Goal: Task Accomplishment & Management: Manage account settings

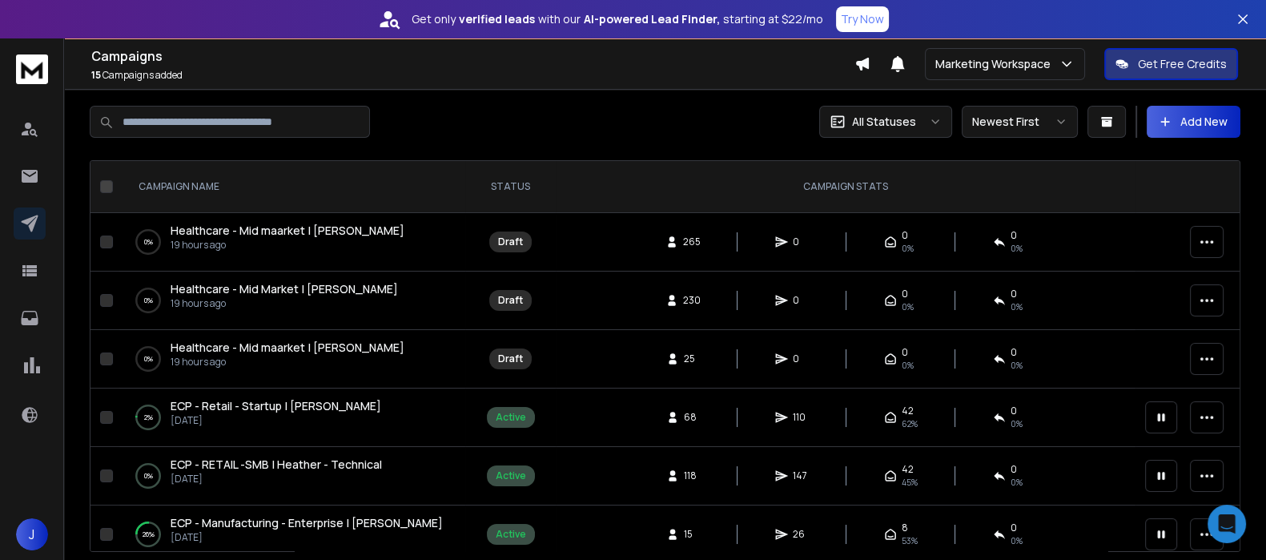
click at [1242, 20] on icon at bounding box center [1242, 19] width 14 height 14
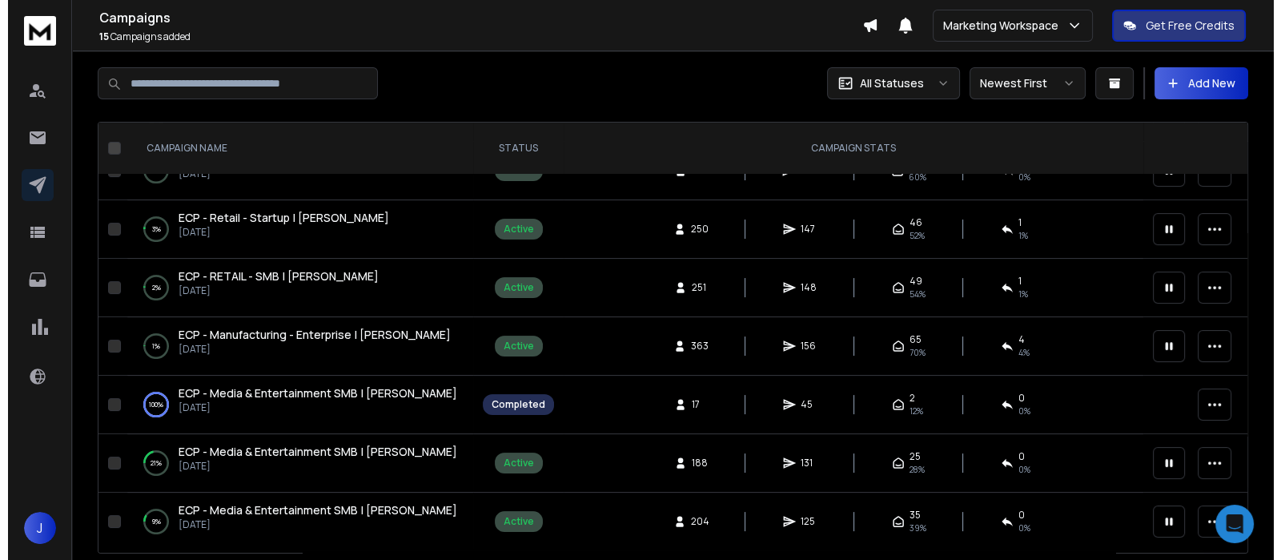
scroll to position [508, 0]
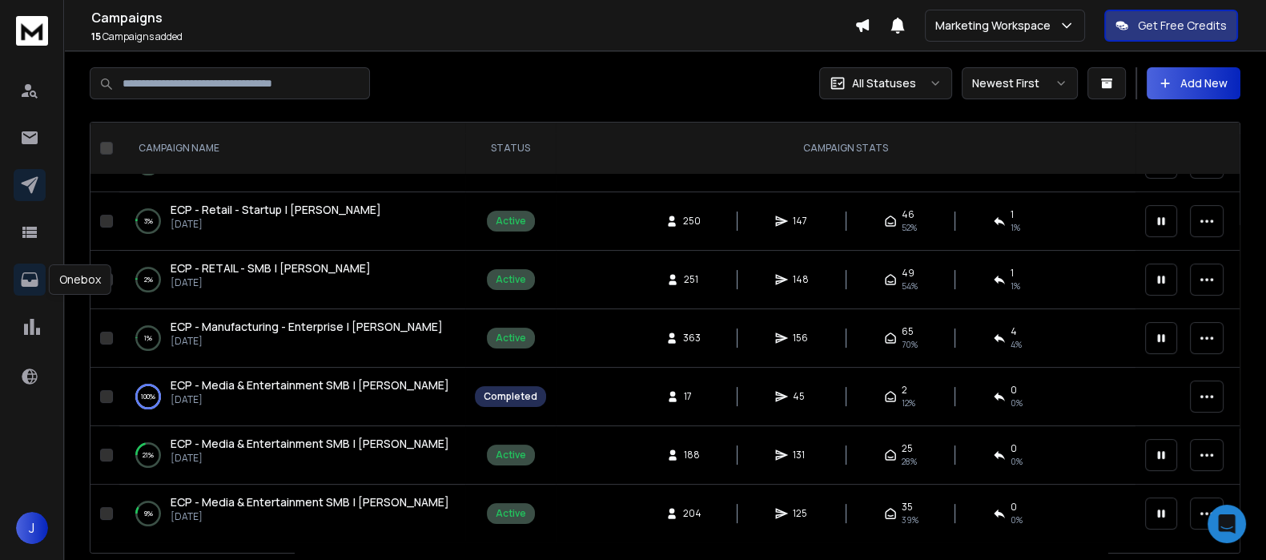
click at [31, 280] on icon at bounding box center [29, 279] width 17 height 14
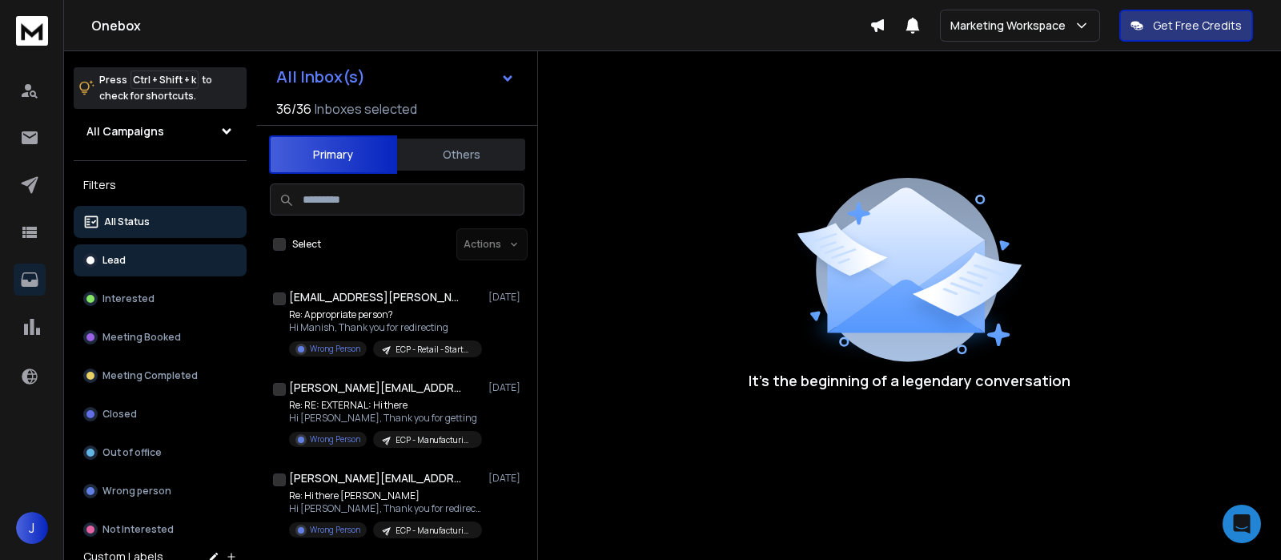
click at [141, 263] on button "Lead" at bounding box center [160, 260] width 173 height 32
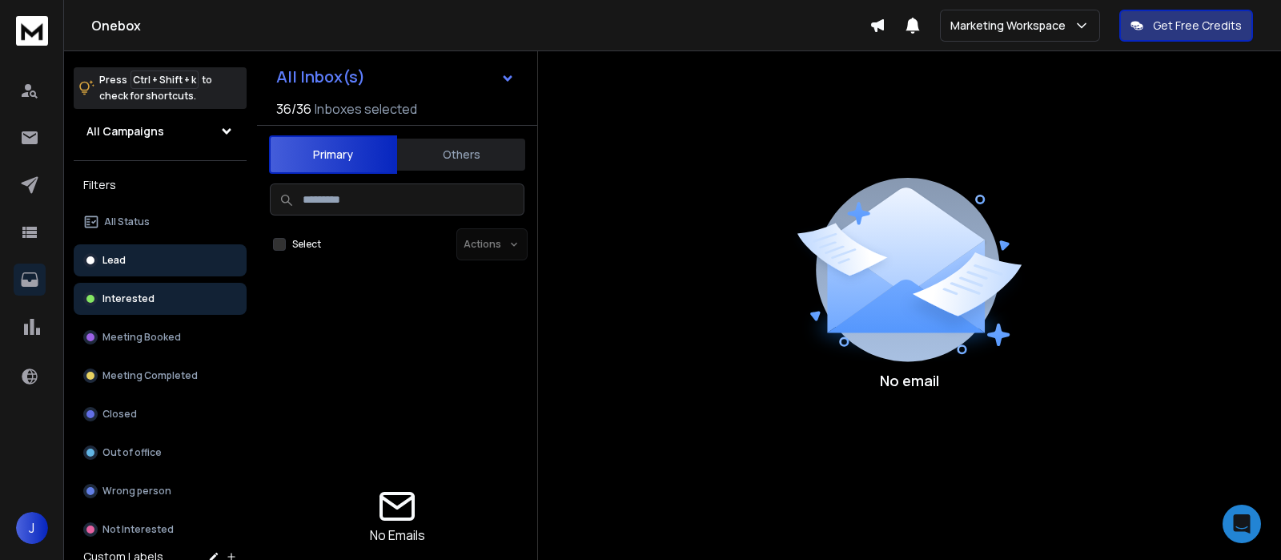
click at [149, 294] on button "Interested" at bounding box center [160, 299] width 173 height 32
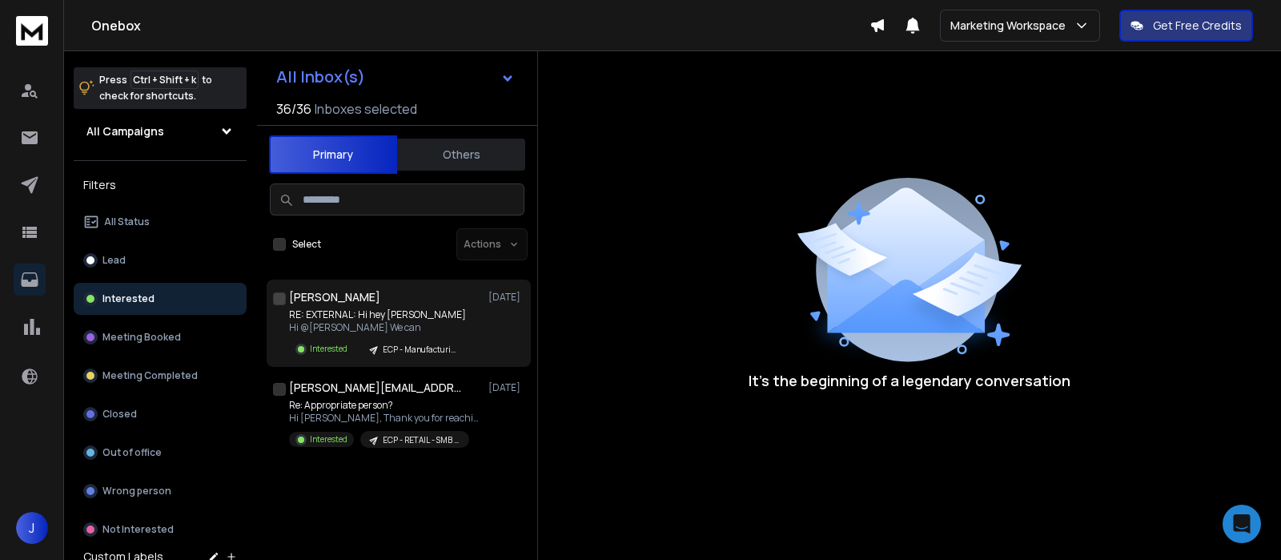
click at [375, 318] on p "RE: EXTERNAL: Hi hey [PERSON_NAME]" at bounding box center [379, 314] width 180 height 13
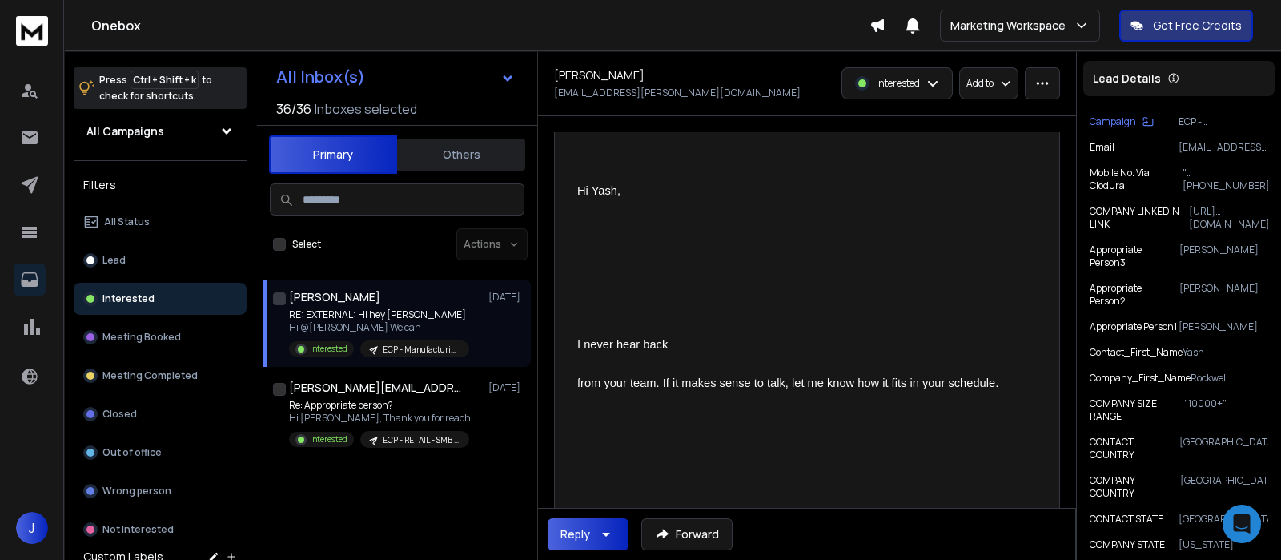
scroll to position [1001, 0]
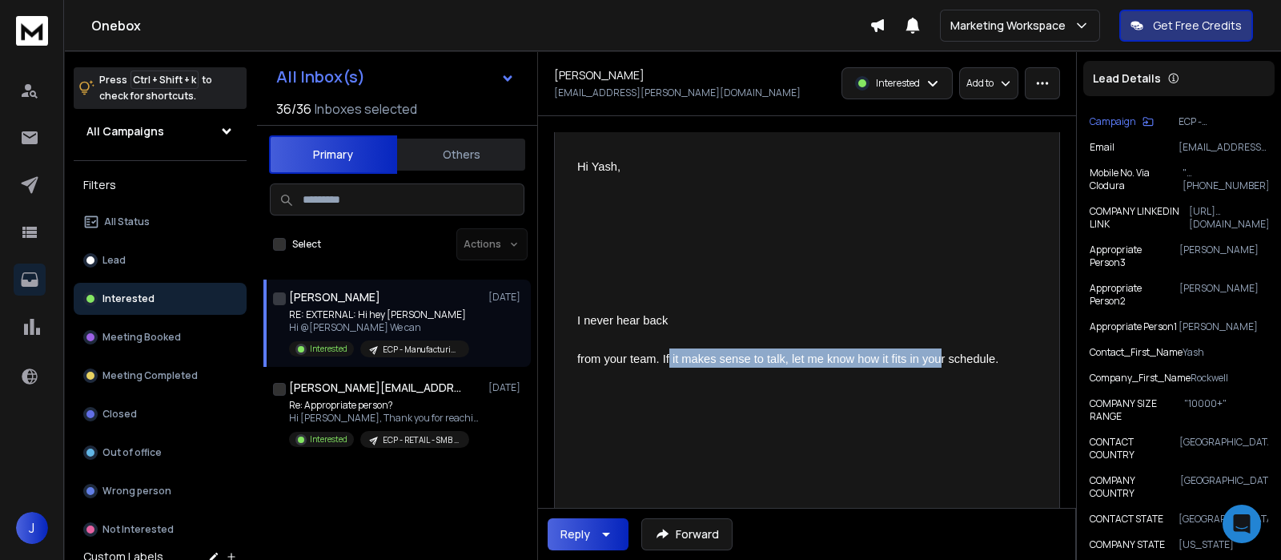
drag, startPoint x: 669, startPoint y: 382, endPoint x: 864, endPoint y: 388, distance: 194.7
click at [944, 365] on span "from your team. If it makes sense to talk, let me know how it fits in your sche…" at bounding box center [787, 358] width 421 height 13
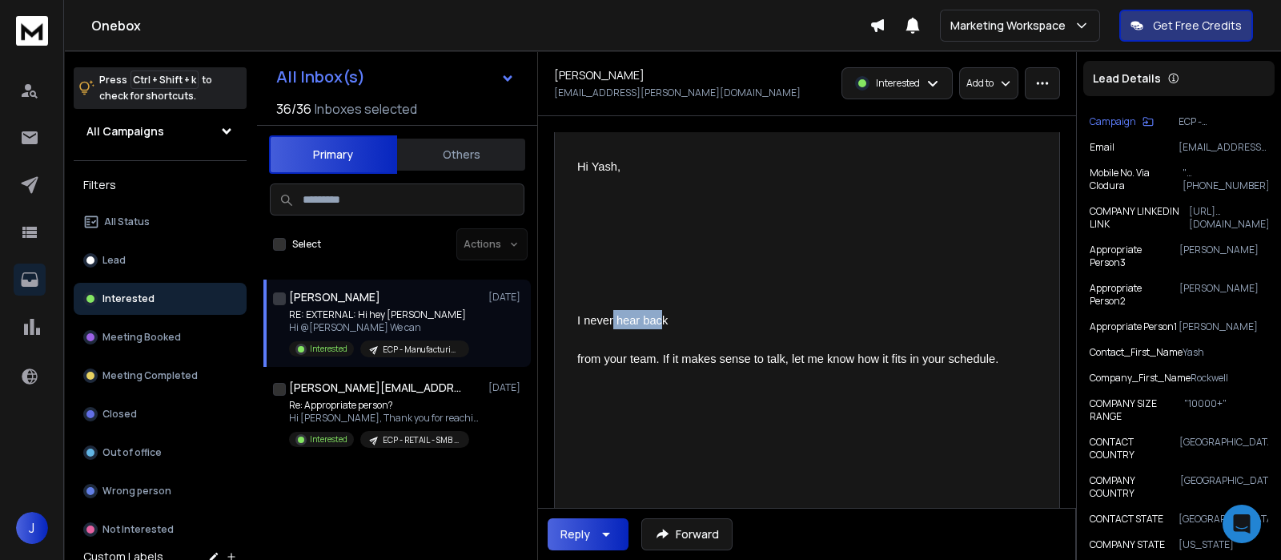
drag, startPoint x: 611, startPoint y: 336, endPoint x: 616, endPoint y: 378, distance: 42.0
click at [660, 327] on span "I never hear back" at bounding box center [622, 320] width 90 height 13
click at [666, 365] on span "from your team. If it makes sense to talk, let me know how it fits in your sche…" at bounding box center [787, 358] width 421 height 13
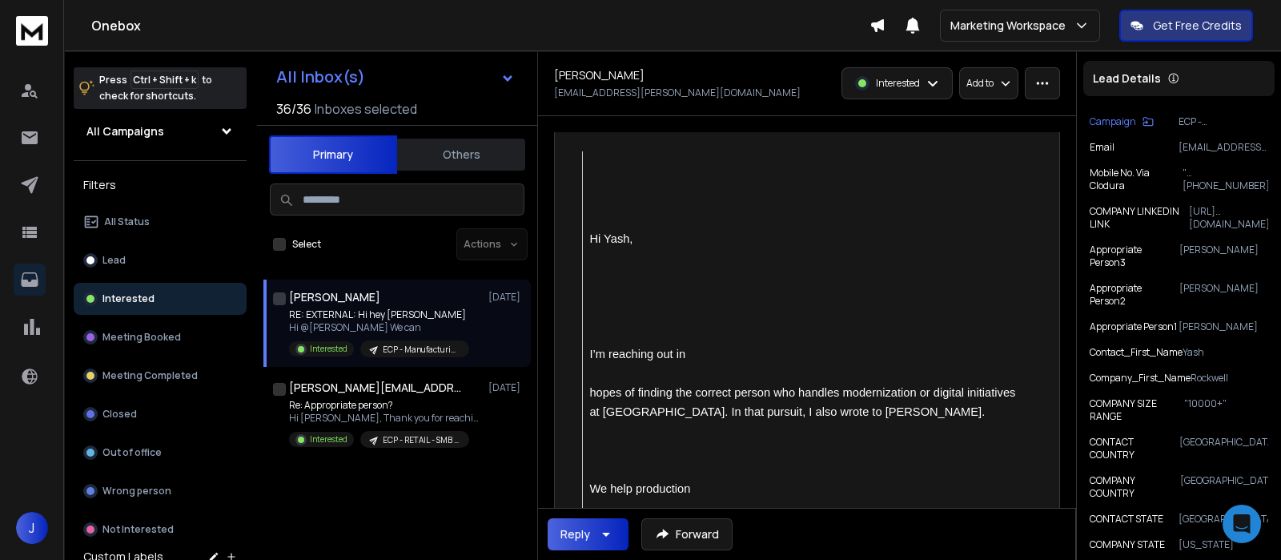
scroll to position [1801, 0]
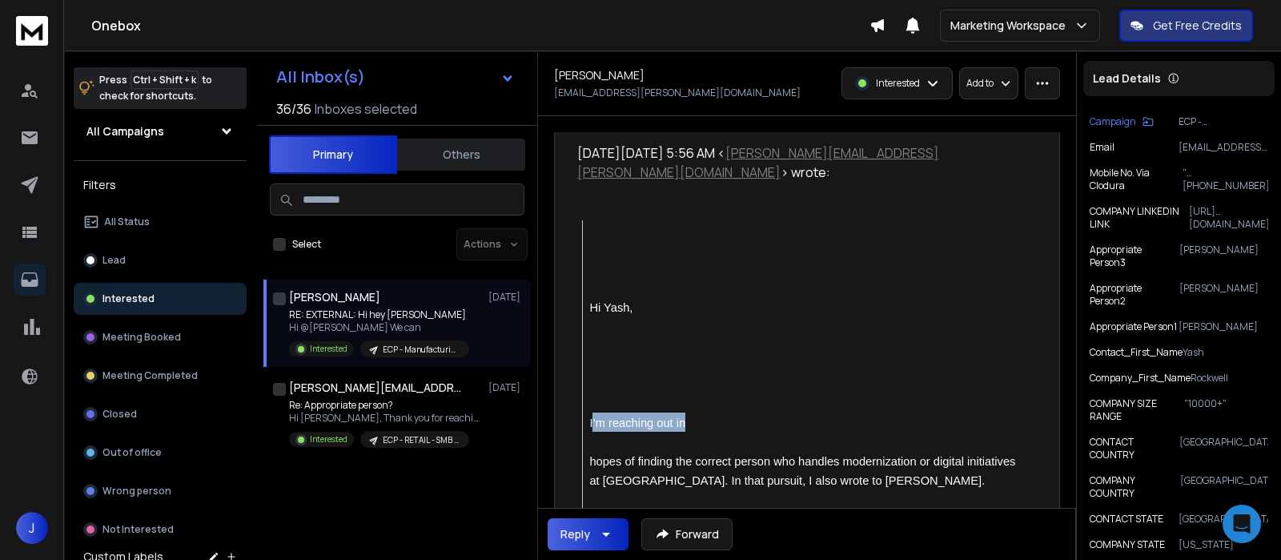
drag, startPoint x: 592, startPoint y: 440, endPoint x: 699, endPoint y: 443, distance: 106.5
click at [699, 432] on p "I’m reaching out in" at bounding box center [806, 403] width 435 height 58
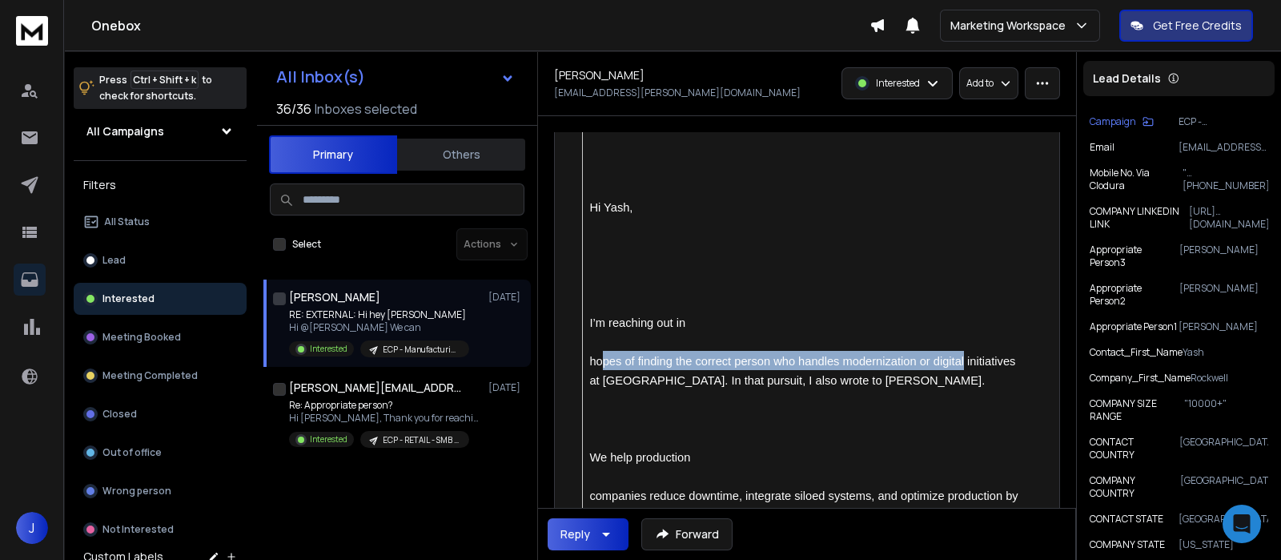
drag, startPoint x: 604, startPoint y: 382, endPoint x: 964, endPoint y: 385, distance: 360.3
click at [964, 385] on span "hopes of finding the correct person who handles modernization or digital initia…" at bounding box center [803, 371] width 429 height 32
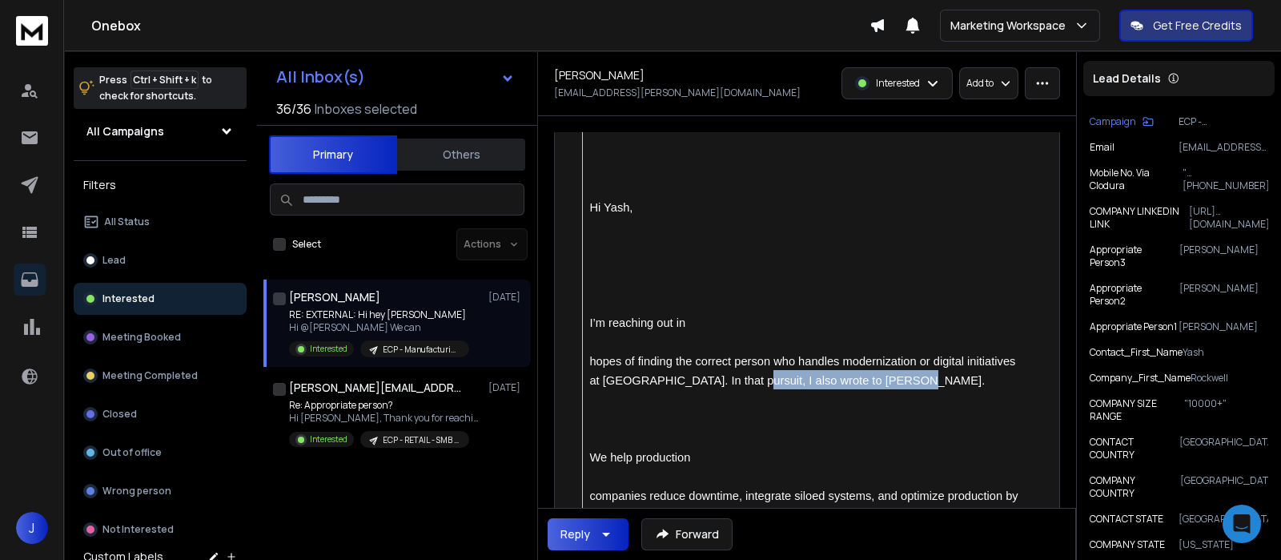
drag, startPoint x: 736, startPoint y: 404, endPoint x: 912, endPoint y: 403, distance: 176.1
click at [912, 389] on p "hopes of finding the correct person who handles modernization or digital initia…" at bounding box center [806, 370] width 435 height 38
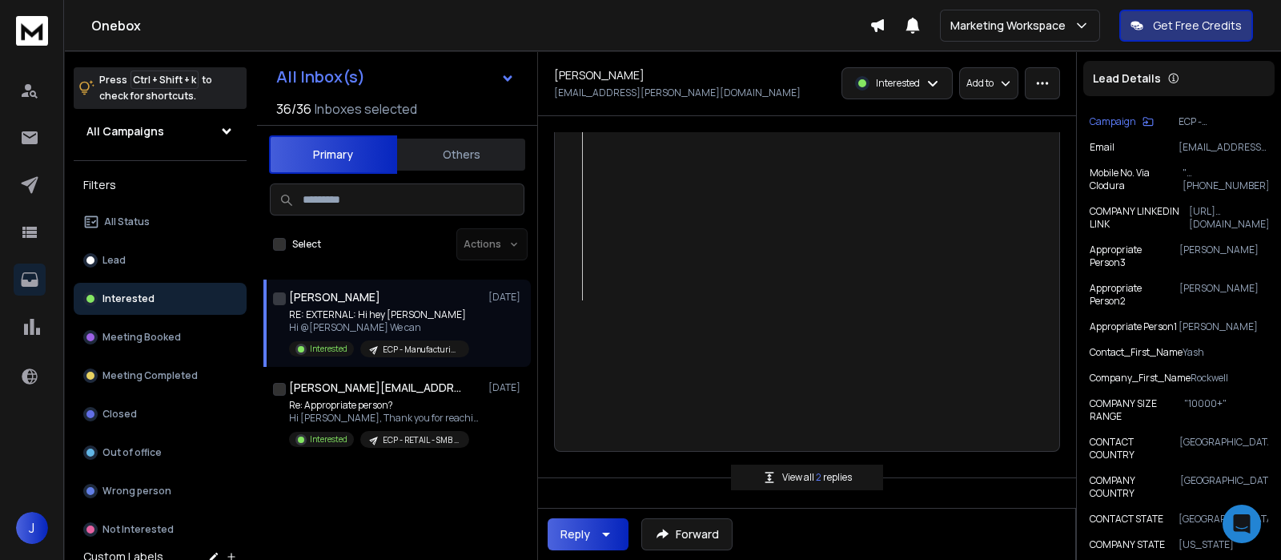
scroll to position [5603, 0]
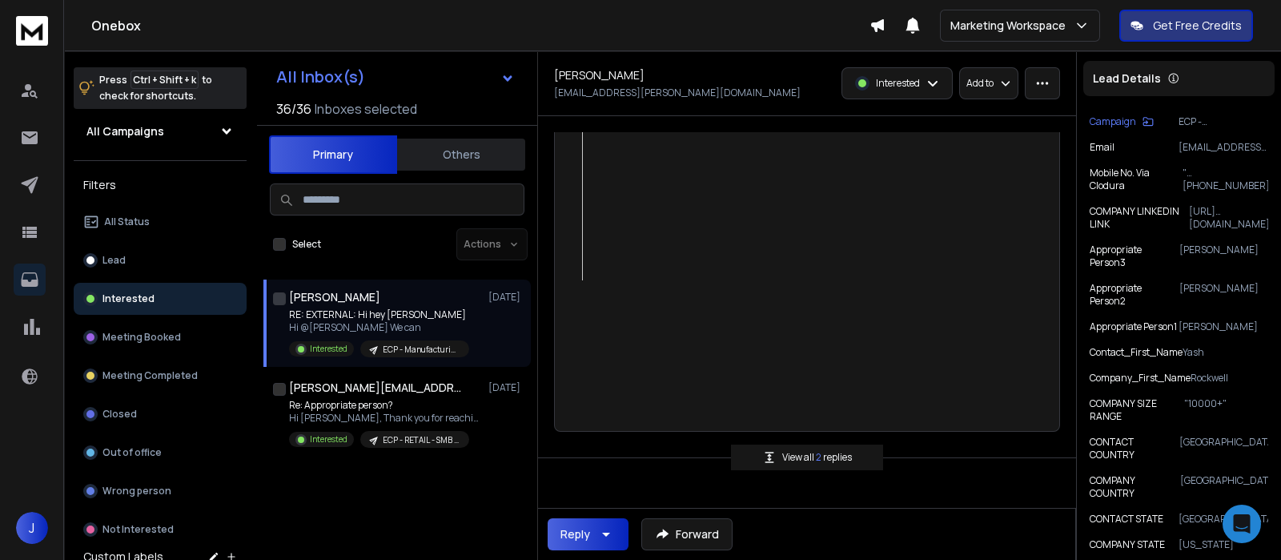
click at [825, 455] on p "View all 2 replies" at bounding box center [817, 457] width 70 height 13
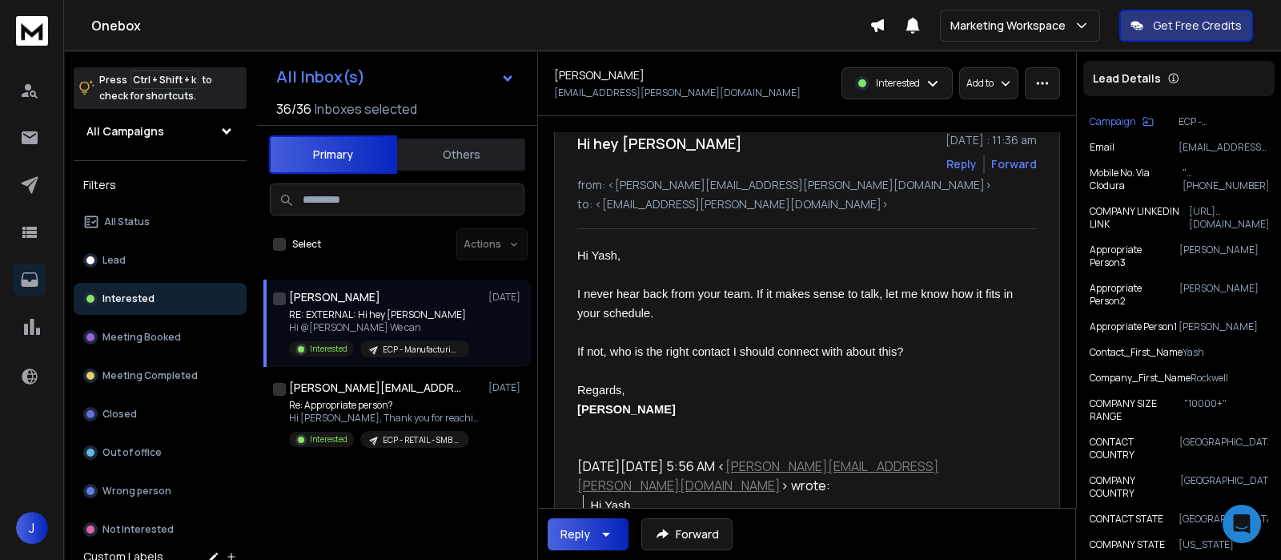
scroll to position [5937, 0]
drag, startPoint x: 652, startPoint y: 342, endPoint x: 576, endPoint y: 295, distance: 89.5
click at [618, 323] on div "I never hear back from your team. If it makes sense to talk, let me know how it…" at bounding box center [800, 304] width 447 height 38
drag, startPoint x: 577, startPoint y: 338, endPoint x: 745, endPoint y: 337, distance: 167.3
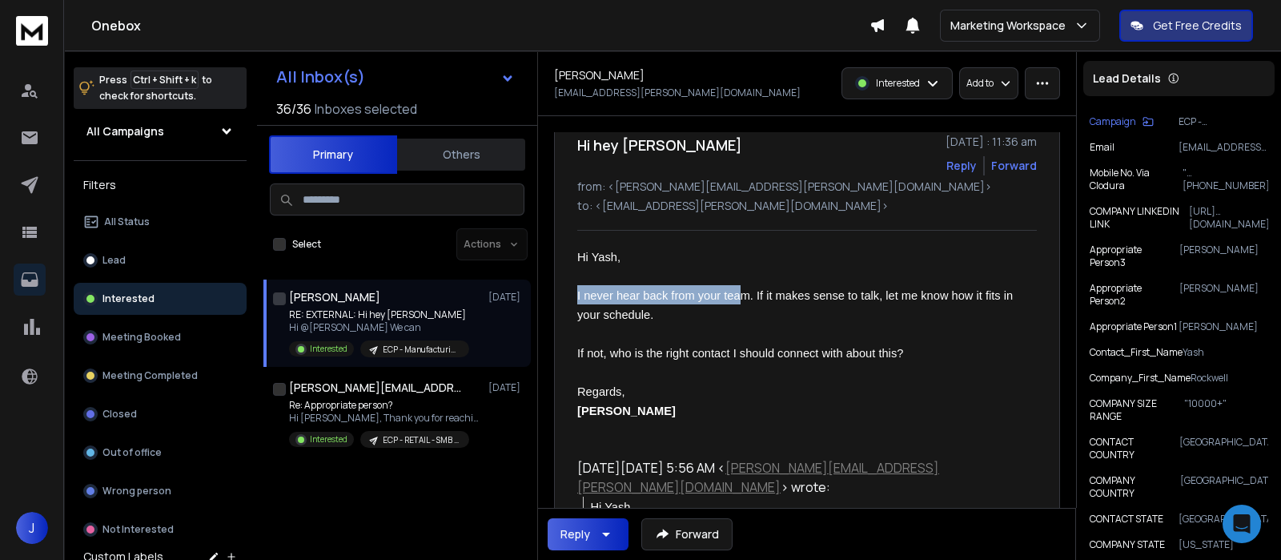
click at [745, 321] on span "I never hear back from your team. If it makes sense to talk, let me know how it…" at bounding box center [796, 305] width 439 height 32
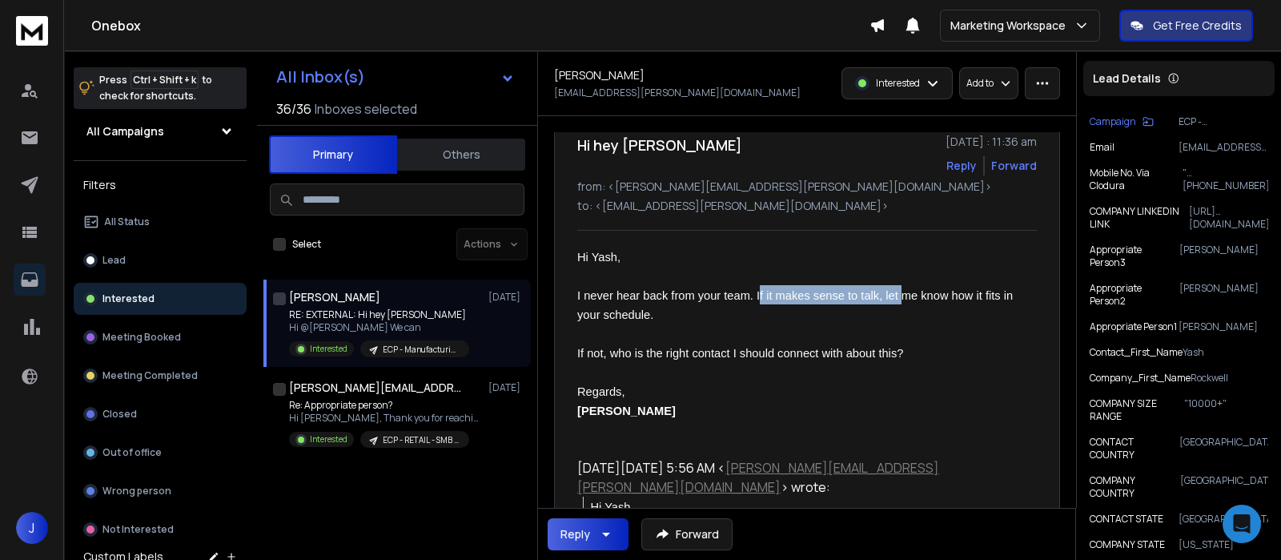
drag, startPoint x: 758, startPoint y: 338, endPoint x: 901, endPoint y: 335, distance: 142.5
click at [901, 321] on span "I never hear back from your team. If it makes sense to talk, let me know how it…" at bounding box center [796, 305] width 439 height 32
click at [633, 323] on div "I never hear back from your team. If it makes sense to talk, let me know how it…" at bounding box center [800, 304] width 447 height 38
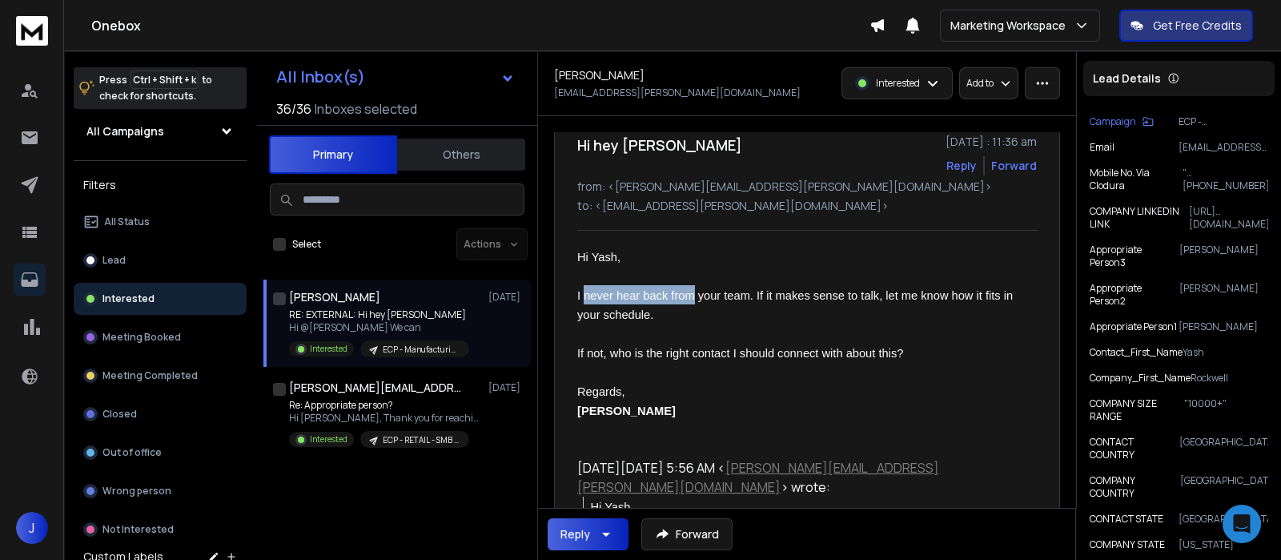
drag, startPoint x: 586, startPoint y: 337, endPoint x: 693, endPoint y: 332, distance: 106.6
click at [693, 321] on span "I never hear back from your team. If it makes sense to talk, let me know how it…" at bounding box center [796, 305] width 439 height 32
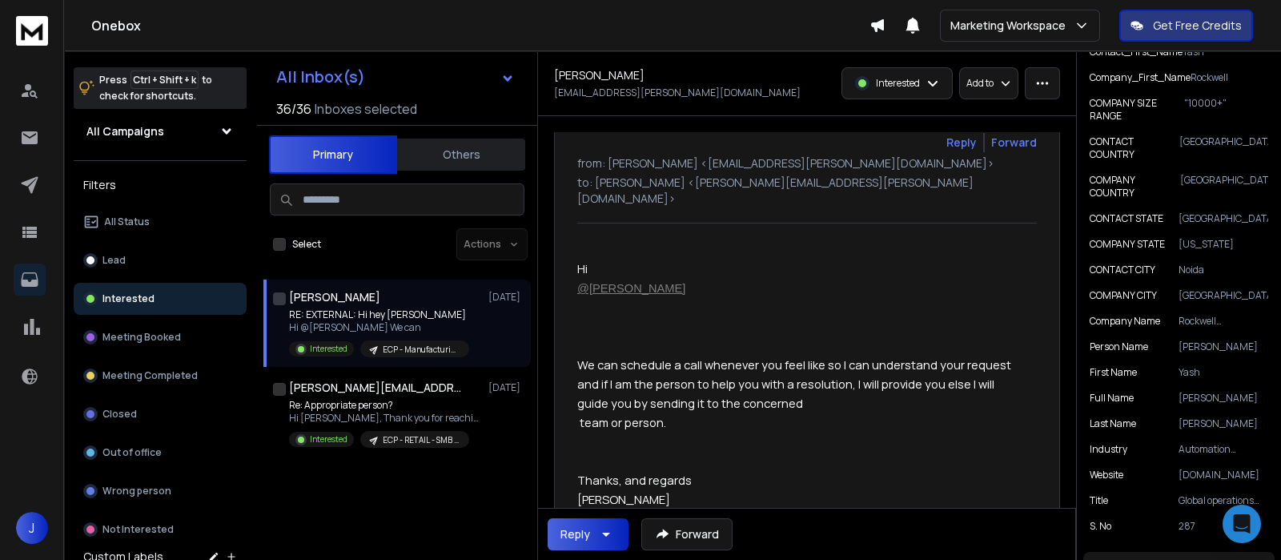
scroll to position [85, 0]
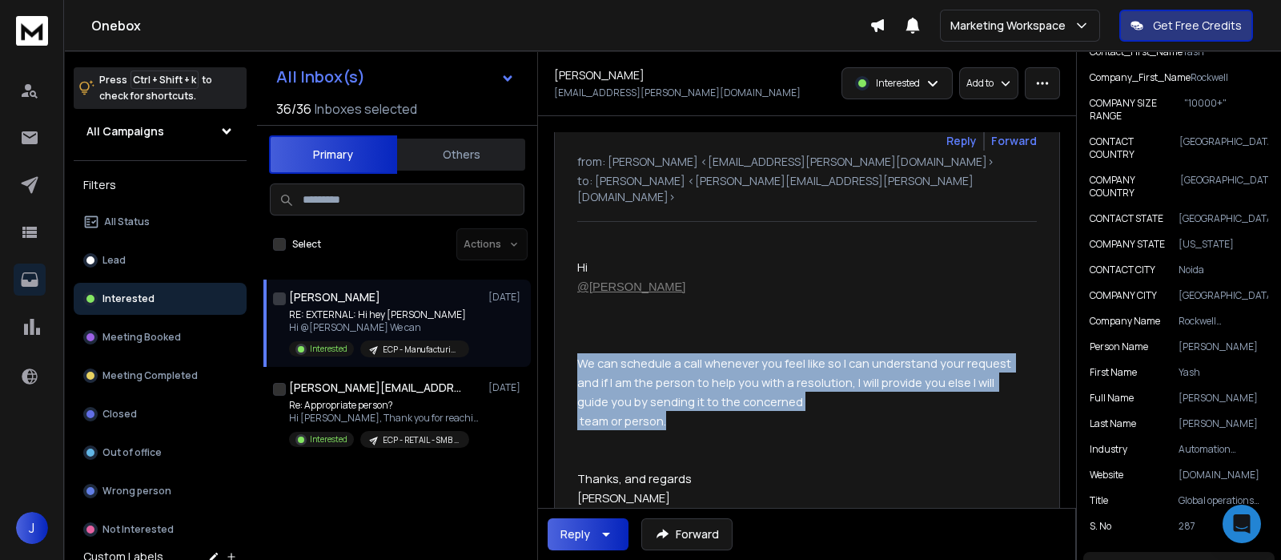
drag, startPoint x: 576, startPoint y: 347, endPoint x: 777, endPoint y: 412, distance: 210.4
click at [777, 412] on p "We can schedule a call whenever you feel like so I can understand your request …" at bounding box center [800, 430] width 447 height 154
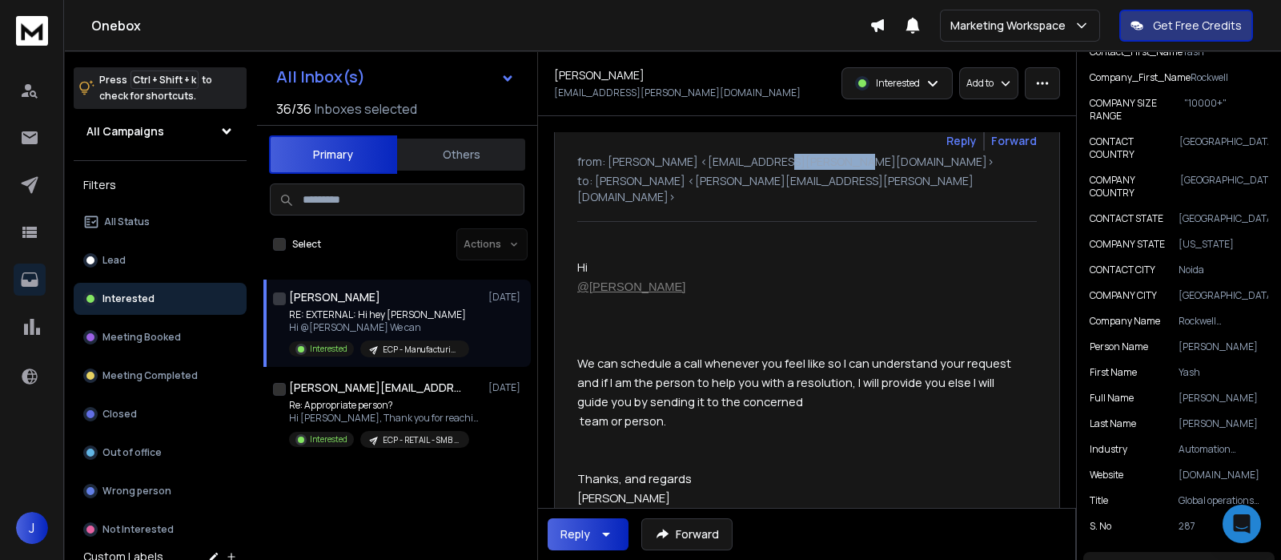
drag, startPoint x: 754, startPoint y: 159, endPoint x: 821, endPoint y: 164, distance: 67.5
click at [821, 164] on p "from: [PERSON_NAME] <[EMAIL_ADDRESS][PERSON_NAME][DOMAIN_NAME]>" at bounding box center [807, 162] width 460 height 16
copy p "[DOMAIN_NAME]"
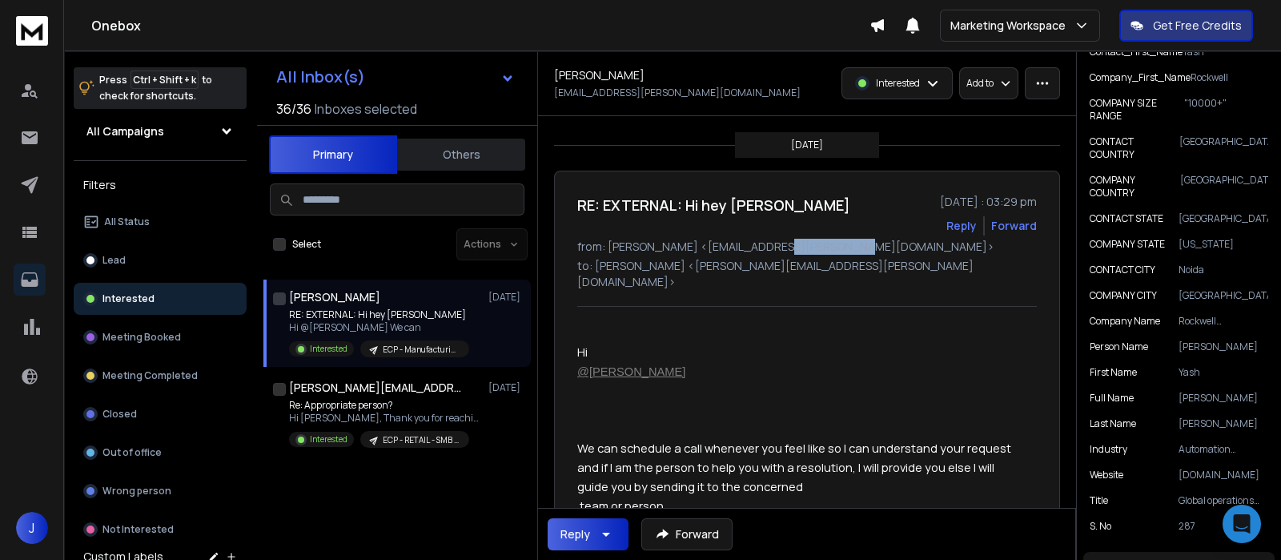
scroll to position [99, 0]
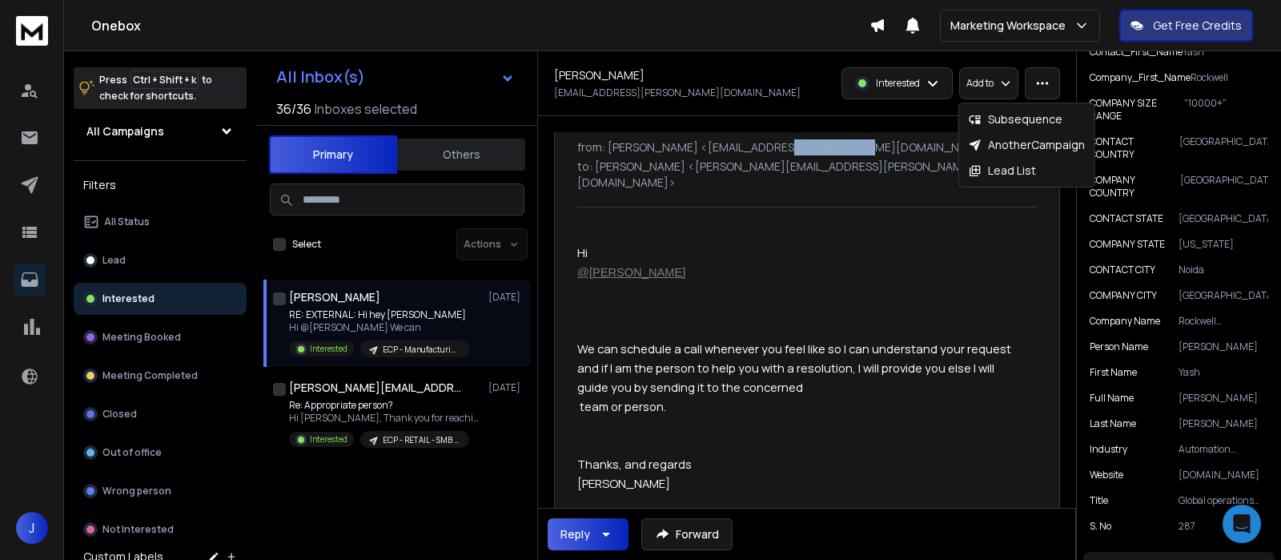
click at [984, 79] on p "Add to" at bounding box center [979, 83] width 27 height 13
click at [722, 74] on div "[PERSON_NAME] [PERSON_NAME] [EMAIL_ADDRESS][PERSON_NAME][DOMAIN_NAME]" at bounding box center [678, 83] width 248 height 32
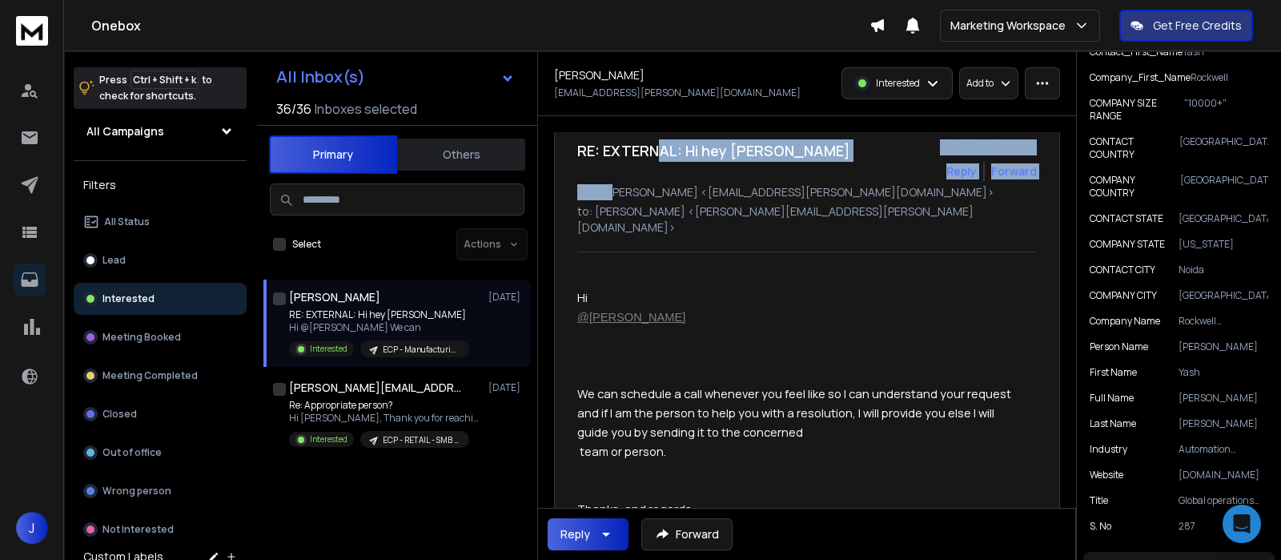
scroll to position [47, 0]
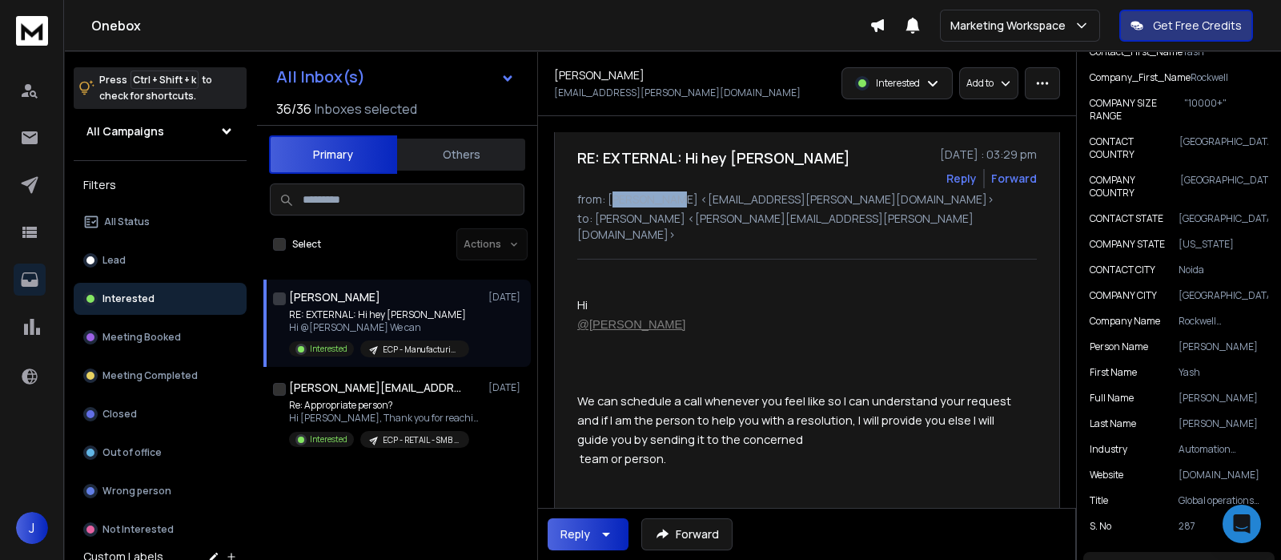
drag, startPoint x: 609, startPoint y: 140, endPoint x: 664, endPoint y: 198, distance: 79.8
click at [664, 198] on p "from: [PERSON_NAME] <[EMAIL_ADDRESS][PERSON_NAME][DOMAIN_NAME]>" at bounding box center [807, 199] width 460 height 16
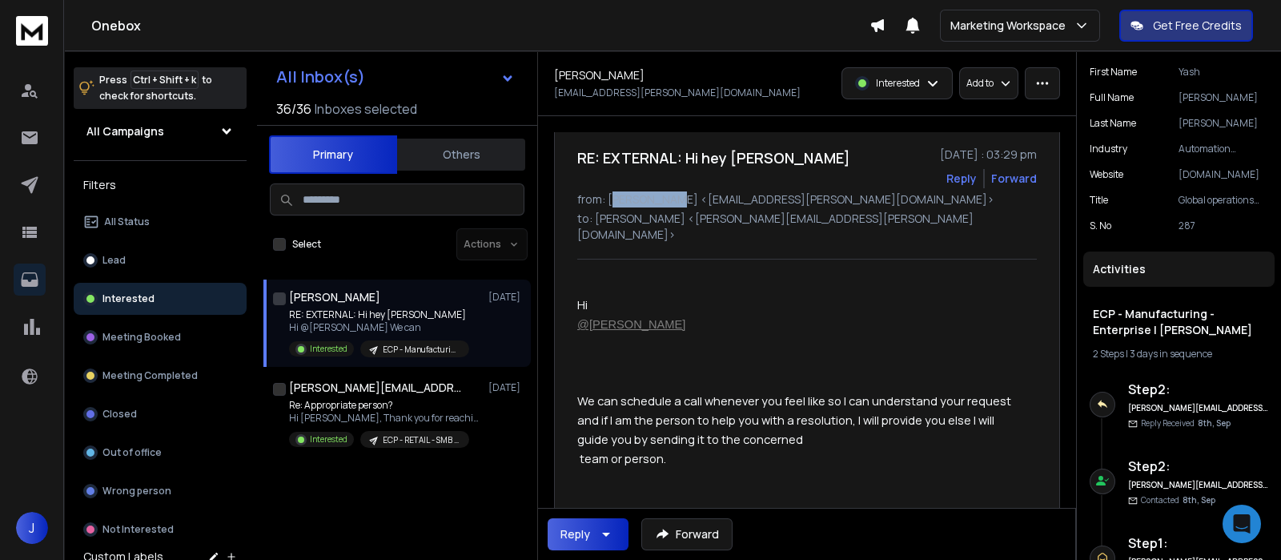
scroll to position [500, 0]
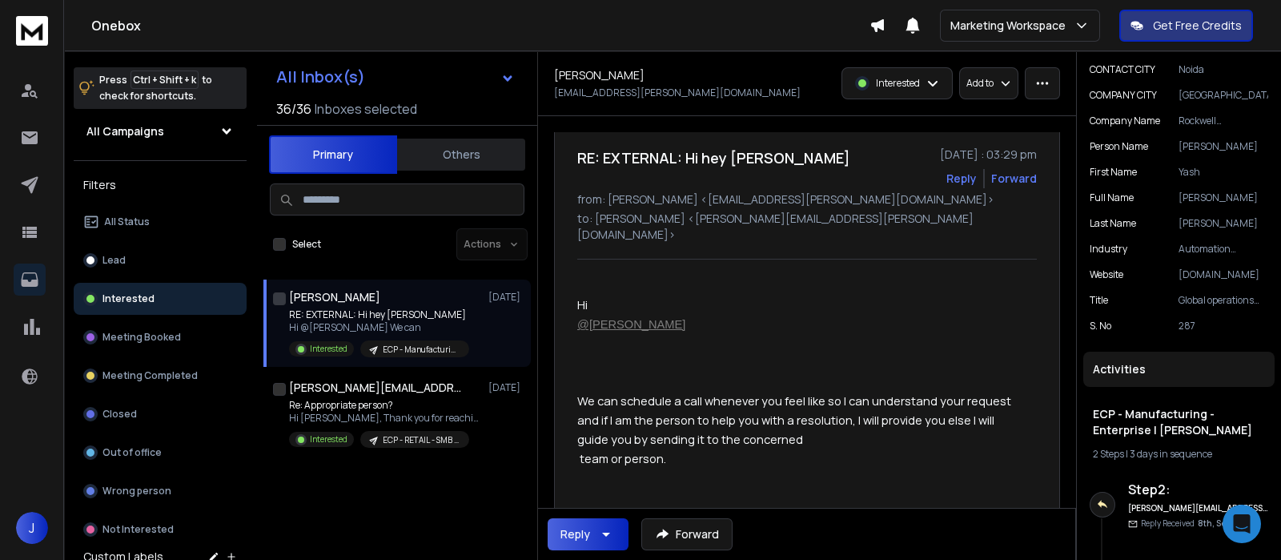
click at [1199, 307] on p "Global operations Analyst ([GEOGRAPHIC_DATA] Lead)" at bounding box center [1223, 300] width 90 height 13
drag, startPoint x: 681, startPoint y: 155, endPoint x: 773, endPoint y: 157, distance: 92.9
click at [773, 157] on div "RE: EXTERNAL: Hi hey Yash [DATE] : 03:29 pm Reply Forward" at bounding box center [807, 168] width 460 height 42
click at [759, 159] on div "RE: EXTERNAL: Hi hey Yash [DATE] : 03:29 pm Reply Forward" at bounding box center [807, 168] width 460 height 42
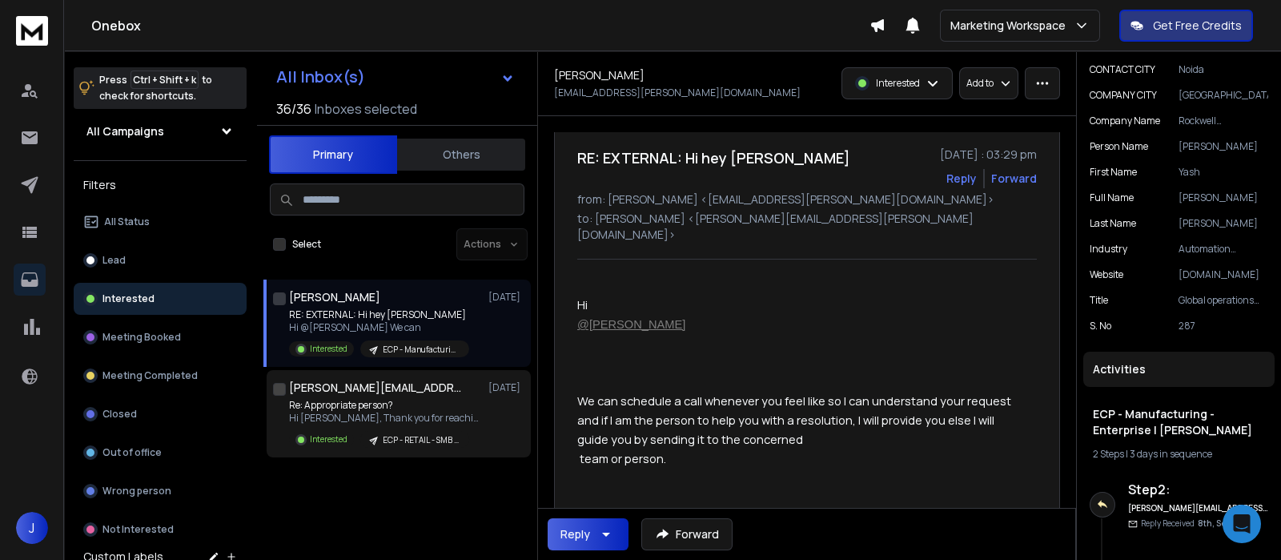
click at [357, 399] on p "Re: Appropriate person?" at bounding box center [385, 405] width 192 height 13
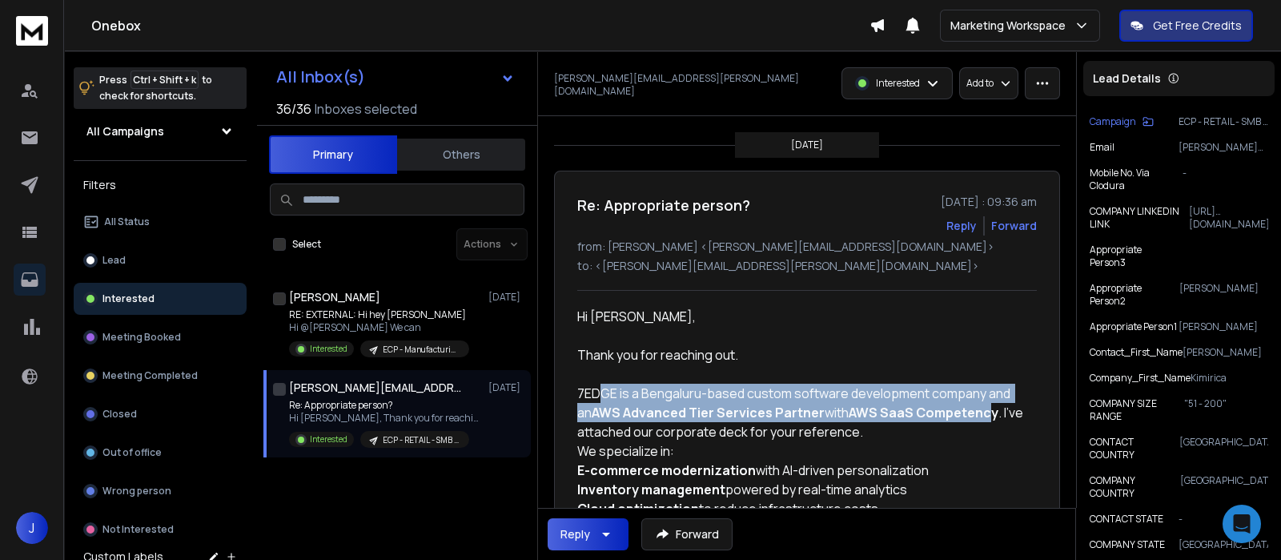
drag, startPoint x: 599, startPoint y: 399, endPoint x: 990, endPoint y: 416, distance: 391.1
click at [990, 416] on div "7EDGE is a Bengaluru-based custom software development company and an AWS Advan…" at bounding box center [800, 402] width 447 height 77
click at [989, 417] on strong "AWS SaaS Competency" at bounding box center [924, 413] width 150 height 18
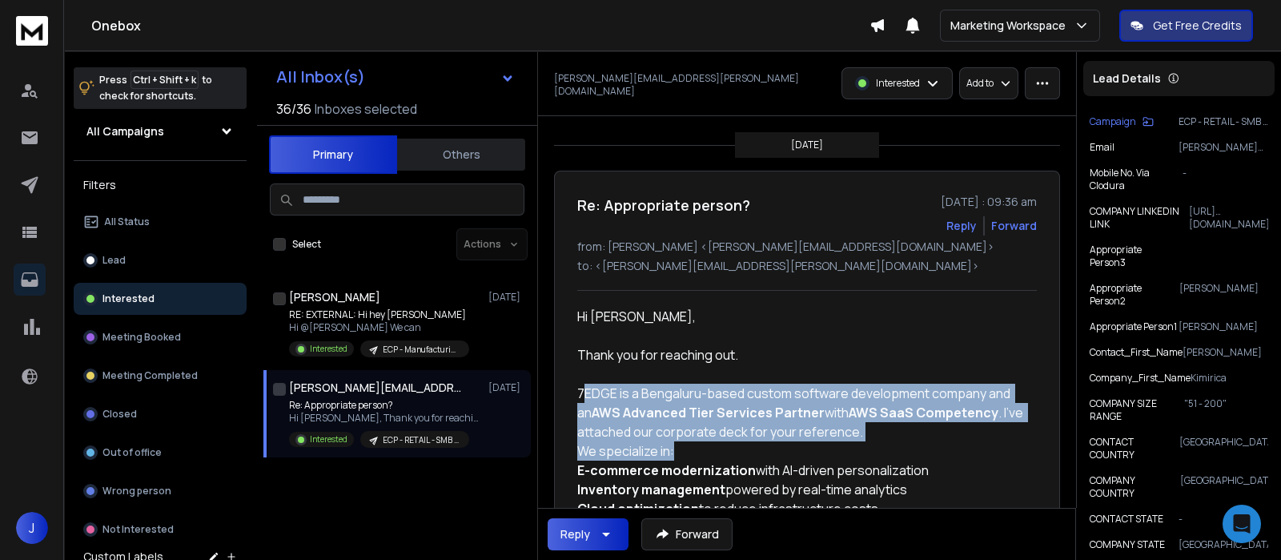
drag, startPoint x: 691, startPoint y: 455, endPoint x: 582, endPoint y: 391, distance: 126.3
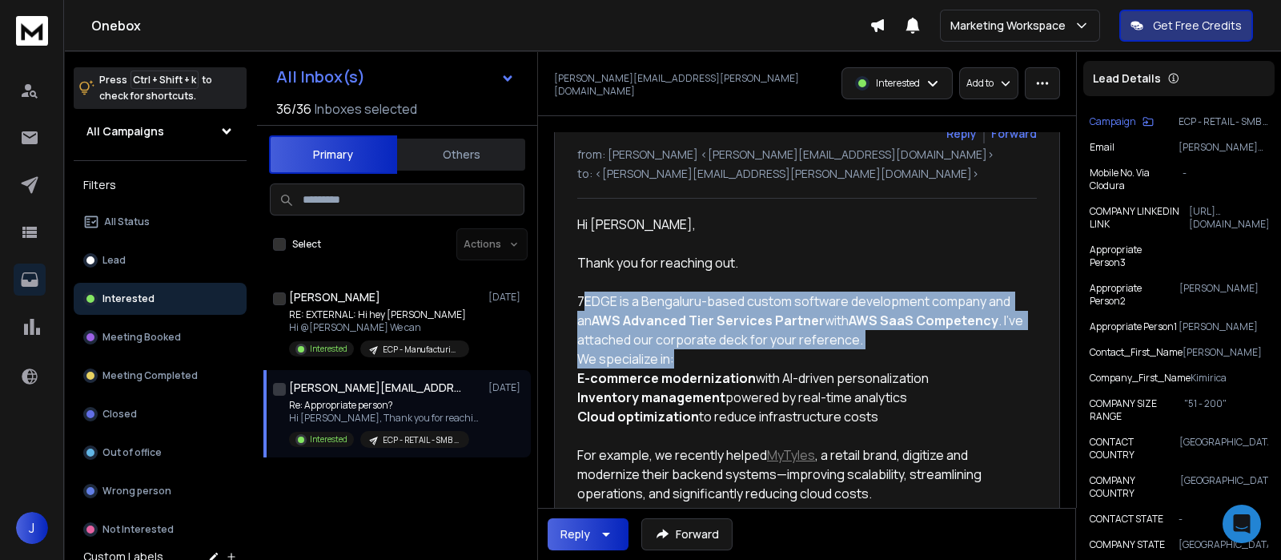
scroll to position [199, 0]
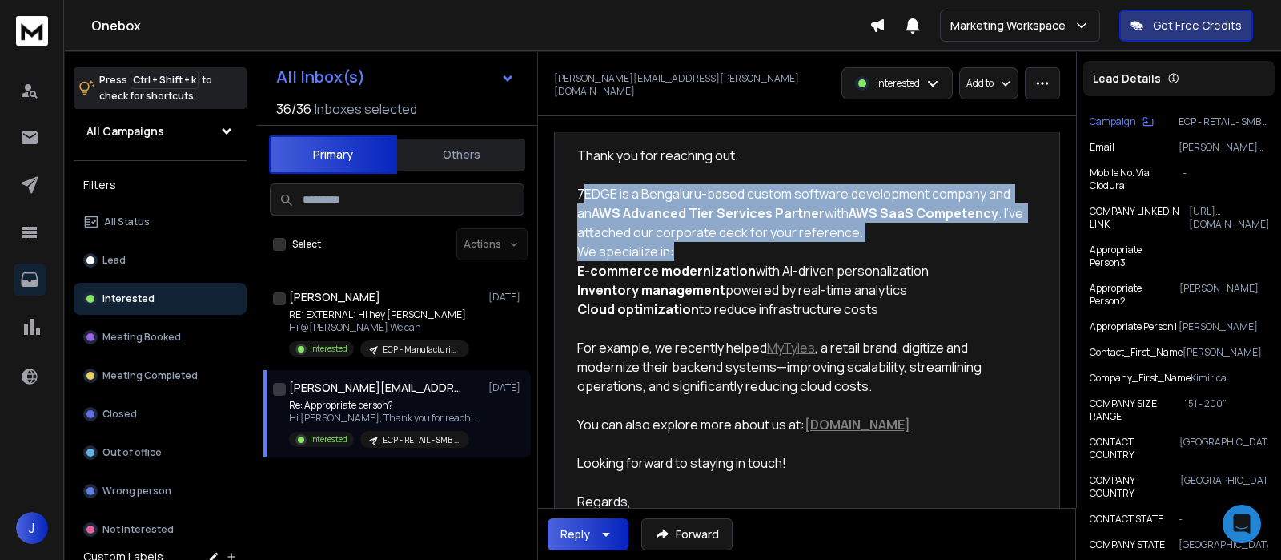
click at [586, 190] on div "7EDGE is a Bengaluru-based custom software development company and an AWS Advan…" at bounding box center [800, 203] width 447 height 77
drag, startPoint x: 576, startPoint y: 195, endPoint x: 697, endPoint y: 250, distance: 132.2
click at [693, 234] on div "7EDGE is a Bengaluru-based custom software development company and an AWS Advan…" at bounding box center [800, 203] width 447 height 77
click at [580, 193] on div "7EDGE is a Bengaluru-based custom software development company and an AWS Advan…" at bounding box center [800, 203] width 447 height 77
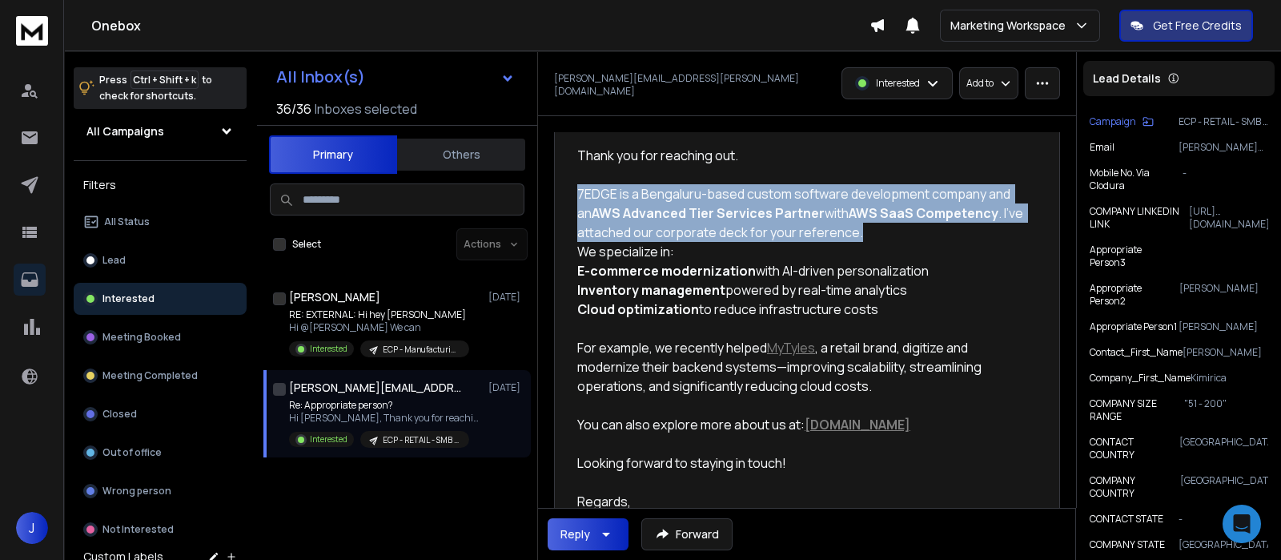
drag, startPoint x: 577, startPoint y: 191, endPoint x: 909, endPoint y: 234, distance: 334.2
click at [909, 234] on div "7EDGE is a Bengaluru-based custom software development company and an AWS Advan…" at bounding box center [800, 203] width 447 height 77
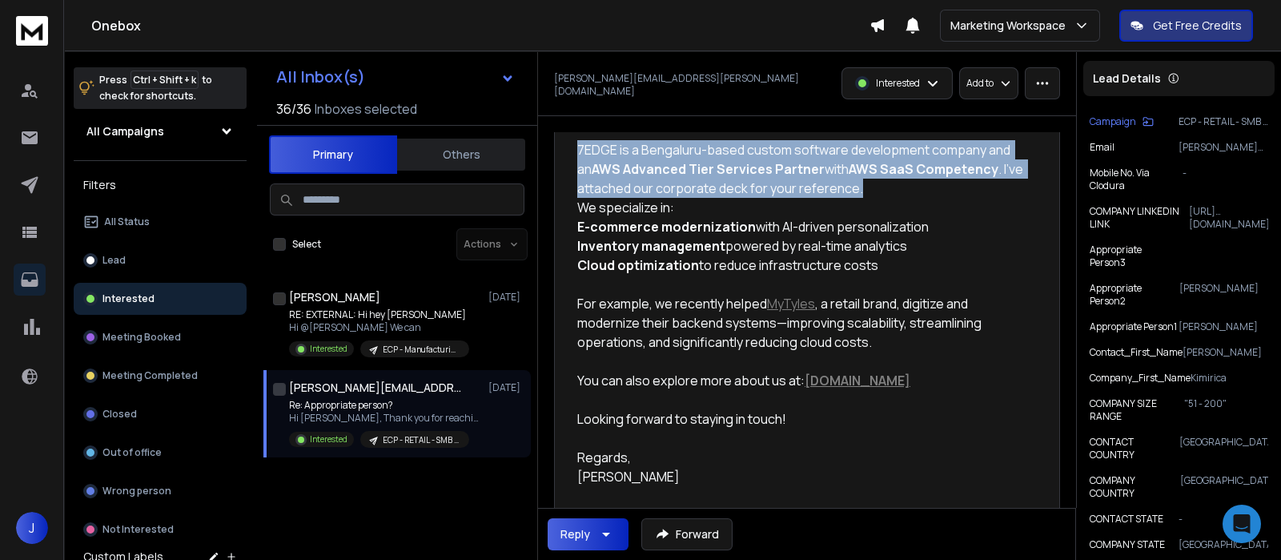
scroll to position [300, 0]
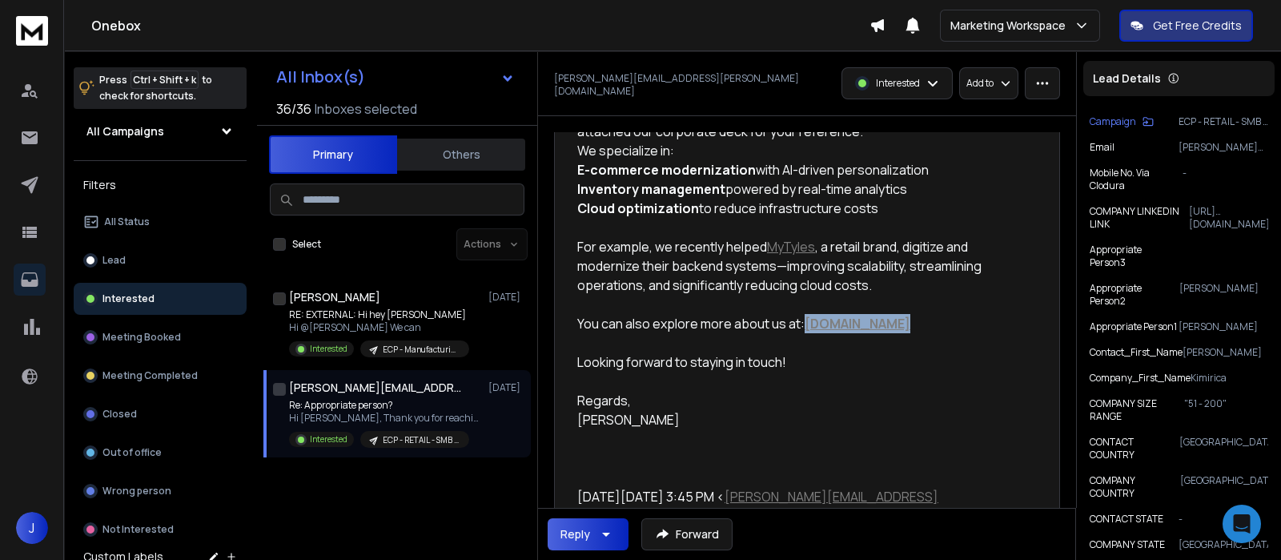
drag, startPoint x: 939, startPoint y: 330, endPoint x: 805, endPoint y: 324, distance: 133.8
click at [805, 324] on div "You can also explore more about us at: [DOMAIN_NAME]" at bounding box center [800, 314] width 447 height 38
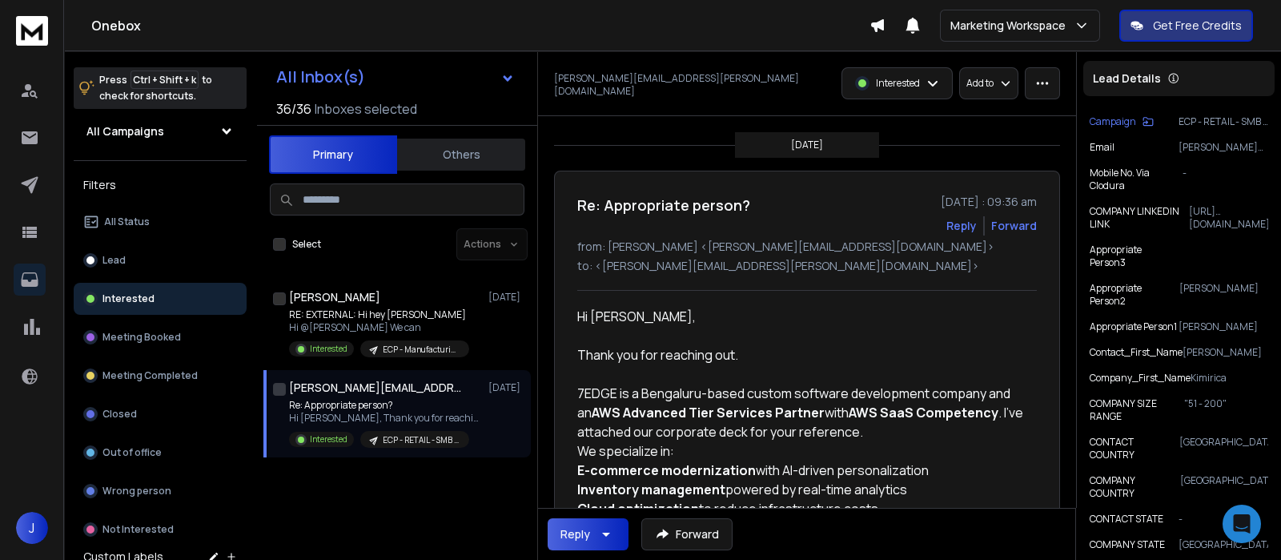
scroll to position [99, 0]
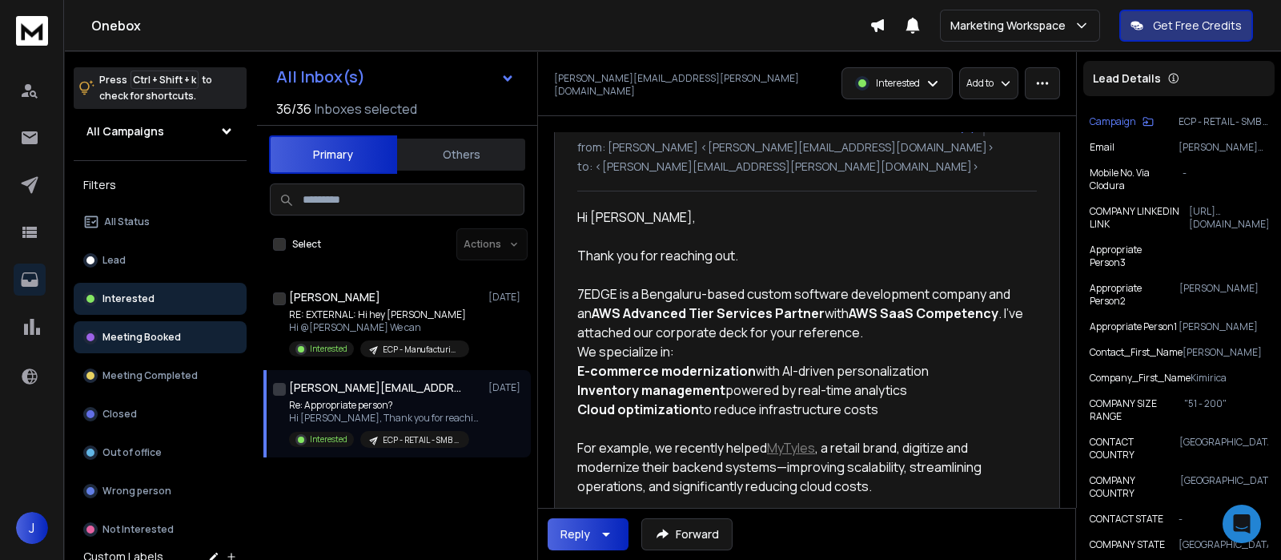
click at [145, 344] on button "Meeting Booked" at bounding box center [160, 337] width 173 height 32
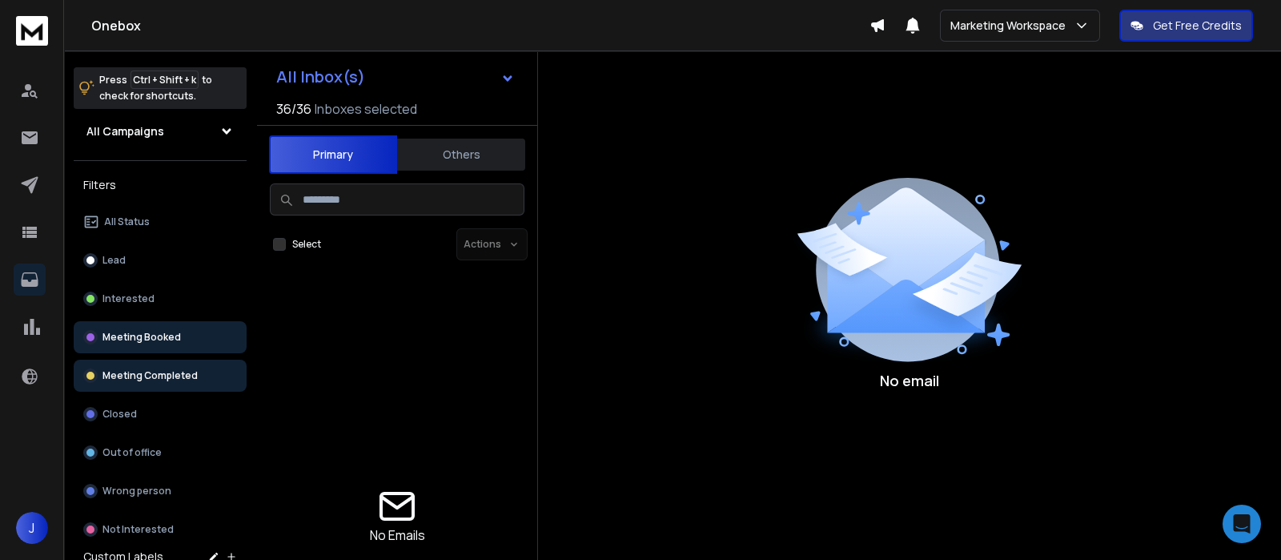
click at [132, 378] on p "Meeting Completed" at bounding box center [149, 375] width 95 height 13
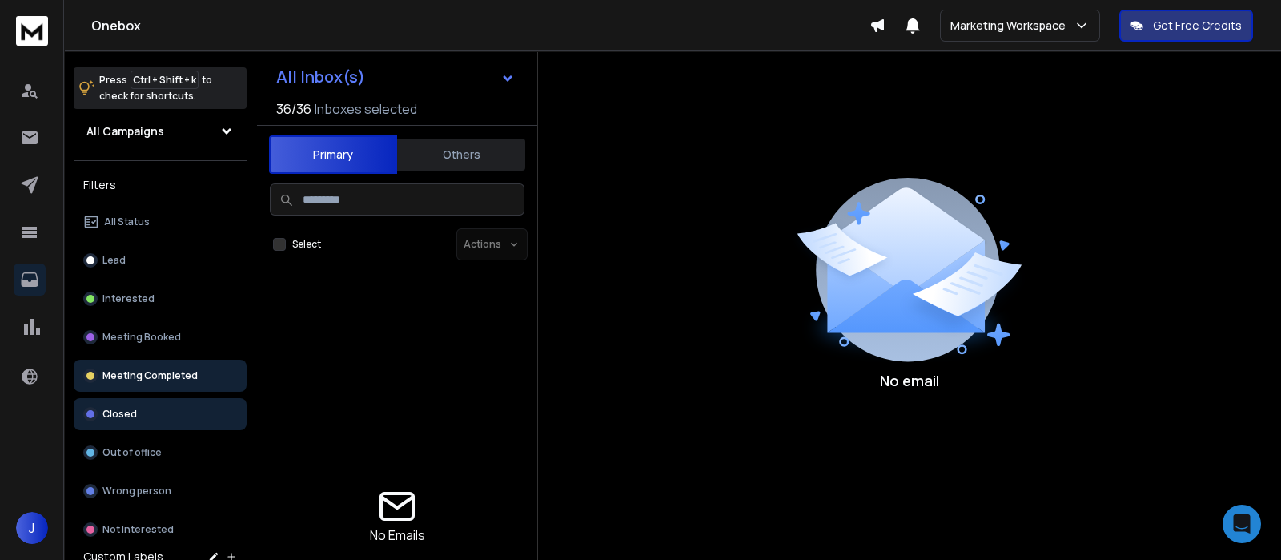
click at [151, 414] on button "Closed" at bounding box center [160, 414] width 173 height 32
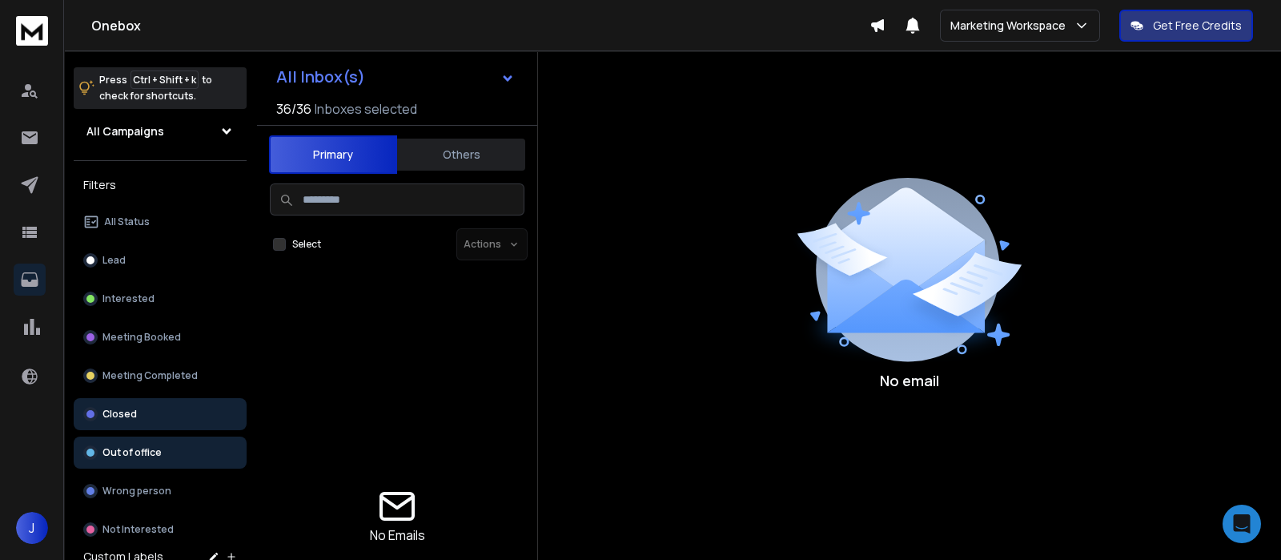
click at [148, 450] on p "Out of office" at bounding box center [131, 452] width 59 height 13
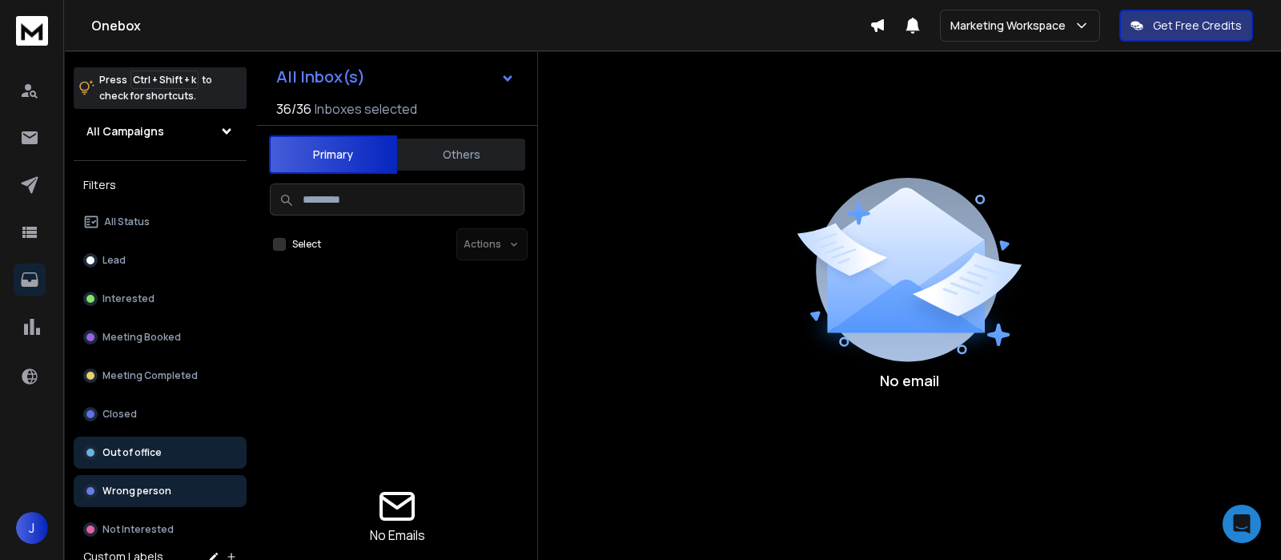
scroll to position [199, 0]
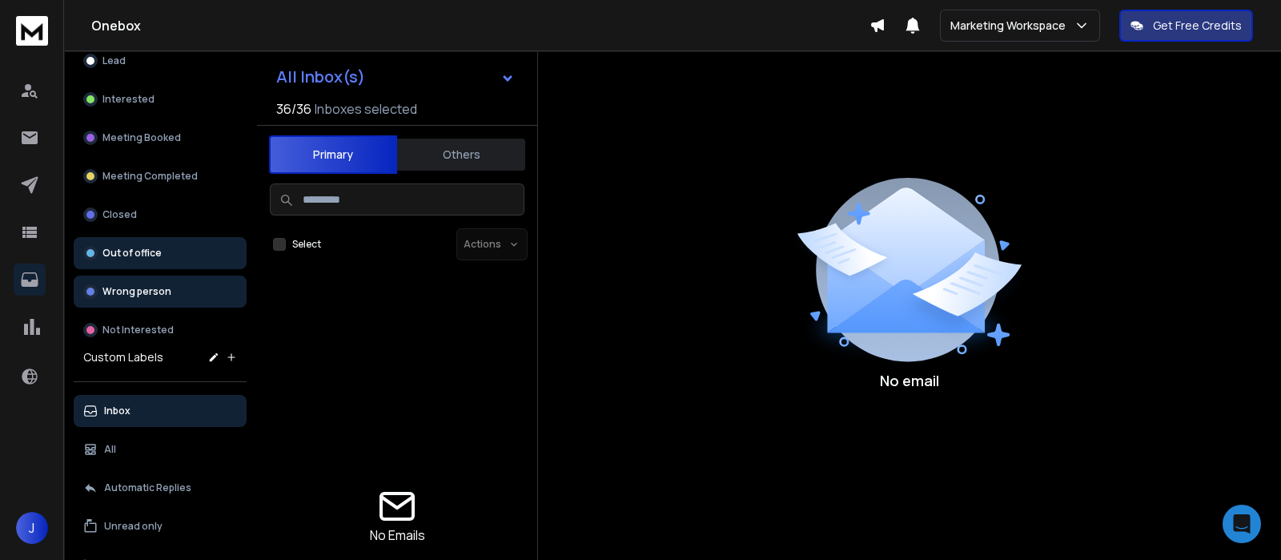
click at [168, 303] on button "Wrong person" at bounding box center [160, 291] width 173 height 32
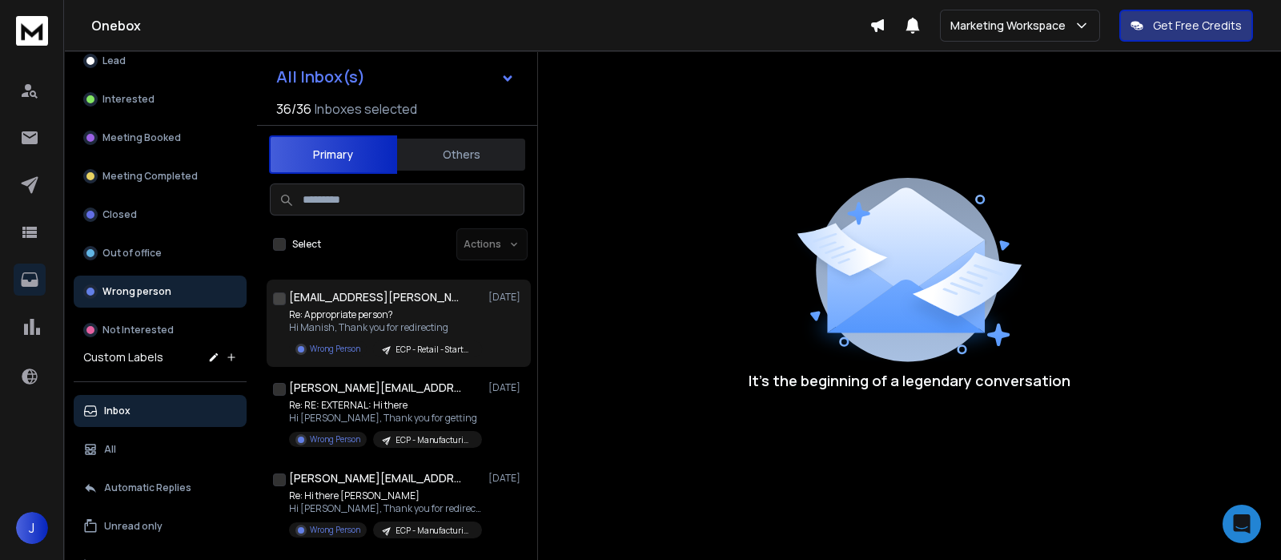
click at [471, 318] on p "Re: Appropriate person?" at bounding box center [385, 314] width 192 height 13
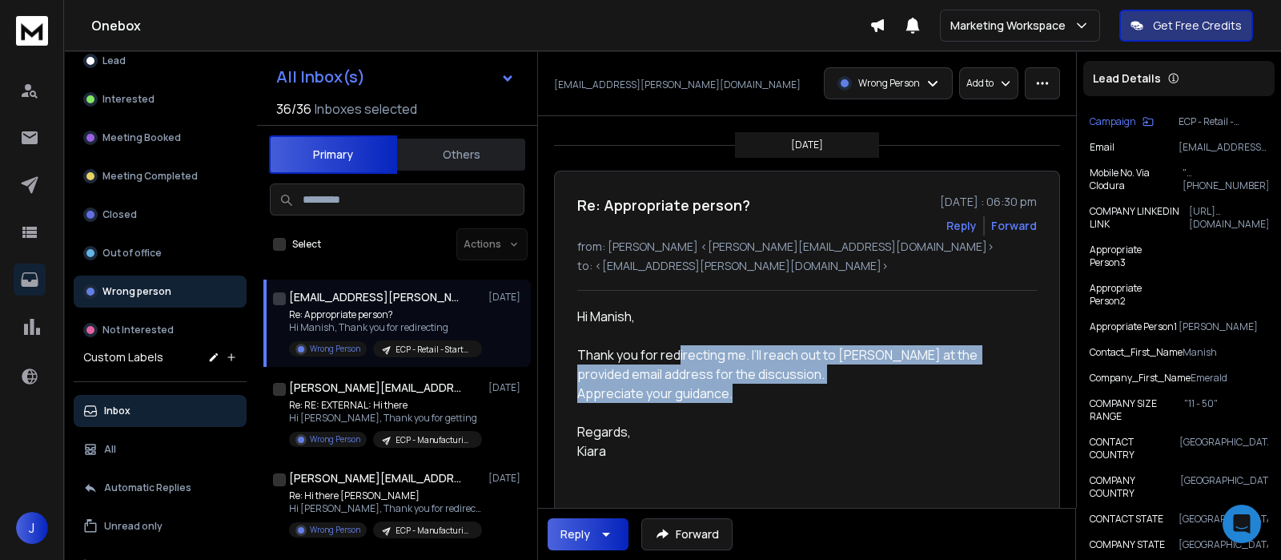
drag, startPoint x: 667, startPoint y: 360, endPoint x: 935, endPoint y: 387, distance: 269.6
click at [731, 390] on div "Appreciate your guidance." at bounding box center [800, 392] width 447 height 19
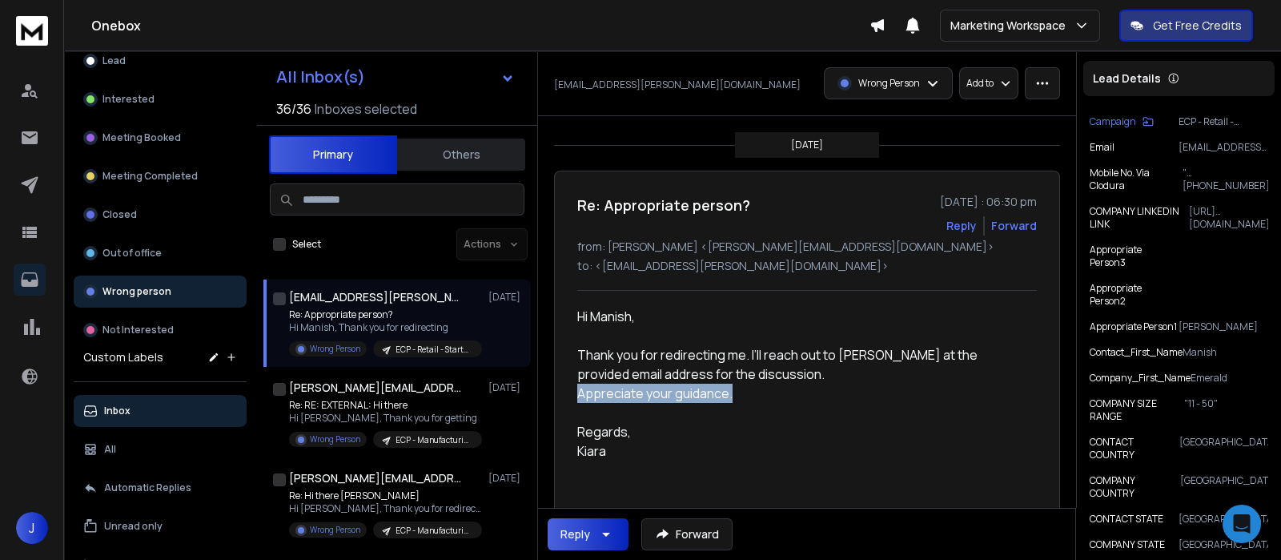
drag, startPoint x: 737, startPoint y: 396, endPoint x: 560, endPoint y: 399, distance: 176.1
click at [741, 398] on div "Appreciate your guidance." at bounding box center [800, 392] width 447 height 19
drag, startPoint x: 741, startPoint y: 398, endPoint x: 576, endPoint y: 390, distance: 164.3
click at [577, 390] on div "Appreciate your guidance." at bounding box center [800, 392] width 447 height 19
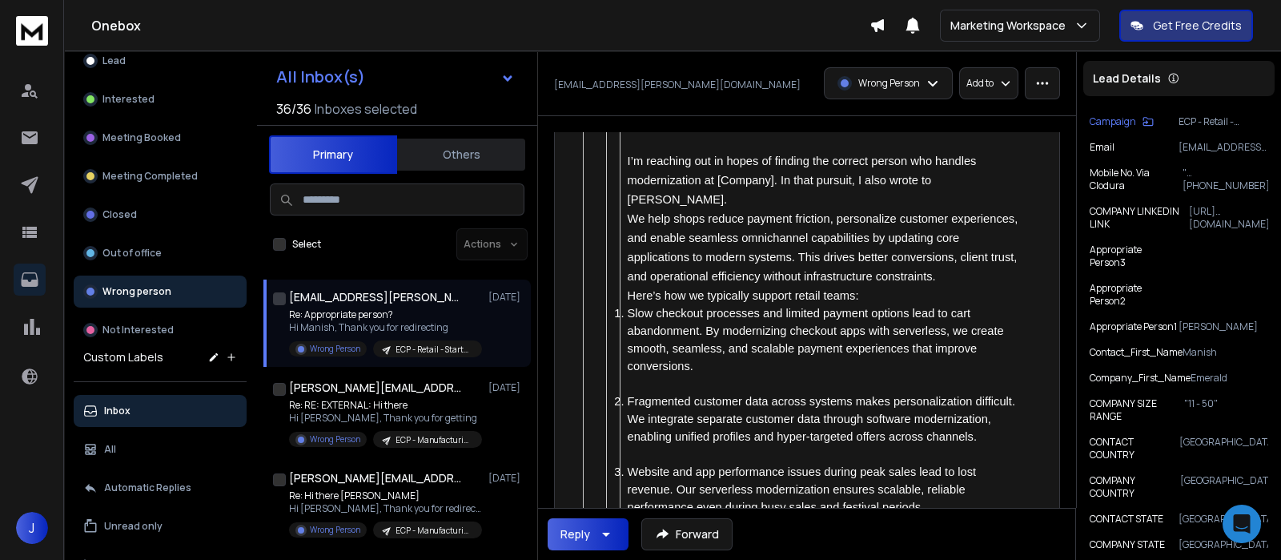
scroll to position [700, 0]
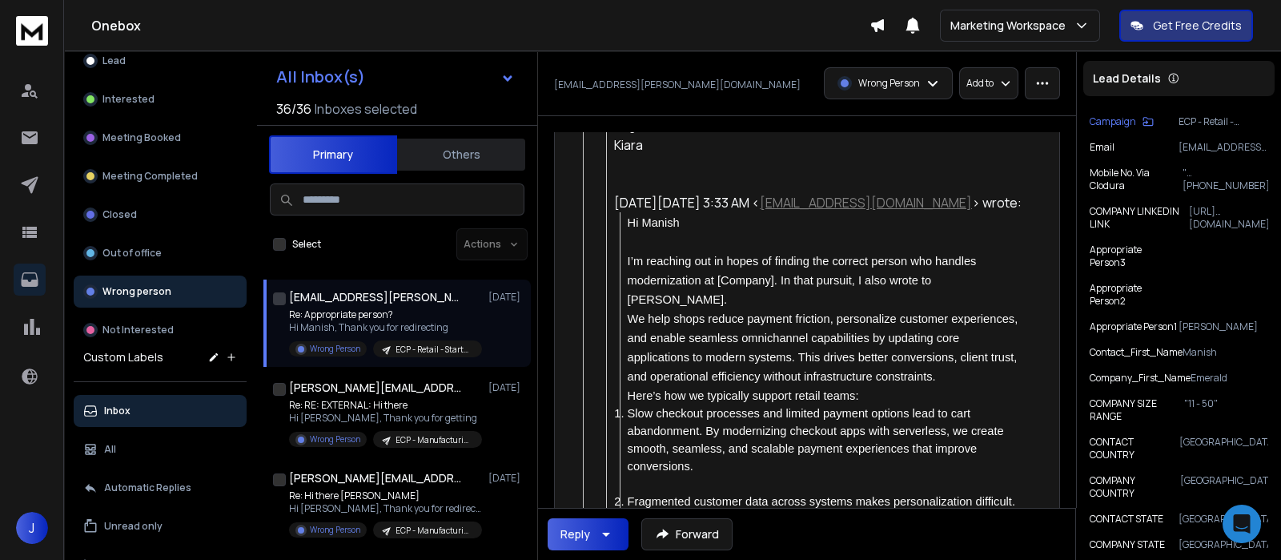
click at [685, 255] on span "I’m reaching out in hopes of finding the correct person who handles modernizati…" at bounding box center [804, 280] width 352 height 51
drag, startPoint x: 714, startPoint y: 255, endPoint x: 772, endPoint y: 265, distance: 58.6
click at [772, 265] on div "I’m reaching out in hopes of finding the correct person who handles modernizati…" at bounding box center [826, 280] width 396 height 58
click at [773, 265] on div "I’m reaching out in hopes of finding the correct person who handles modernizati…" at bounding box center [826, 280] width 396 height 58
drag, startPoint x: 715, startPoint y: 257, endPoint x: 785, endPoint y: 253, distance: 69.8
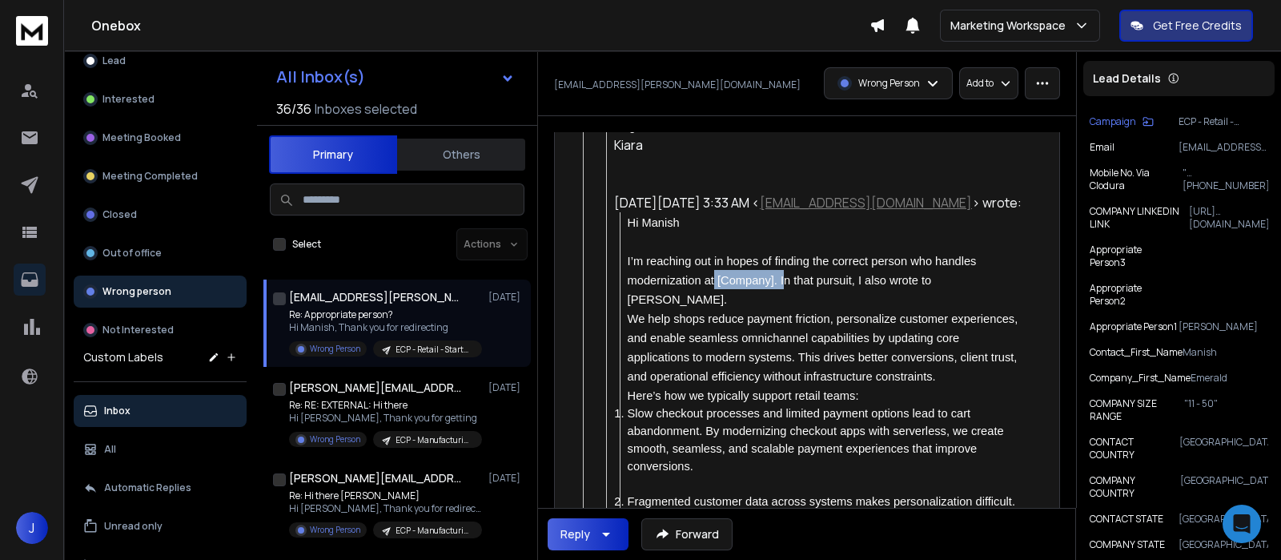
click at [785, 255] on span "I’m reaching out in hopes of finding the correct person who handles modernizati…" at bounding box center [804, 280] width 352 height 51
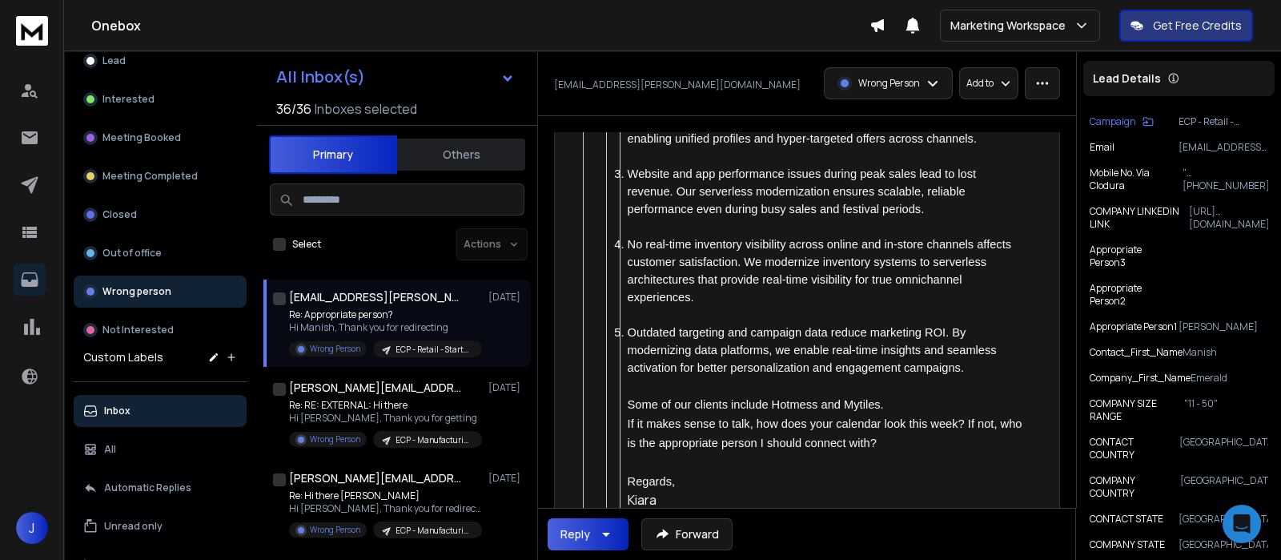
scroll to position [1101, 0]
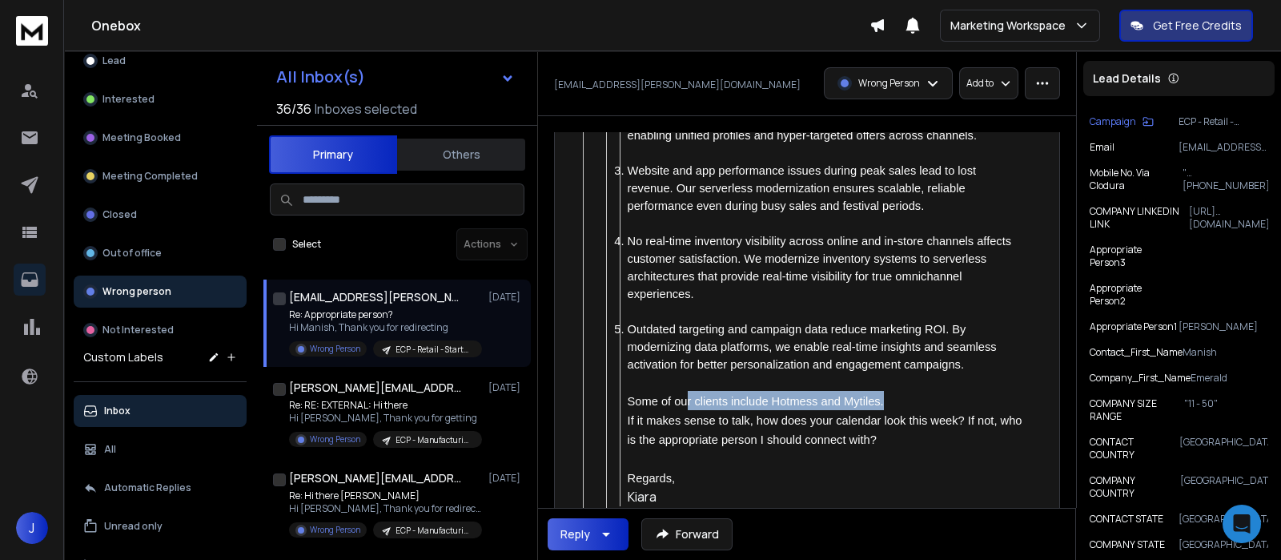
drag, startPoint x: 689, startPoint y: 360, endPoint x: 938, endPoint y: 364, distance: 249.8
click at [938, 391] on div "Some of our clients include Hotmess and Mytiles." at bounding box center [826, 400] width 396 height 19
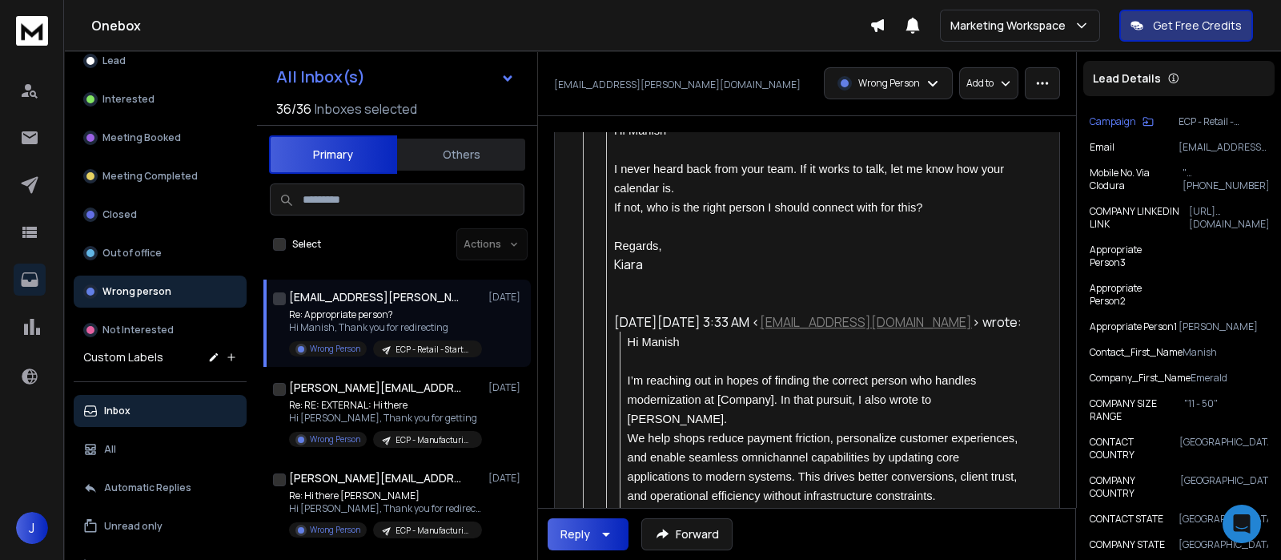
scroll to position [645, 0]
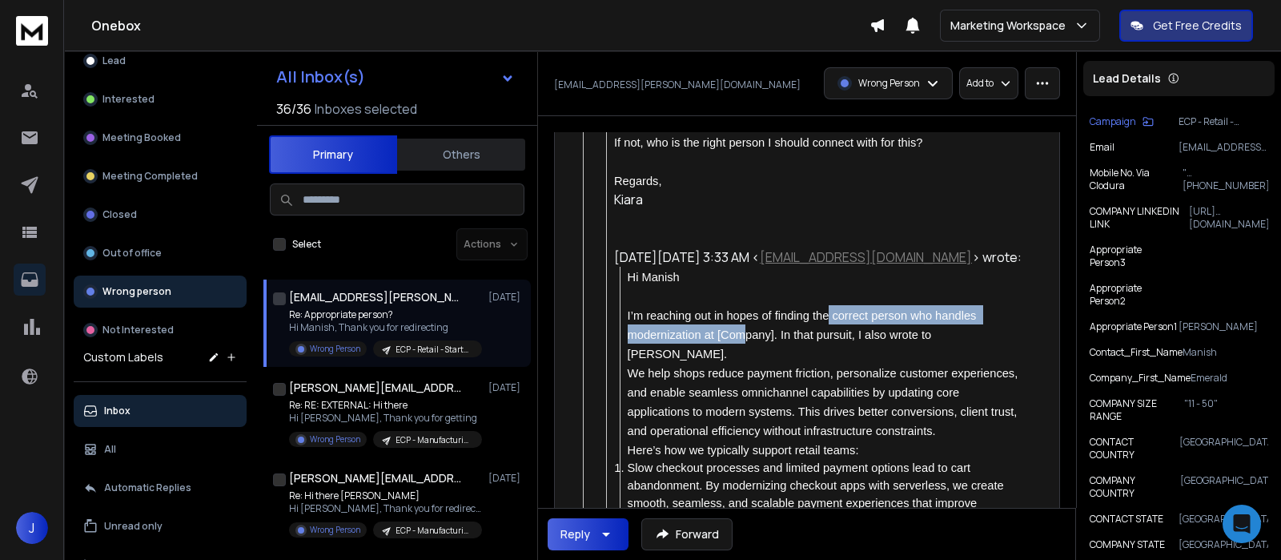
drag, startPoint x: 828, startPoint y: 291, endPoint x: 741, endPoint y: 315, distance: 89.7
click at [741, 315] on span "I’m reaching out in hopes of finding the correct person who handles modernizati…" at bounding box center [804, 334] width 352 height 51
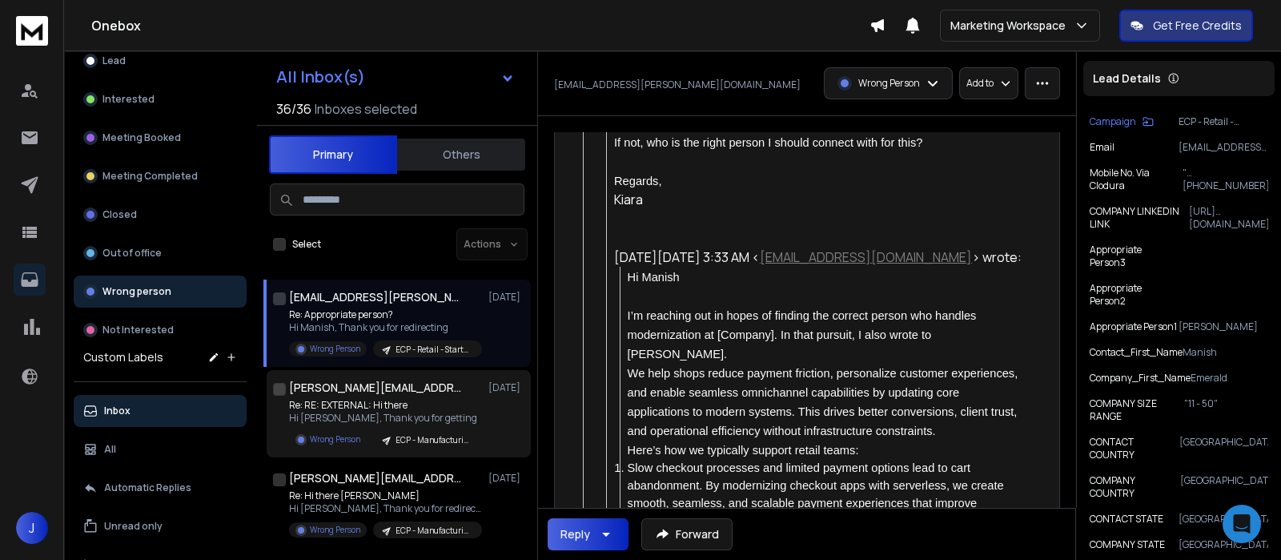
click at [392, 412] on p "Hi [PERSON_NAME], Thank you for getting" at bounding box center [385, 418] width 192 height 13
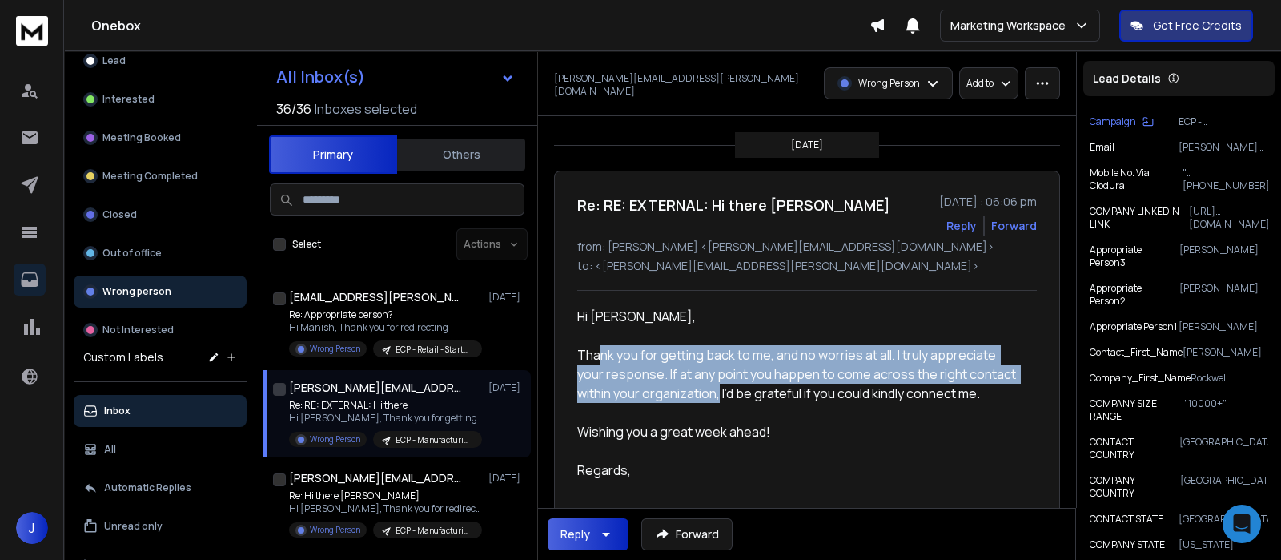
drag, startPoint x: 596, startPoint y: 355, endPoint x: 729, endPoint y: 394, distance: 138.6
click at [722, 389] on div "Thank you for getting back to me, and no worries at all. I truly appreciate you…" at bounding box center [800, 364] width 447 height 77
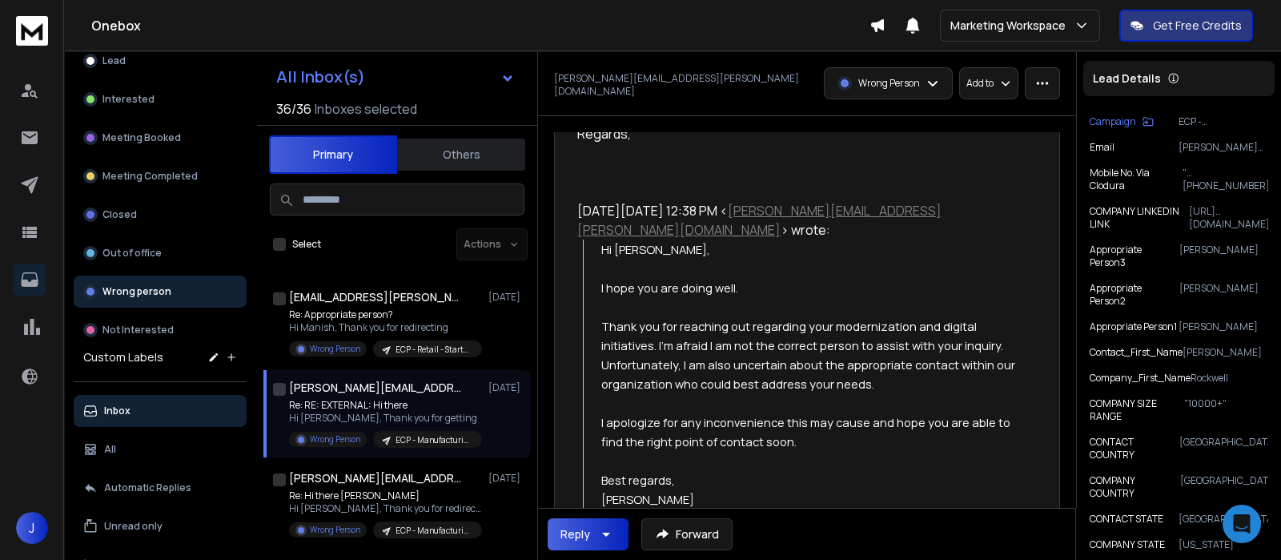
scroll to position [399, 0]
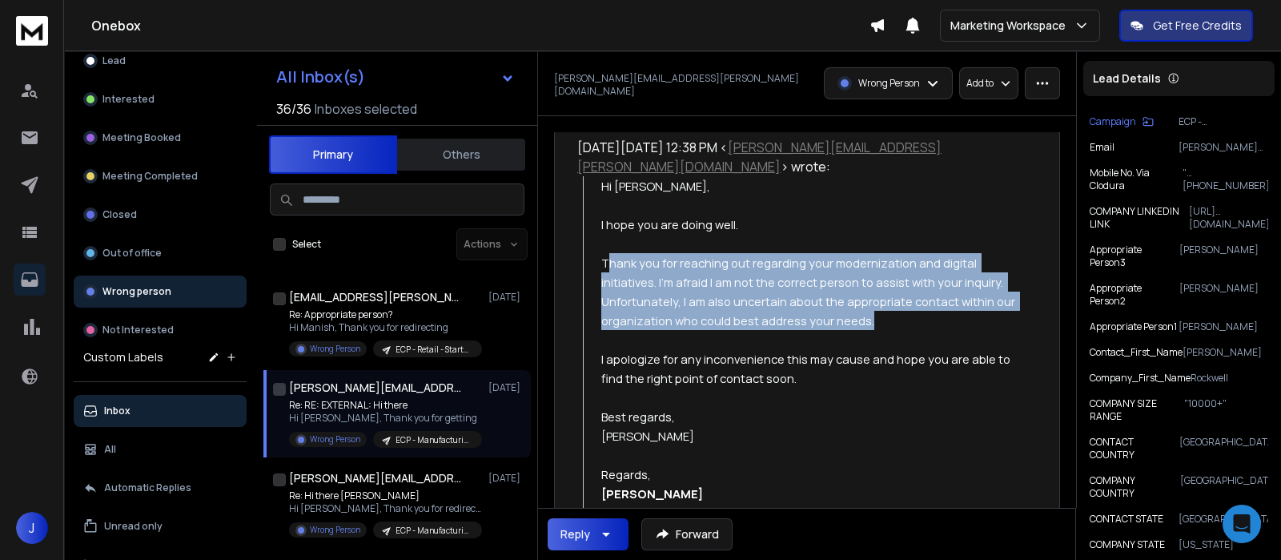
drag, startPoint x: 605, startPoint y: 264, endPoint x: 790, endPoint y: 323, distance: 194.0
click at [895, 322] on div "Thank you for reaching out regarding your modernization and digital initiatives…" at bounding box center [813, 291] width 424 height 77
click at [777, 323] on span "Thank you for reaching out regarding your modernization and digital initiatives…" at bounding box center [809, 292] width 416 height 74
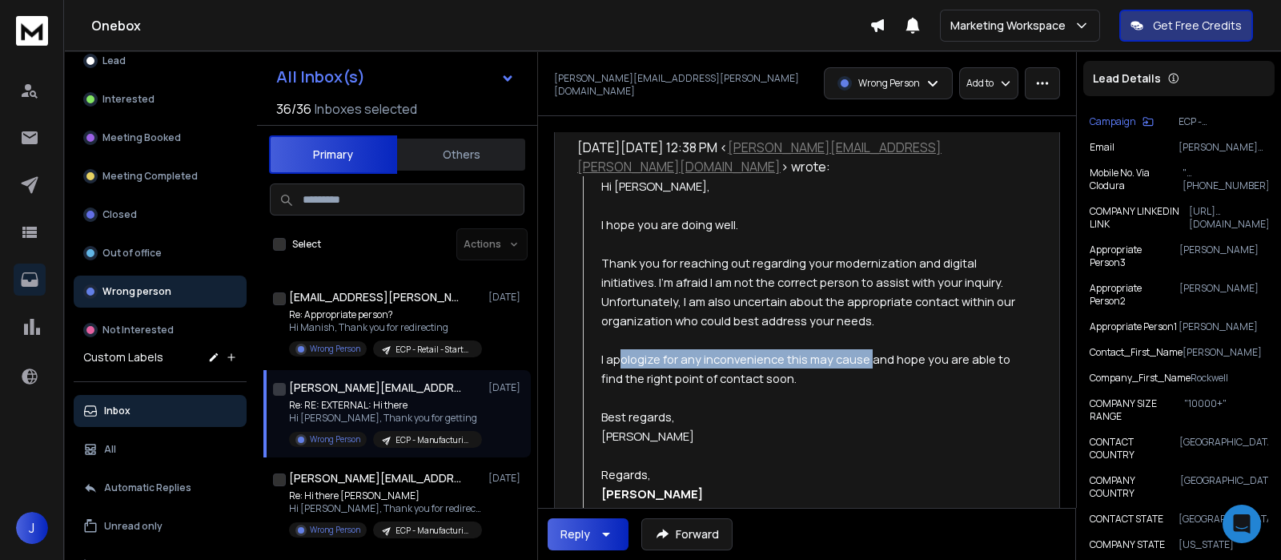
drag, startPoint x: 616, startPoint y: 362, endPoint x: 868, endPoint y: 353, distance: 252.3
click at [868, 353] on span "I apologize for any inconvenience this may cause and hope you are able to find …" at bounding box center [807, 368] width 412 height 35
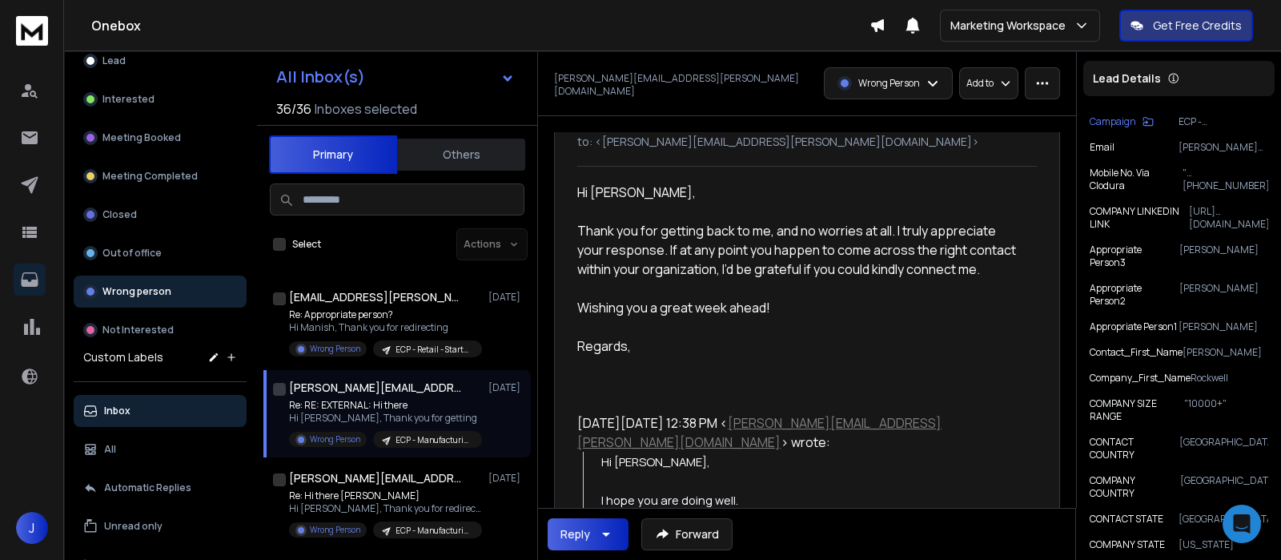
scroll to position [99, 0]
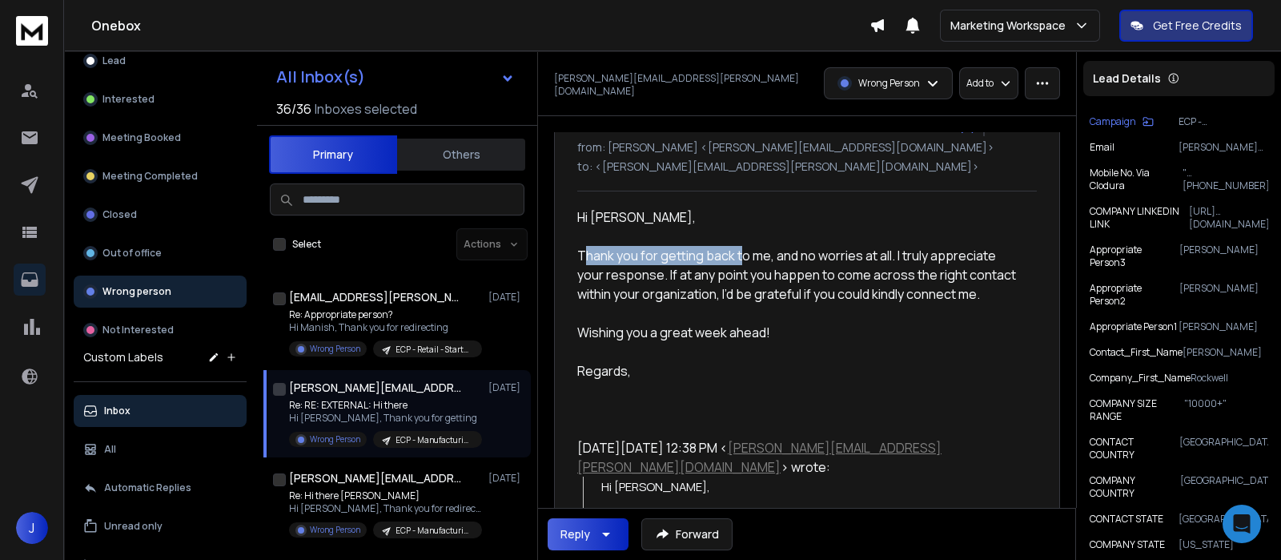
drag, startPoint x: 588, startPoint y: 254, endPoint x: 741, endPoint y: 254, distance: 153.7
click at [741, 254] on div "Thank you for getting back to me, and no worries at all. I truly appreciate you…" at bounding box center [800, 265] width 447 height 77
click at [668, 278] on div "Thank you for getting back to me, and no worries at all. I truly appreciate you…" at bounding box center [800, 265] width 447 height 77
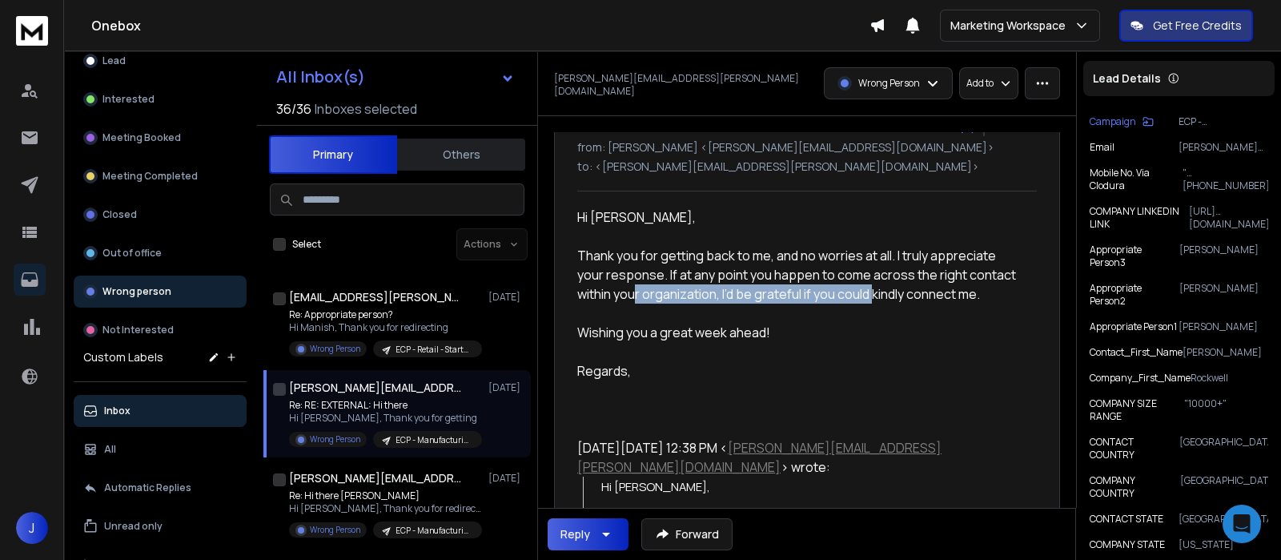
drag, startPoint x: 635, startPoint y: 294, endPoint x: 875, endPoint y: 291, distance: 240.2
click at [875, 291] on div "Thank you for getting back to me, and no worries at all. I truly appreciate you…" at bounding box center [800, 265] width 447 height 77
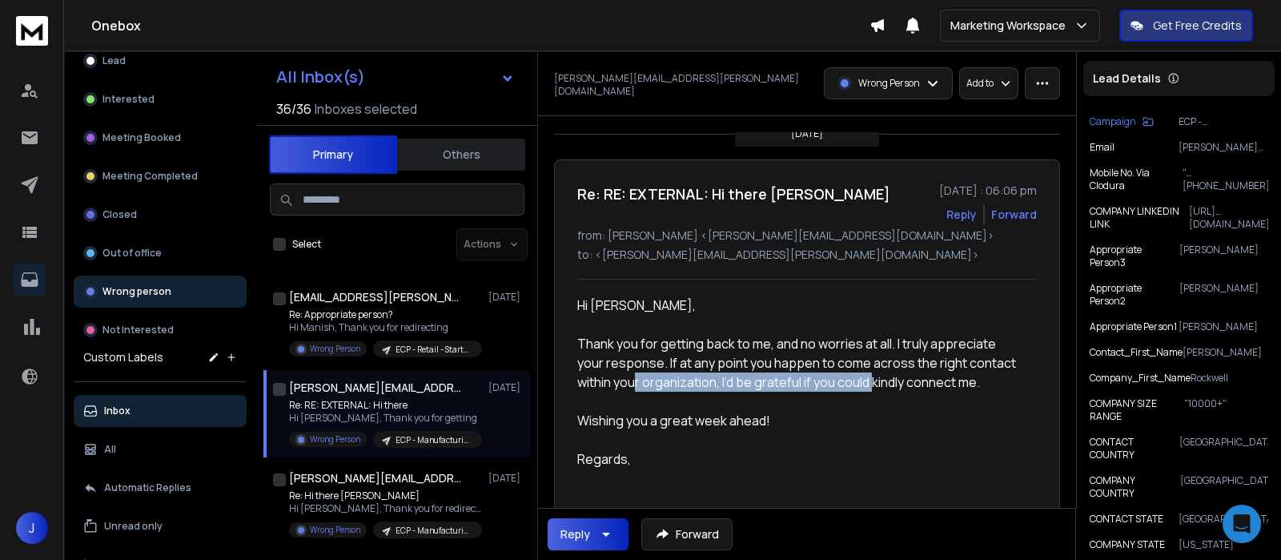
scroll to position [0, 0]
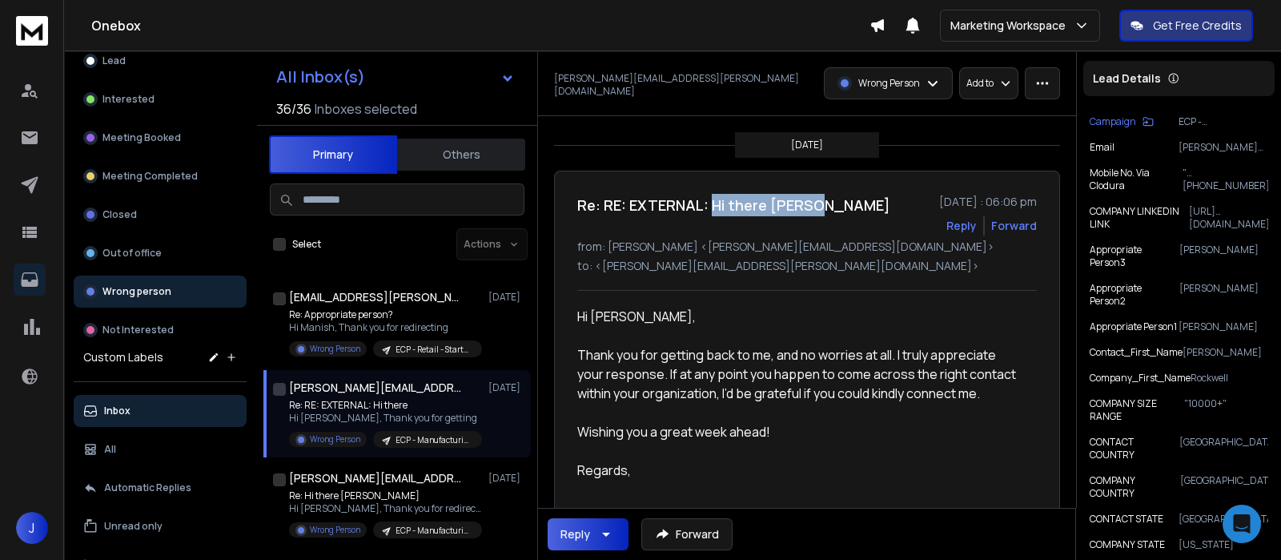
drag, startPoint x: 707, startPoint y: 206, endPoint x: 817, endPoint y: 206, distance: 110.5
click at [817, 206] on div "Re: RE: EXTERNAL: Hi there [PERSON_NAME] [DATE] : 06:06 pm Reply Forward" at bounding box center [807, 215] width 460 height 42
click at [714, 214] on h1 "Re: RE: EXTERNAL: Hi there [PERSON_NAME]" at bounding box center [733, 205] width 313 height 22
drag, startPoint x: 709, startPoint y: 202, endPoint x: 827, endPoint y: 202, distance: 118.5
click at [827, 202] on div "Re: RE: EXTERNAL: Hi there [PERSON_NAME] [DATE] : 06:06 pm Reply Forward" at bounding box center [807, 215] width 460 height 42
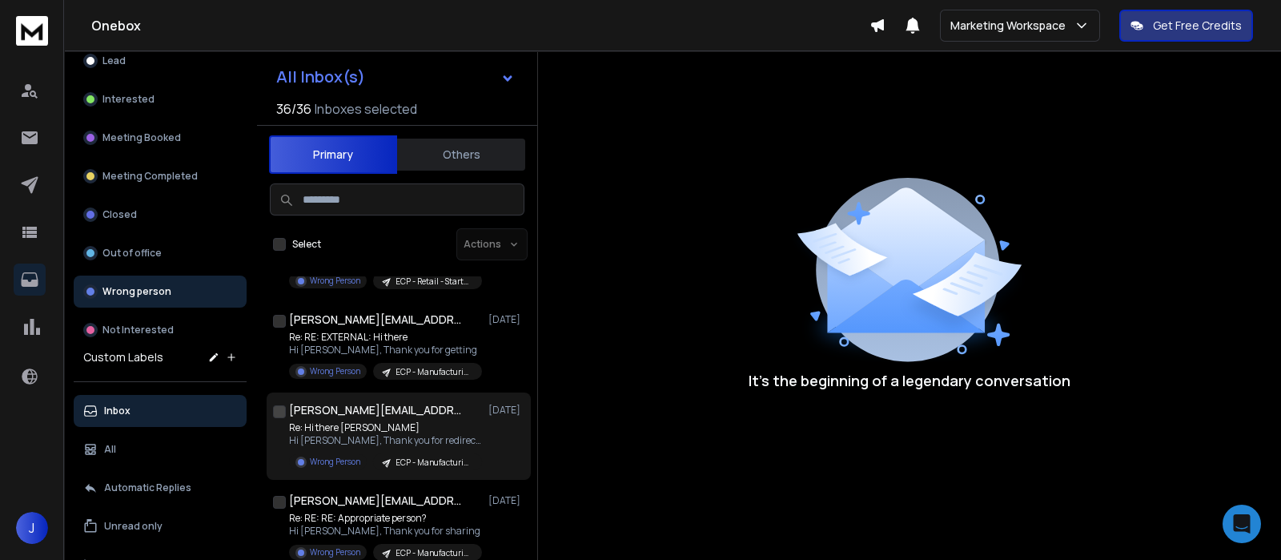
click at [400, 407] on h1 "[PERSON_NAME][EMAIL_ADDRESS][PERSON_NAME][DOMAIN_NAME]" at bounding box center [377, 410] width 176 height 16
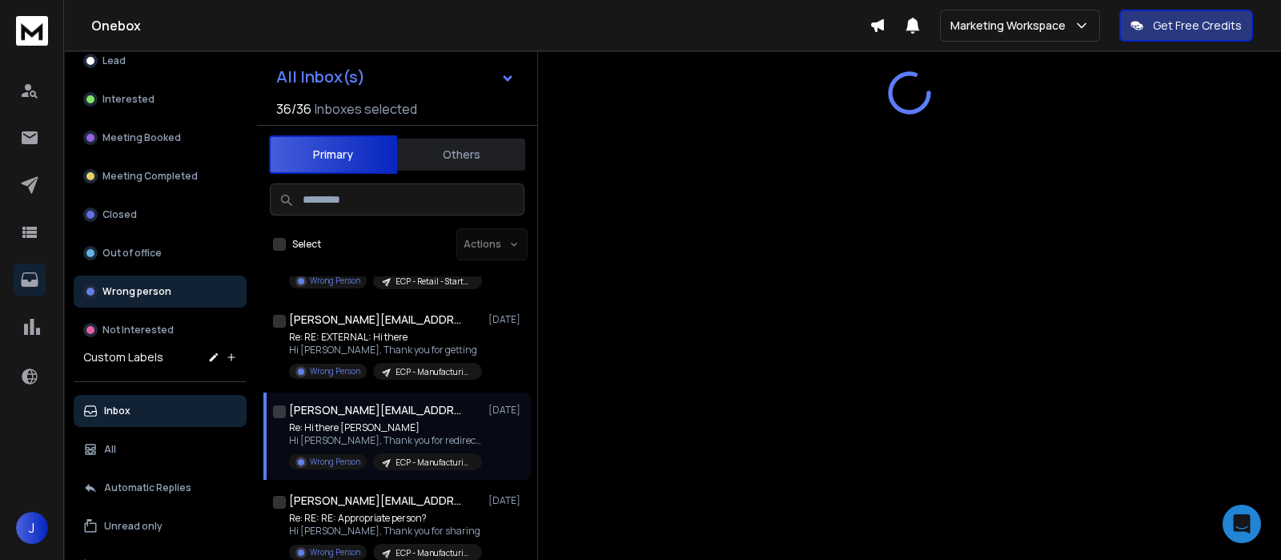
scroll to position [53, 0]
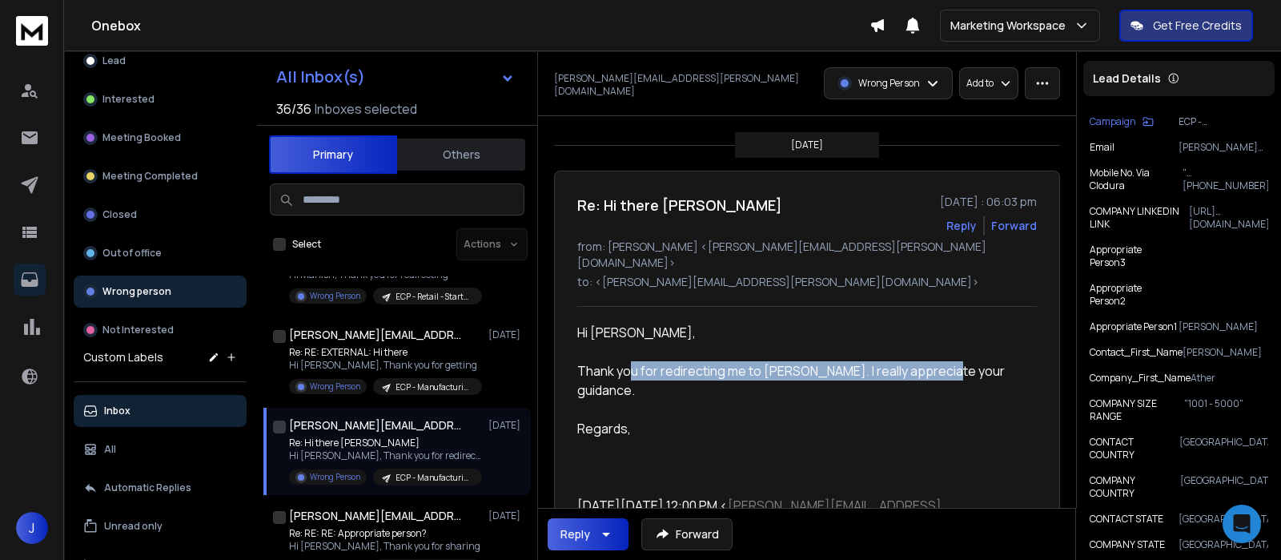
drag, startPoint x: 626, startPoint y: 352, endPoint x: 946, endPoint y: 353, distance: 320.2
click at [946, 353] on div "Thank you for redirecting me to [PERSON_NAME]. I really appreciate your guidanc…" at bounding box center [800, 371] width 447 height 58
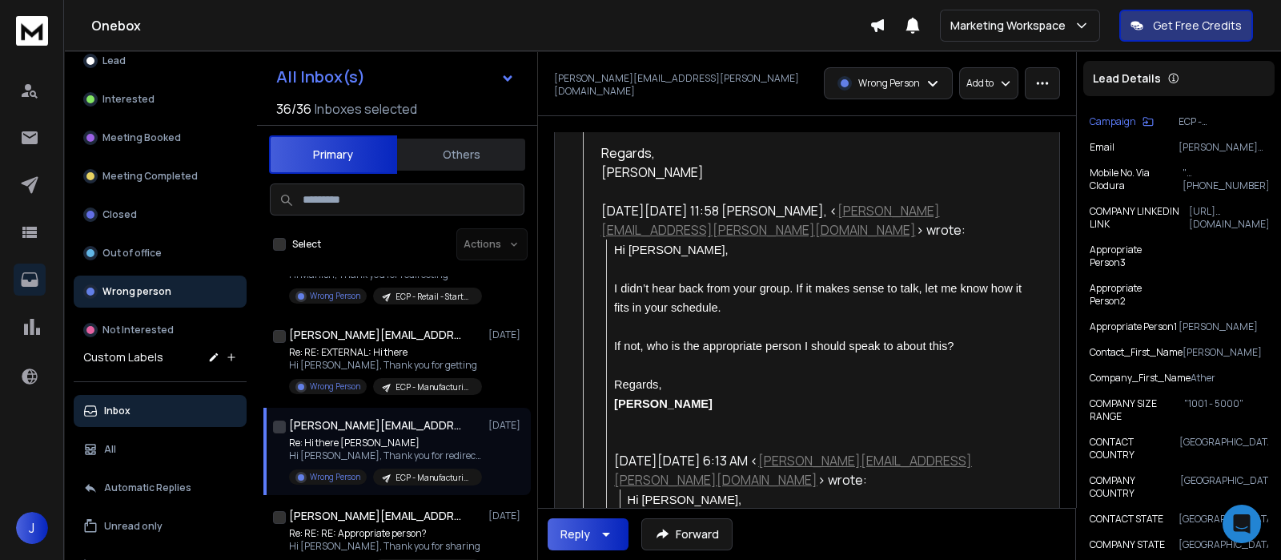
scroll to position [500, 0]
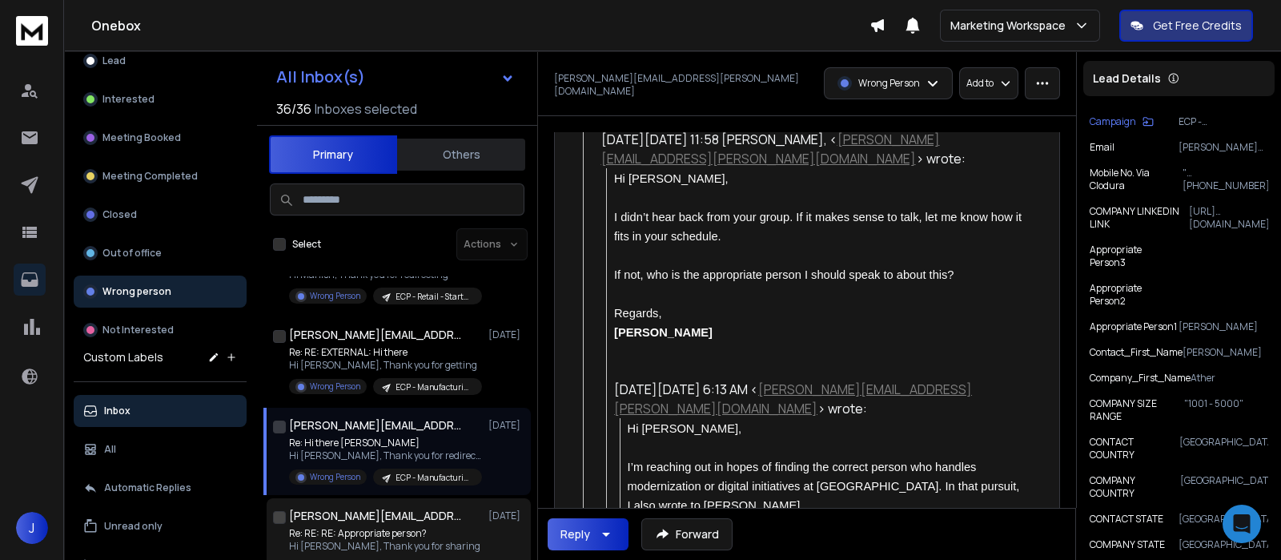
click at [379, 530] on p "Re: RE: RE: Appropriate person?" at bounding box center [385, 533] width 192 height 13
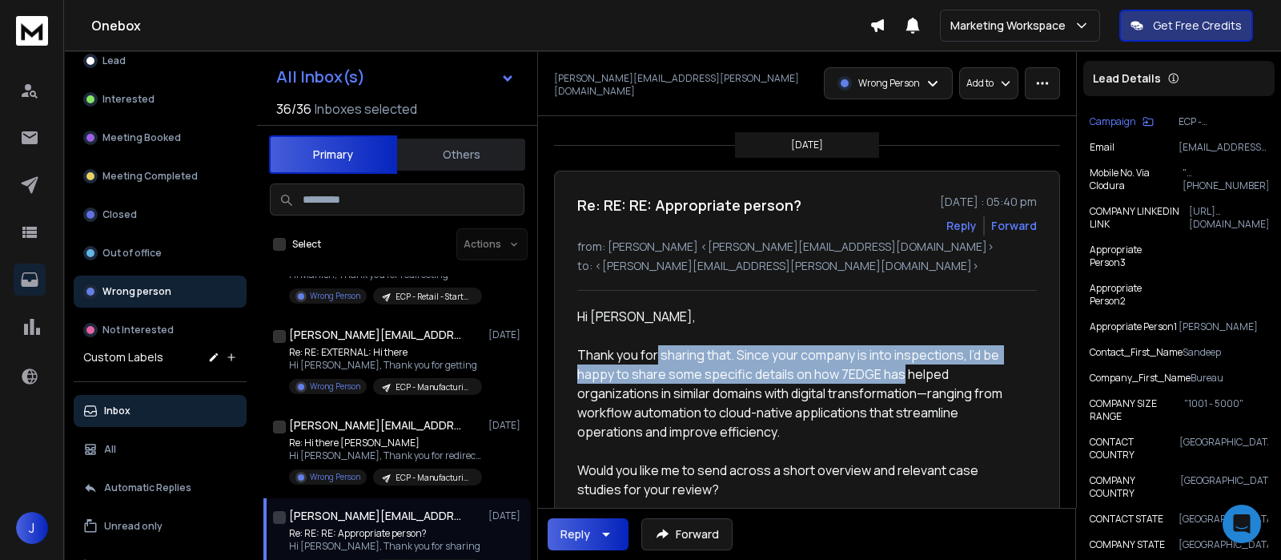
drag, startPoint x: 655, startPoint y: 355, endPoint x: 901, endPoint y: 371, distance: 246.3
click at [901, 371] on div "Thank you for sharing that. Since your company is into inspections, I’d be happ…" at bounding box center [800, 383] width 447 height 115
click at [606, 364] on div "Thank you for sharing that. Since your company is into inspections, I’d be happ…" at bounding box center [800, 383] width 447 height 115
drag, startPoint x: 575, startPoint y: 357, endPoint x: 797, endPoint y: 395, distance: 225.1
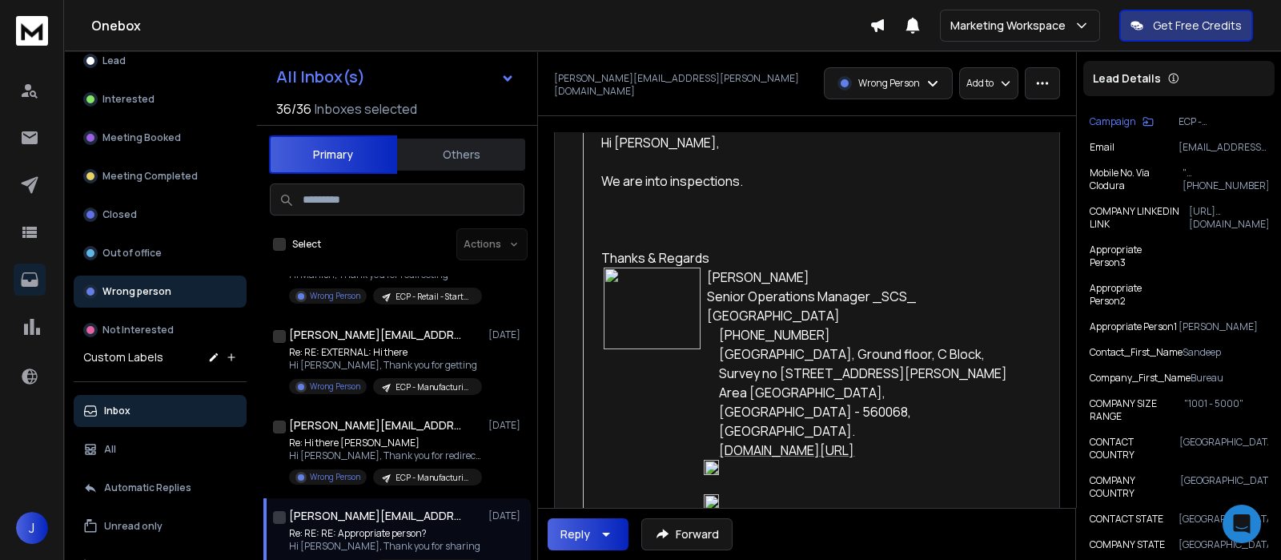
scroll to position [399, 0]
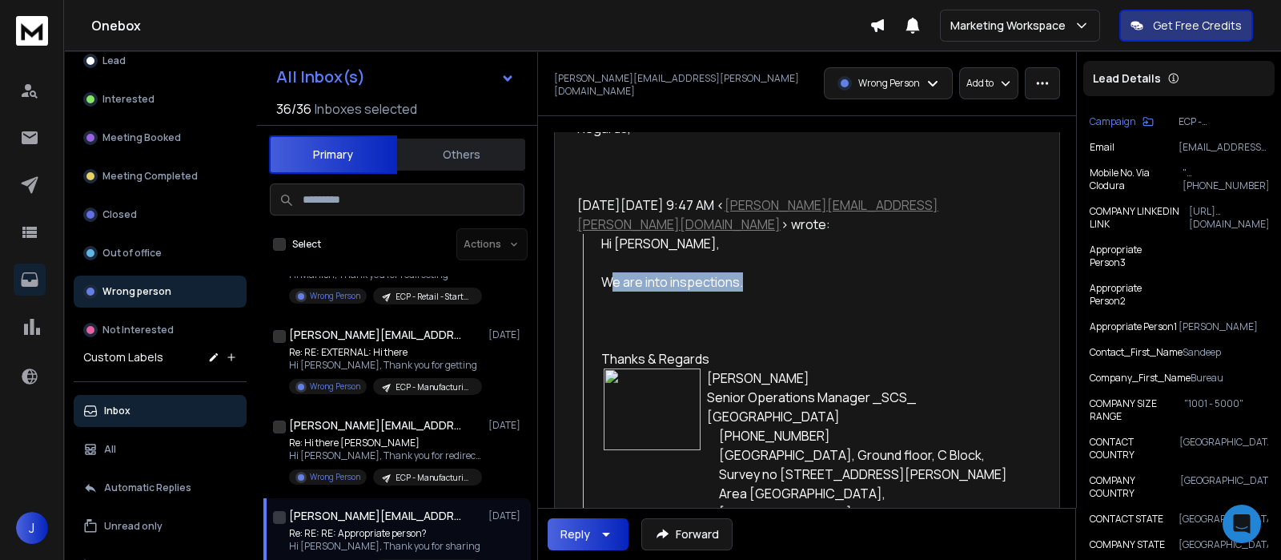
drag, startPoint x: 608, startPoint y: 279, endPoint x: 759, endPoint y: 281, distance: 151.3
click at [757, 280] on div "We are into inspections." at bounding box center [813, 281] width 424 height 19
click at [759, 281] on div "We are into inspections." at bounding box center [813, 281] width 424 height 19
drag, startPoint x: 759, startPoint y: 281, endPoint x: 592, endPoint y: 244, distance: 170.5
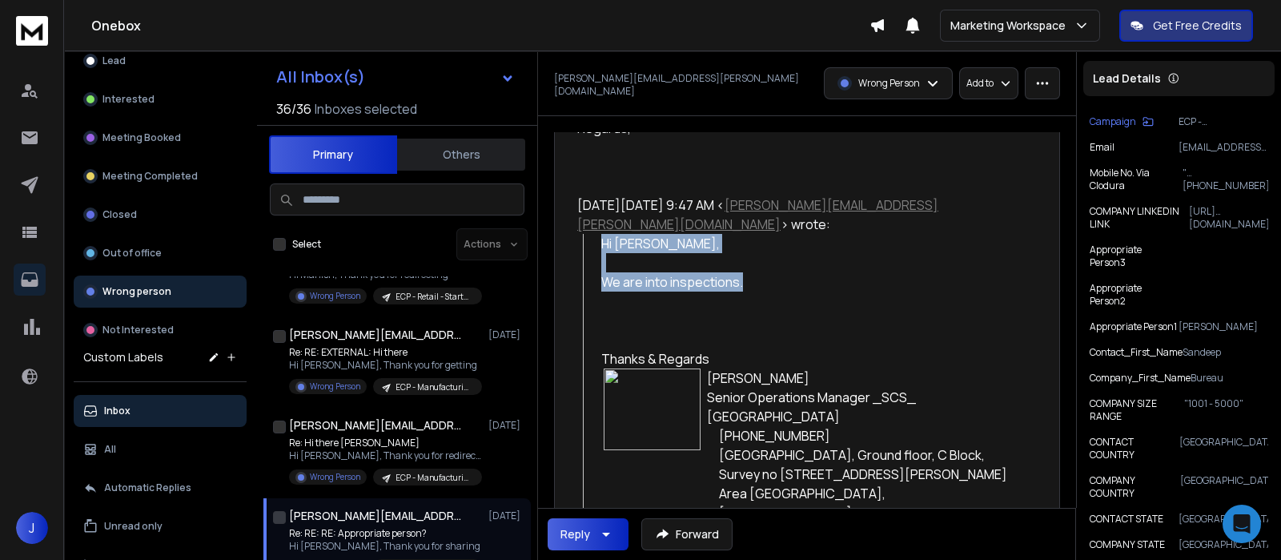
click at [628, 262] on div at bounding box center [813, 262] width 424 height 19
drag, startPoint x: 744, startPoint y: 287, endPoint x: 598, endPoint y: 241, distance: 152.9
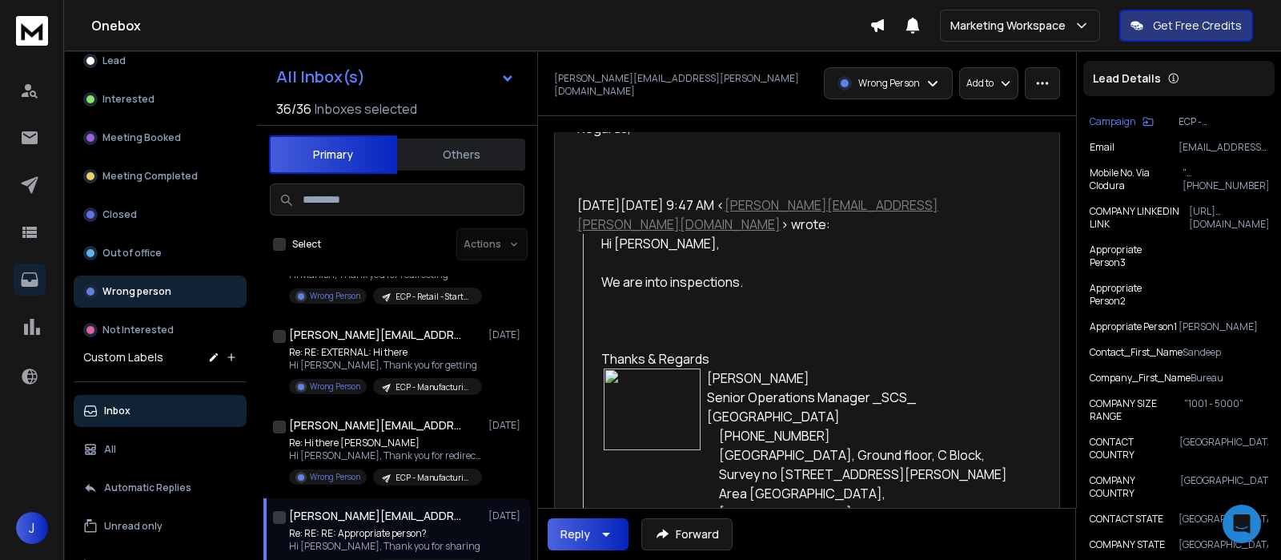
click at [660, 299] on div at bounding box center [813, 300] width 424 height 19
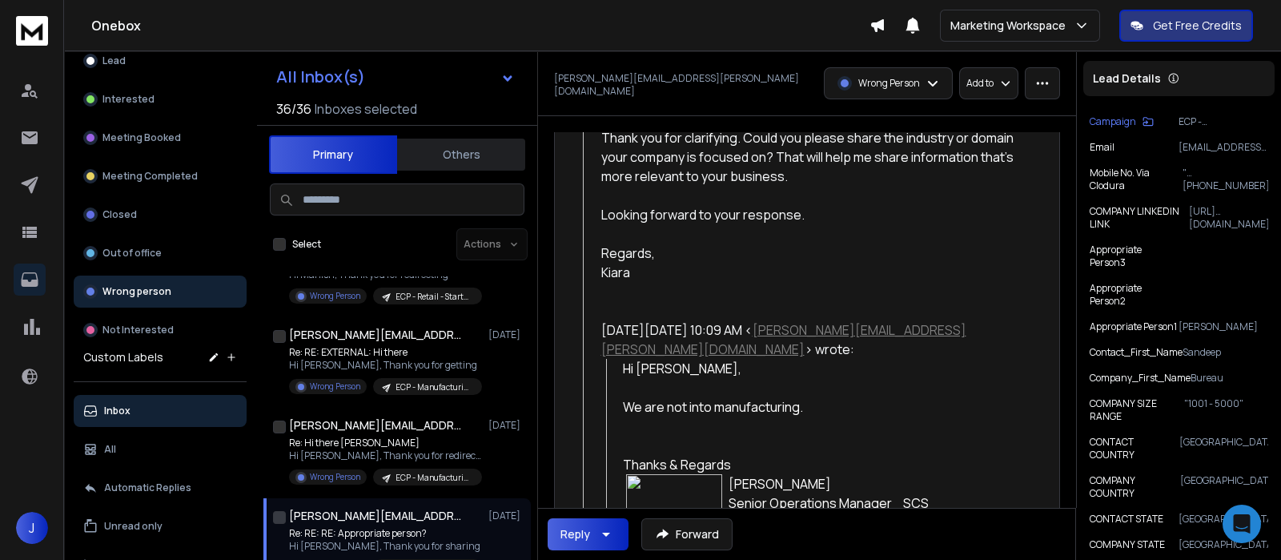
scroll to position [1001, 0]
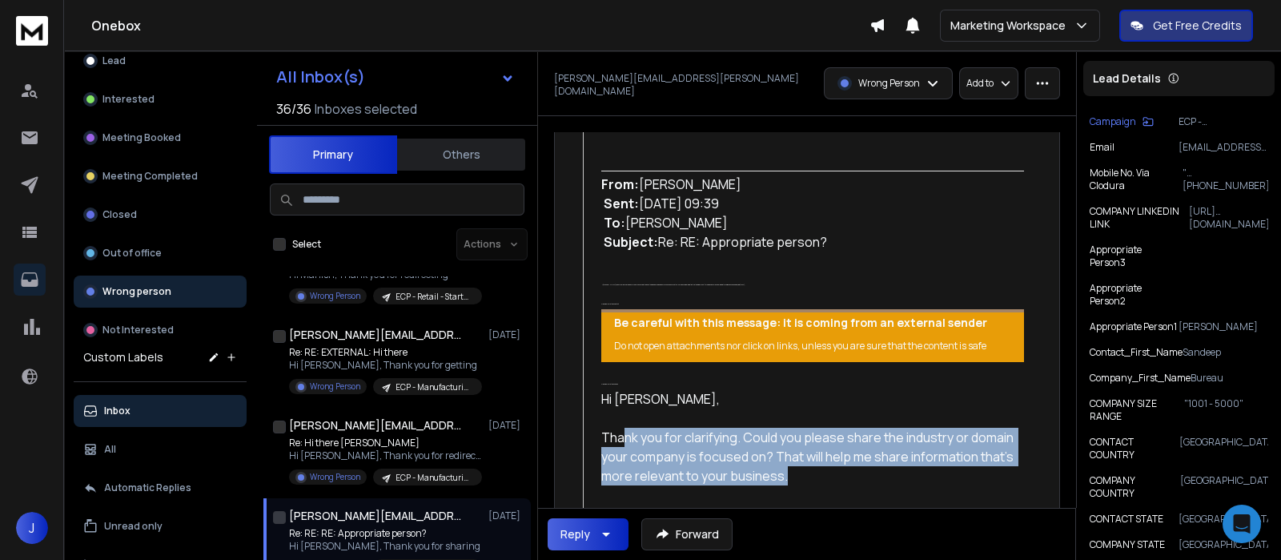
drag, startPoint x: 623, startPoint y: 380, endPoint x: 990, endPoint y: 430, distance: 370.0
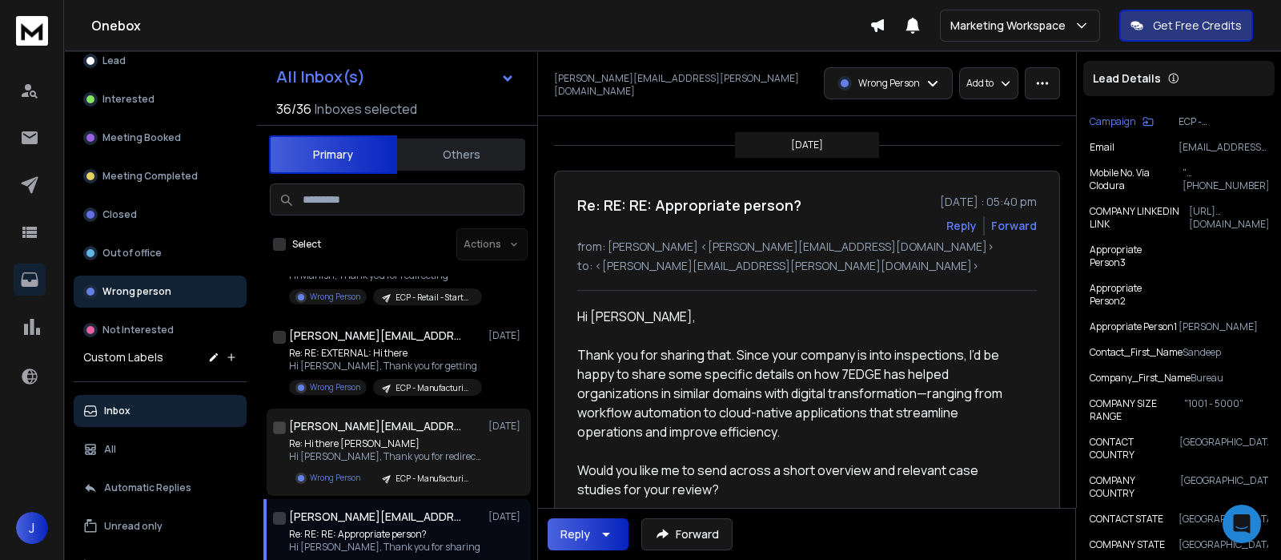
scroll to position [0, 0]
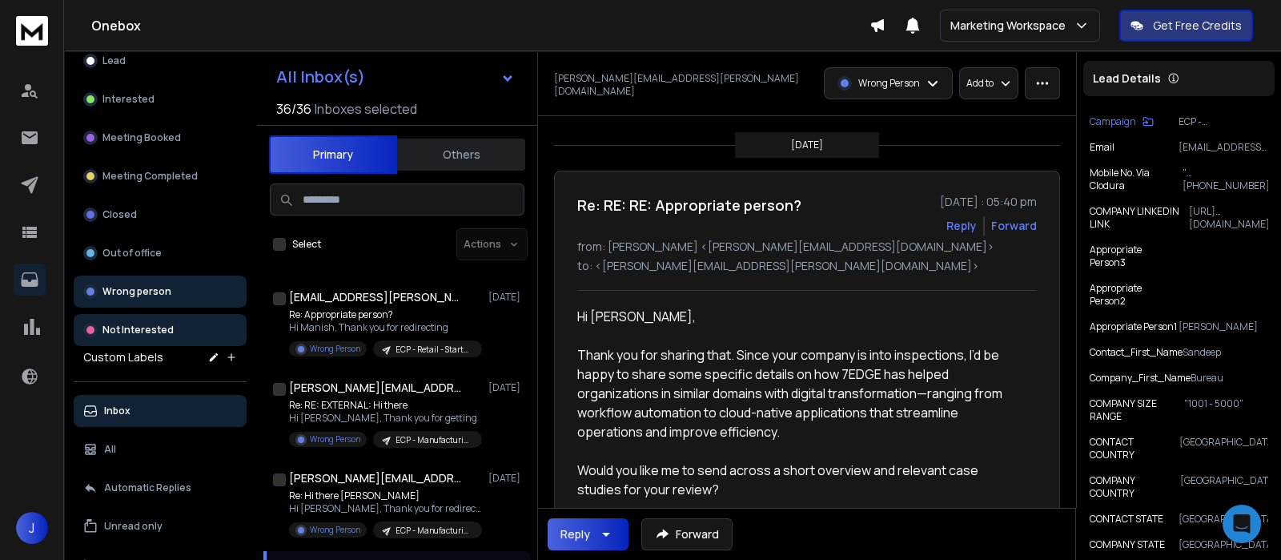
click at [127, 330] on p "Not Interested" at bounding box center [137, 329] width 71 height 13
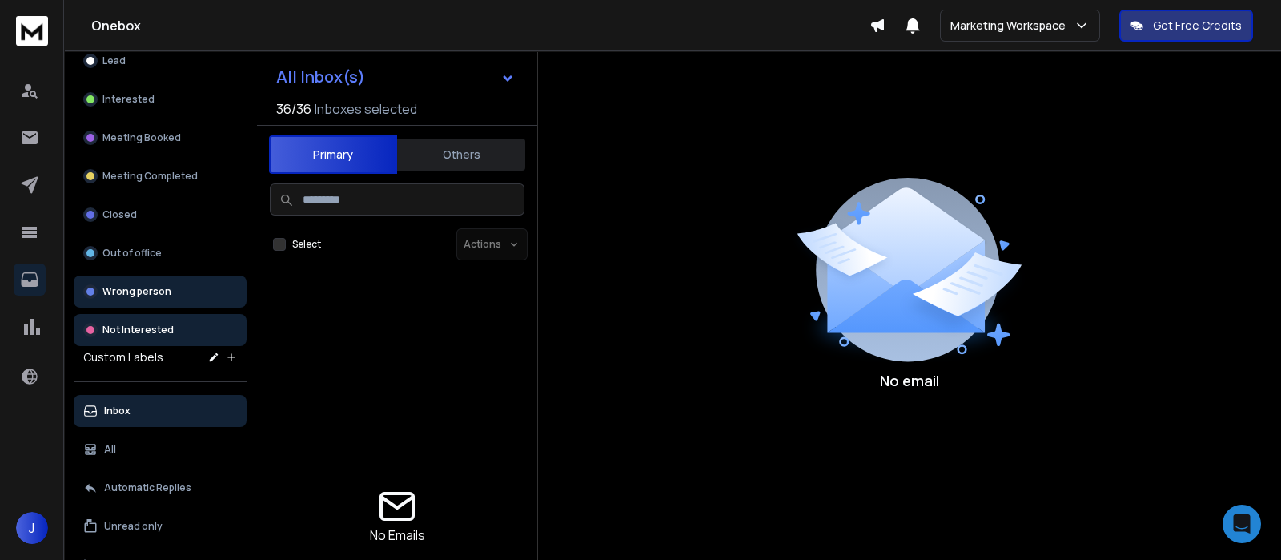
click at [167, 296] on button "Wrong person" at bounding box center [160, 291] width 173 height 32
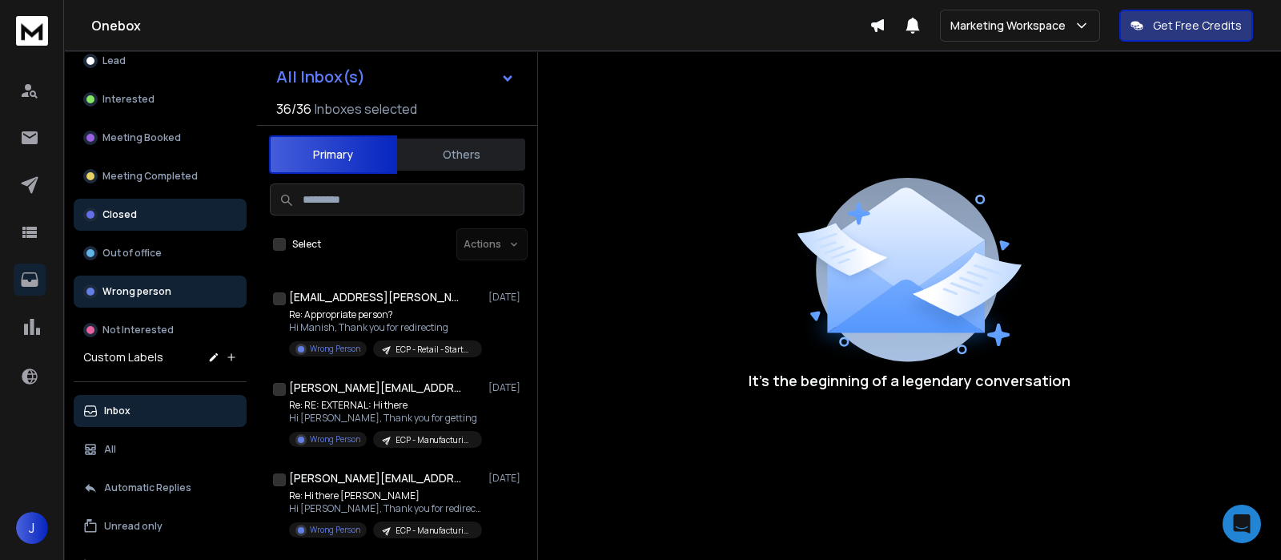
click at [184, 206] on button "Closed" at bounding box center [160, 215] width 173 height 32
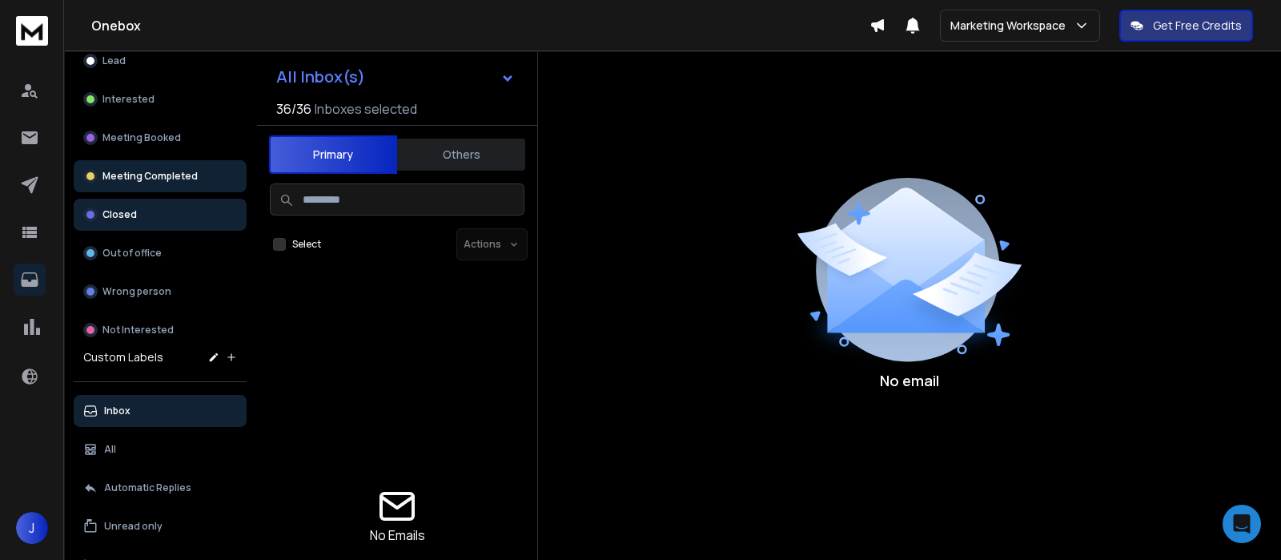
click at [164, 175] on p "Meeting Completed" at bounding box center [149, 176] width 95 height 13
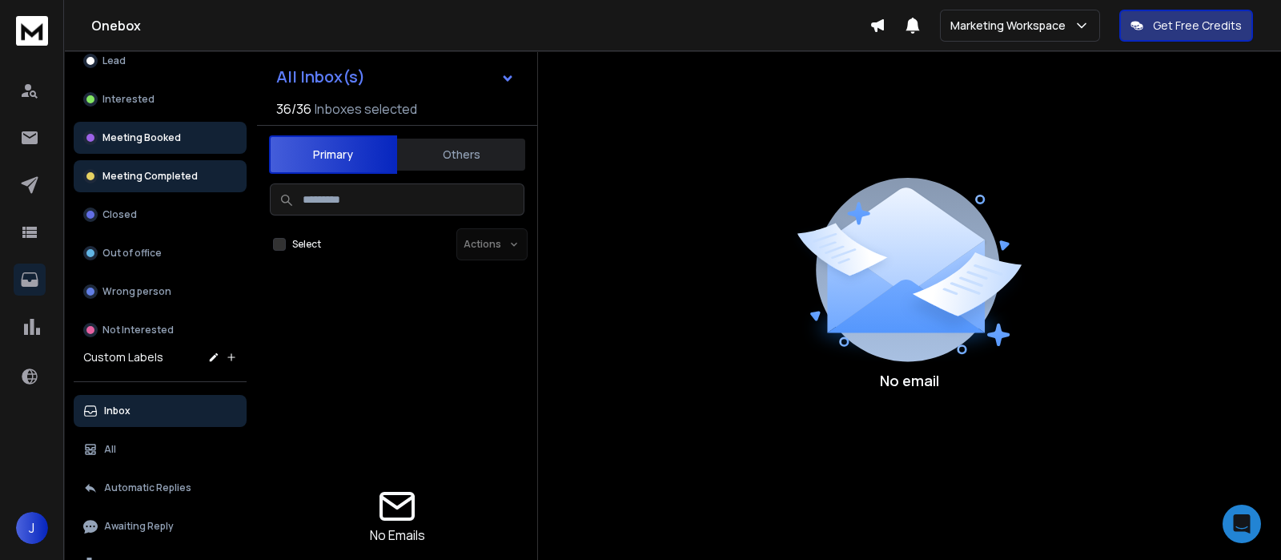
click at [152, 131] on p "Meeting Booked" at bounding box center [141, 137] width 78 height 13
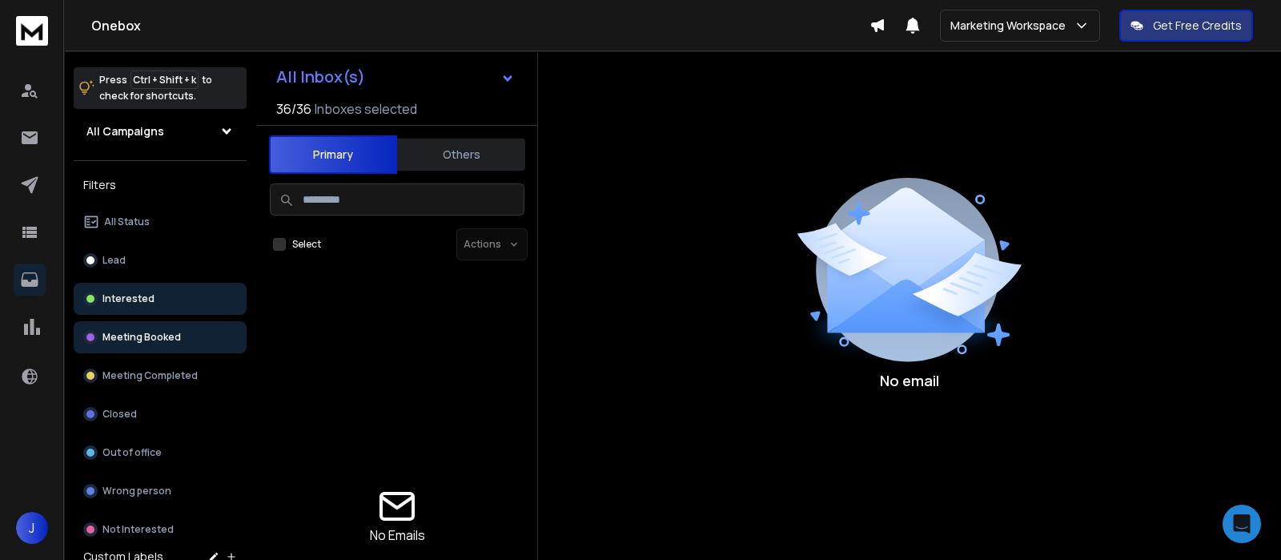
click at [151, 305] on button "Interested" at bounding box center [160, 299] width 173 height 32
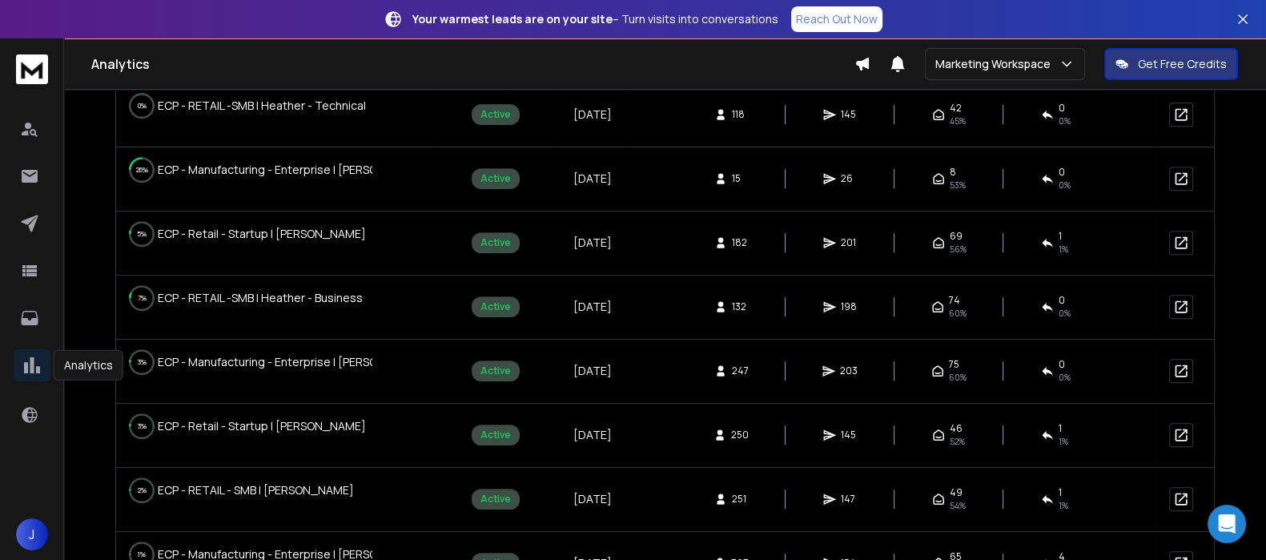
scroll to position [586, 0]
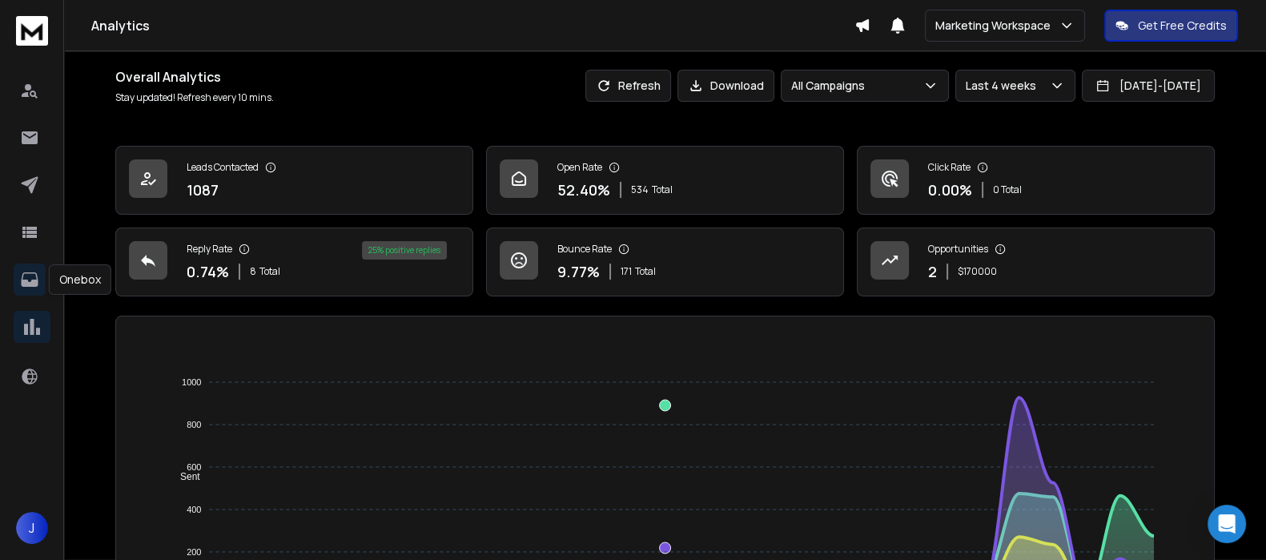
click at [30, 275] on icon at bounding box center [29, 279] width 19 height 19
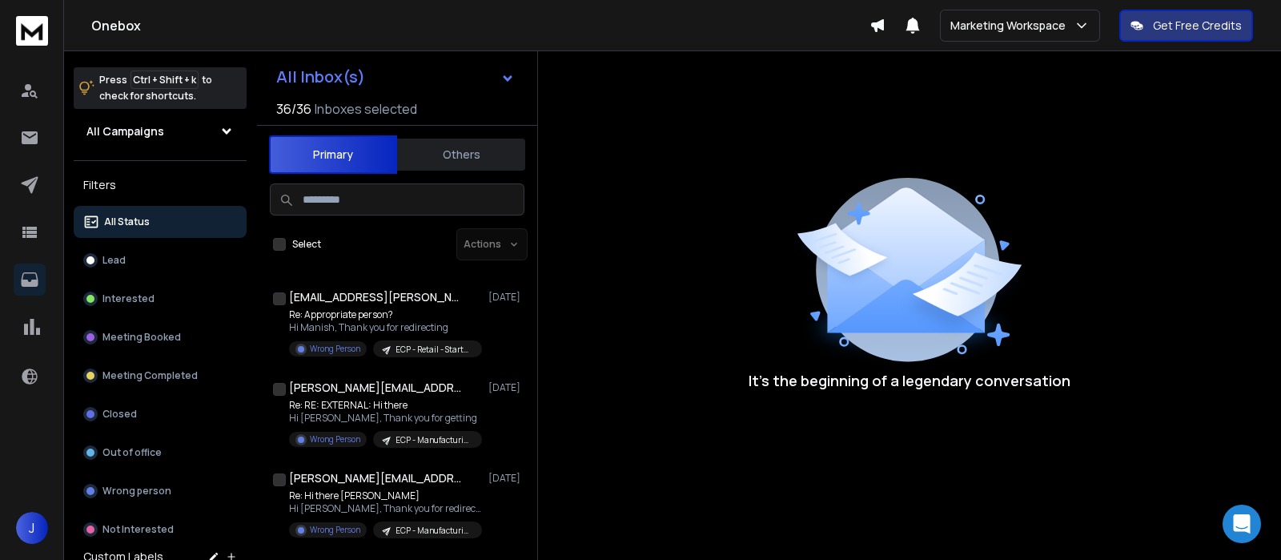
click at [169, 226] on button "All Status" at bounding box center [160, 222] width 173 height 32
click at [168, 261] on button "Lead" at bounding box center [160, 260] width 173 height 32
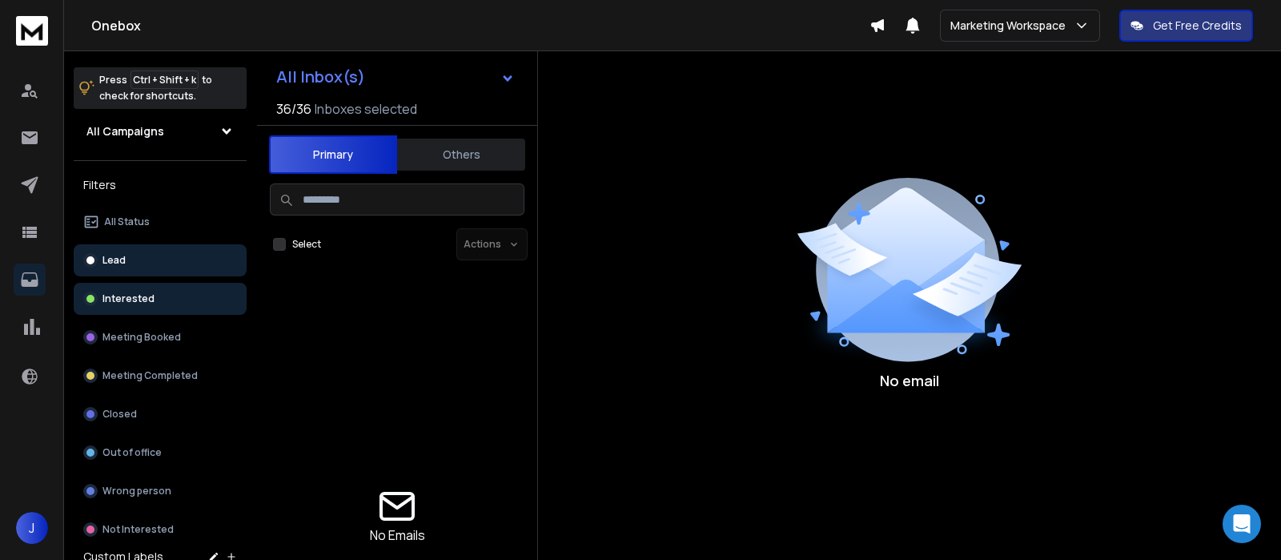
click at [164, 295] on button "Interested" at bounding box center [160, 299] width 173 height 32
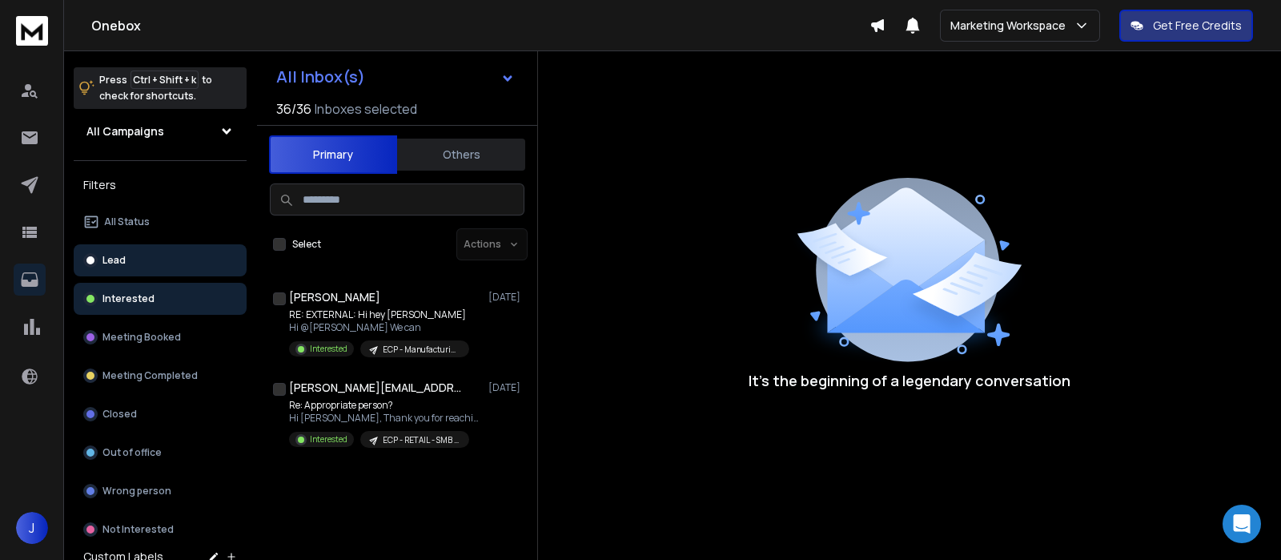
click at [162, 258] on button "Lead" at bounding box center [160, 260] width 173 height 32
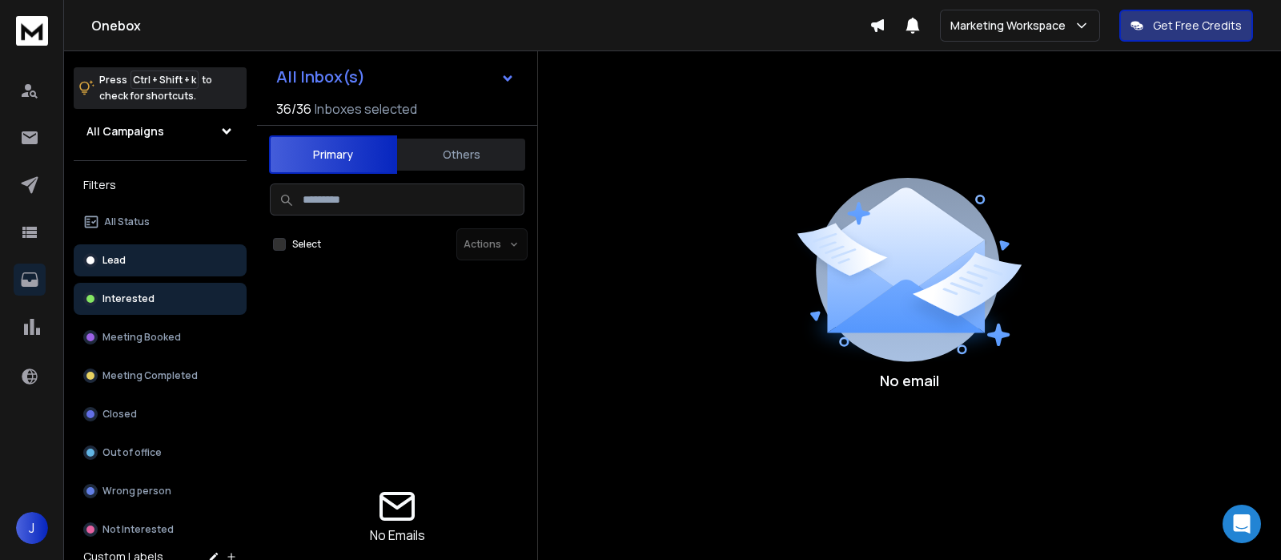
click at [165, 301] on button "Interested" at bounding box center [160, 299] width 173 height 32
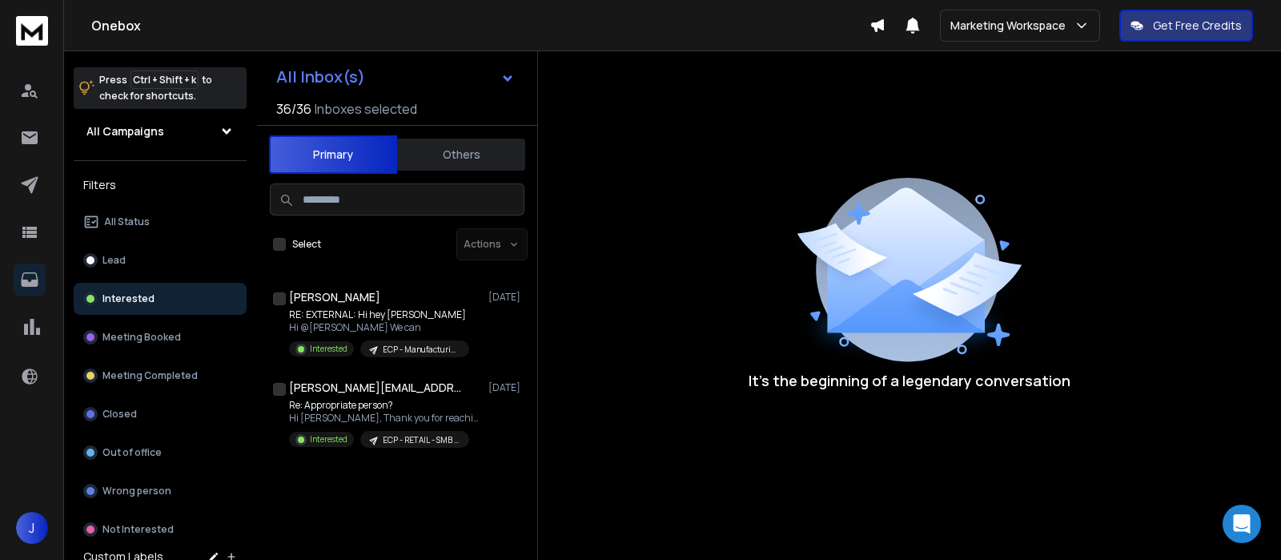
click at [166, 336] on p "Meeting Booked" at bounding box center [141, 337] width 78 height 13
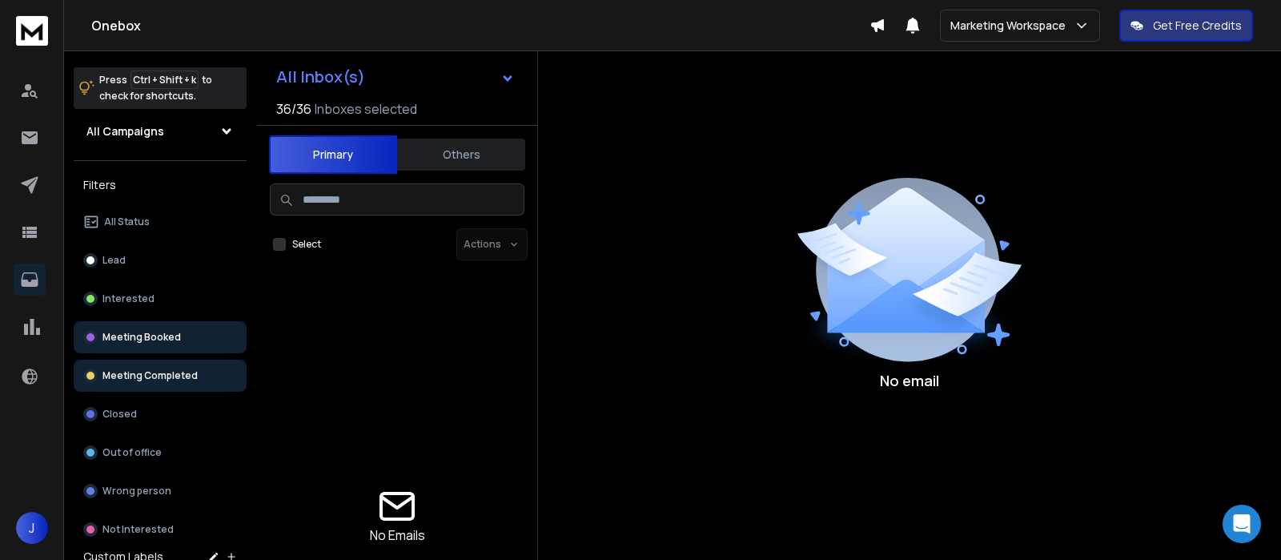
click at [188, 379] on p "Meeting Completed" at bounding box center [149, 375] width 95 height 13
click at [187, 406] on button "Closed" at bounding box center [160, 414] width 173 height 32
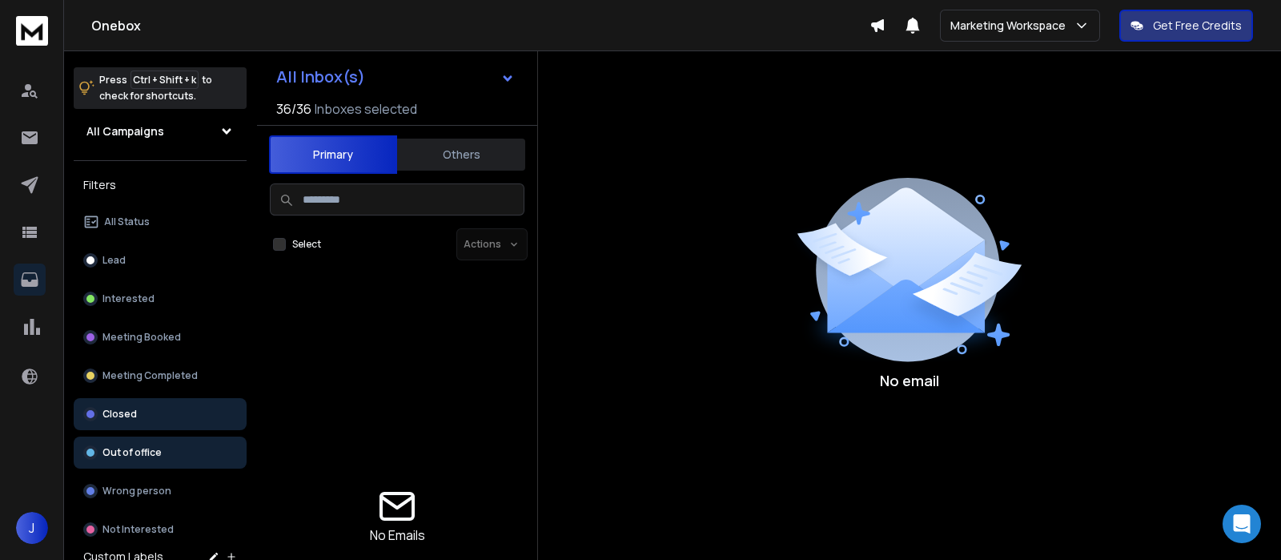
click at [191, 440] on button "Out of office" at bounding box center [160, 452] width 173 height 32
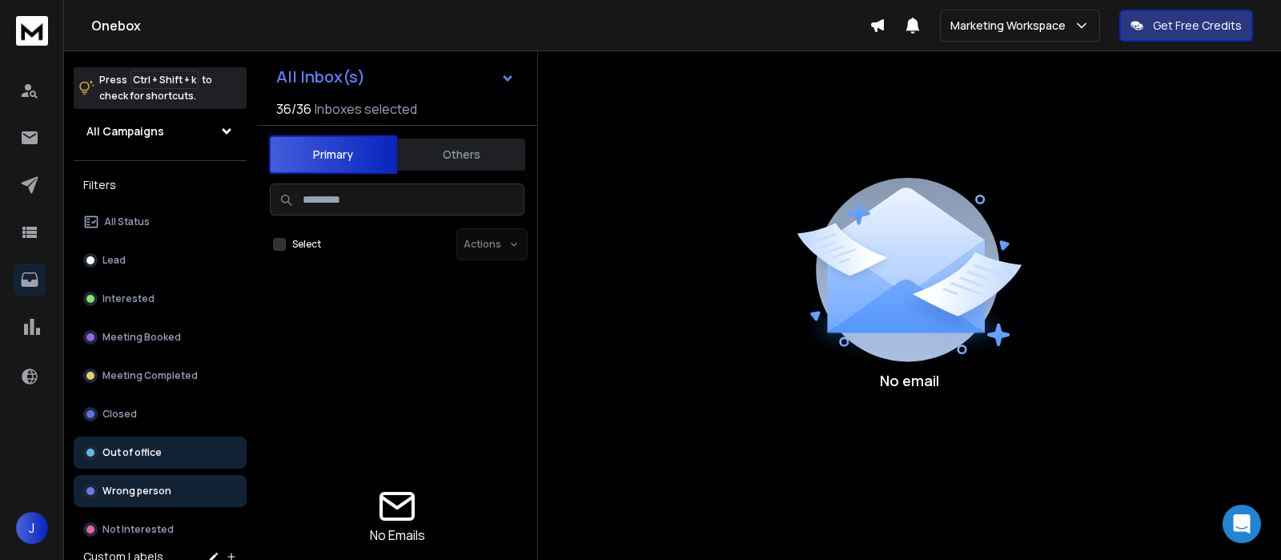
click at [204, 485] on button "Wrong person" at bounding box center [160, 491] width 173 height 32
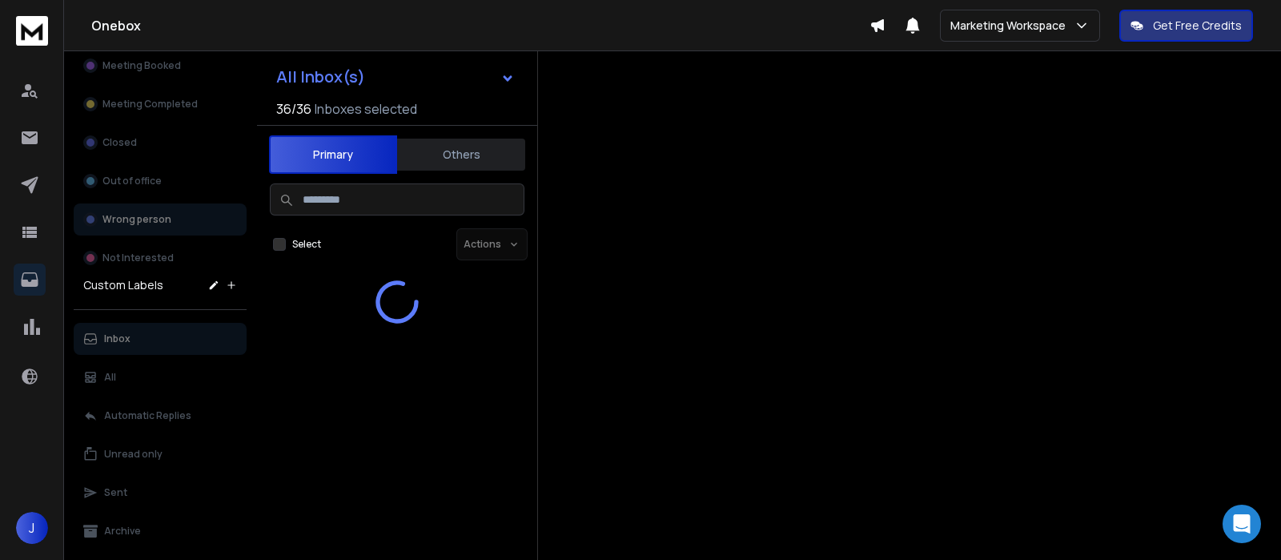
scroll to position [286, 0]
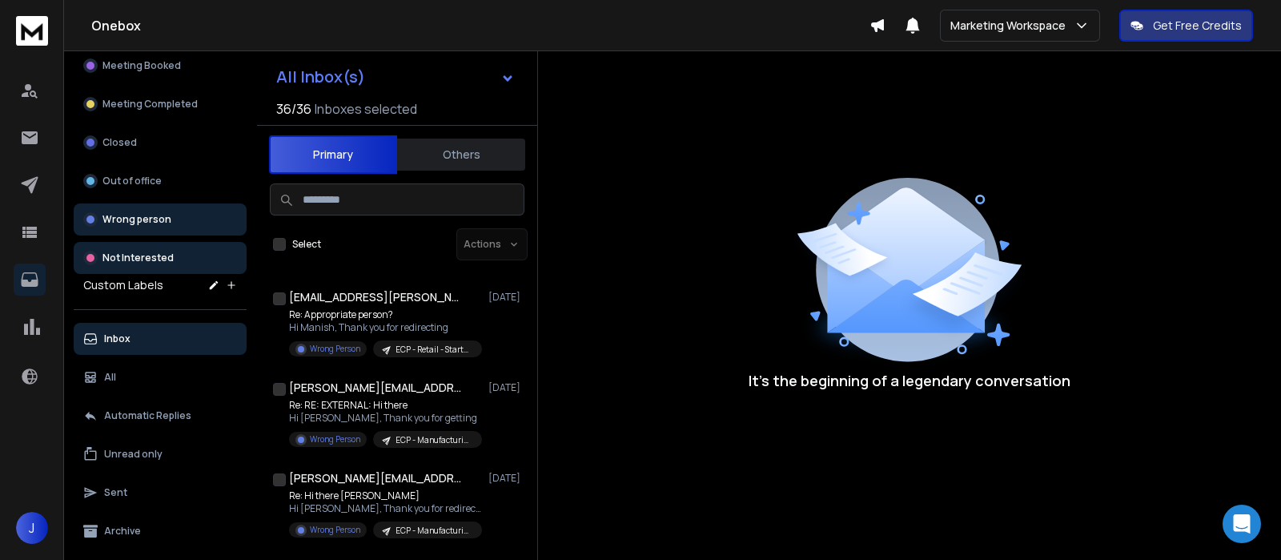
click at [150, 251] on p "Not Interested" at bounding box center [137, 257] width 71 height 13
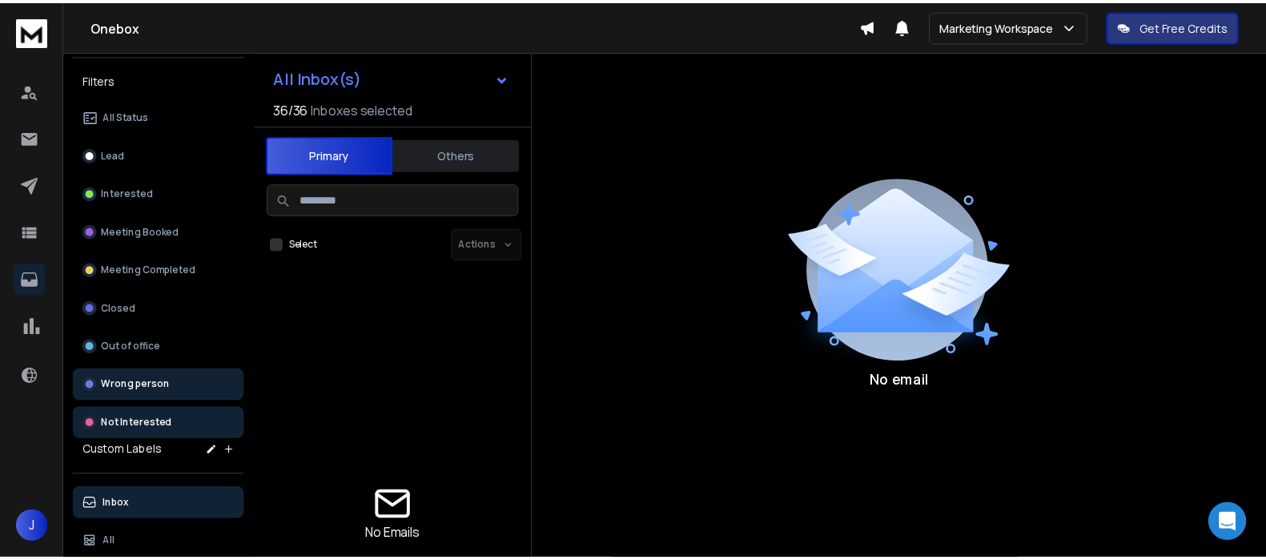
scroll to position [0, 0]
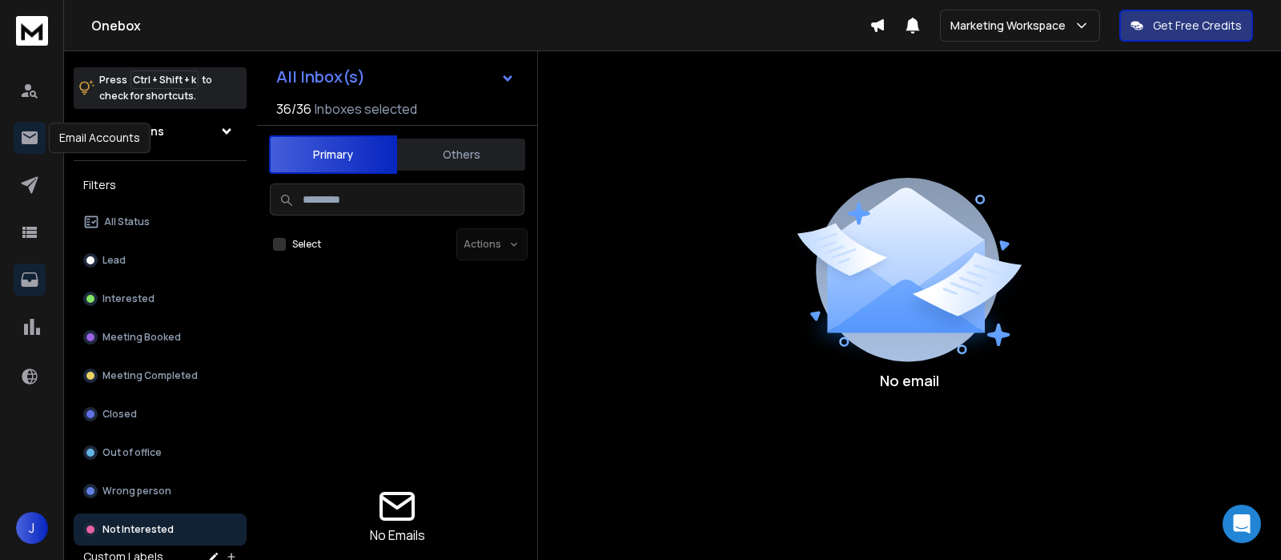
click at [27, 143] on icon at bounding box center [30, 137] width 16 height 13
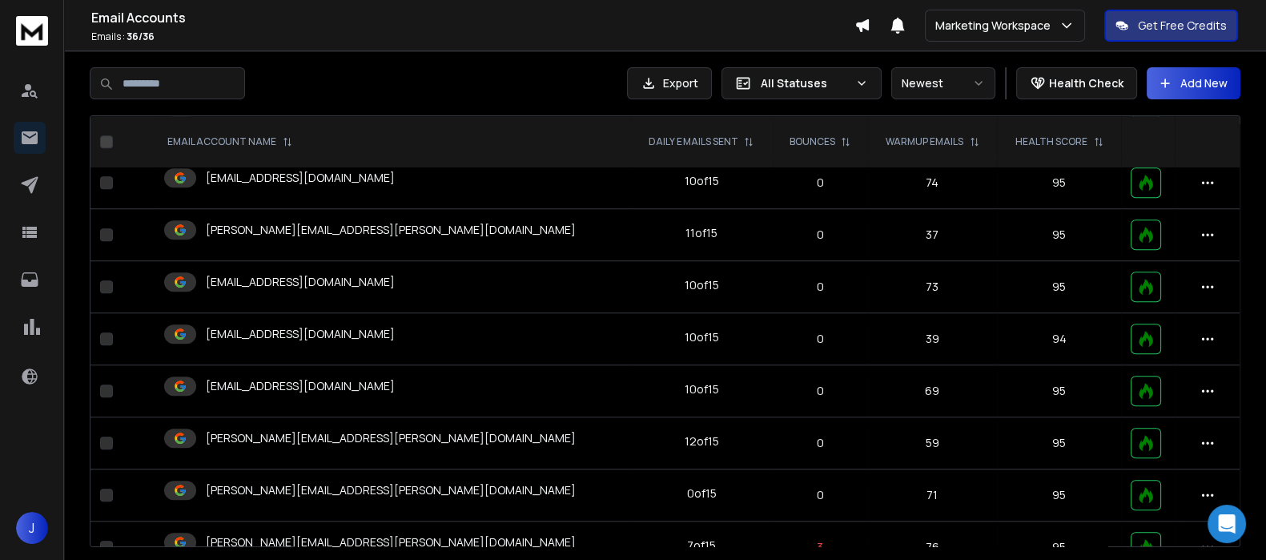
scroll to position [1500, 0]
